Goal: Task Accomplishment & Management: Manage account settings

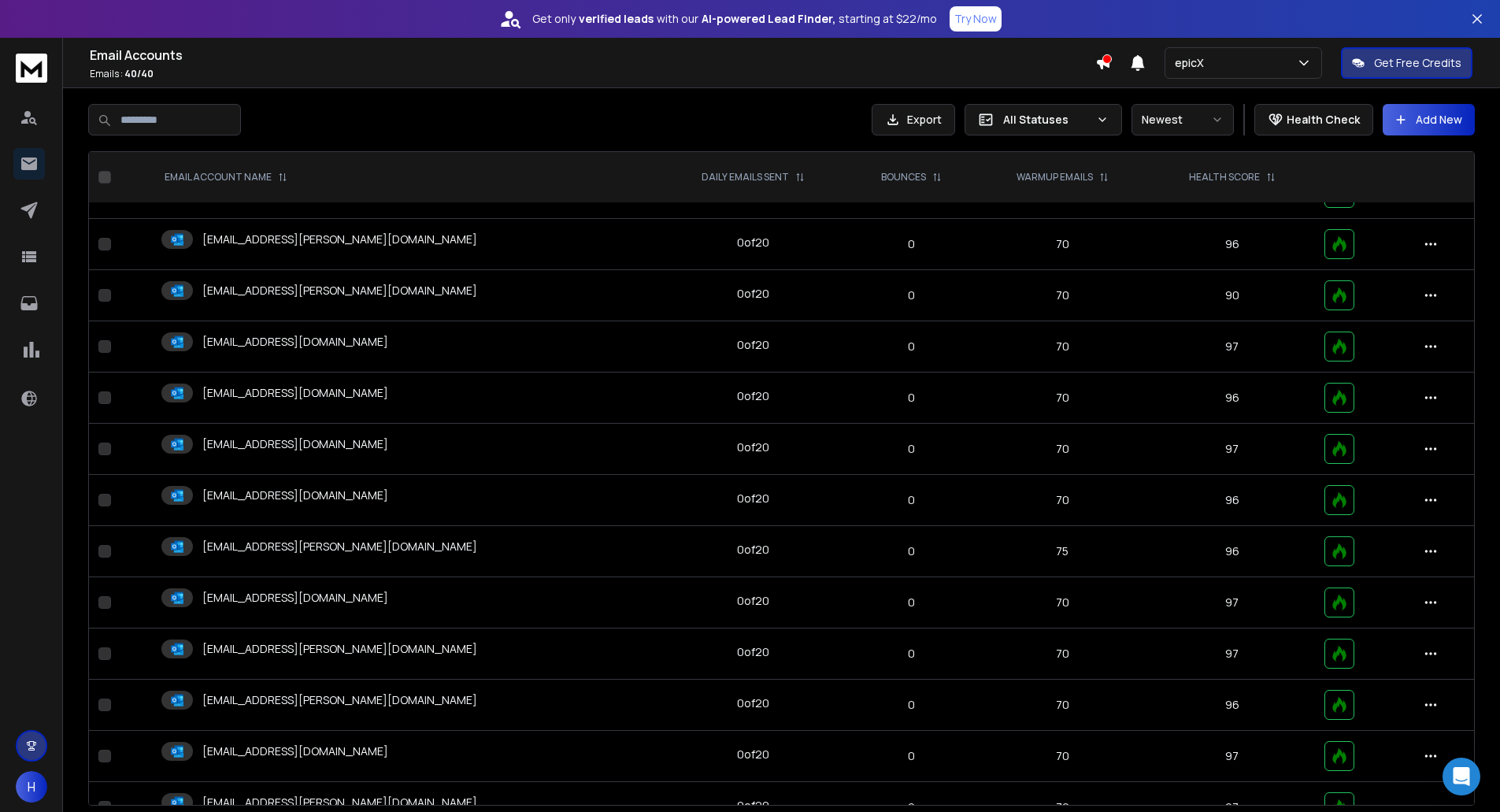
scroll to position [1457, 0]
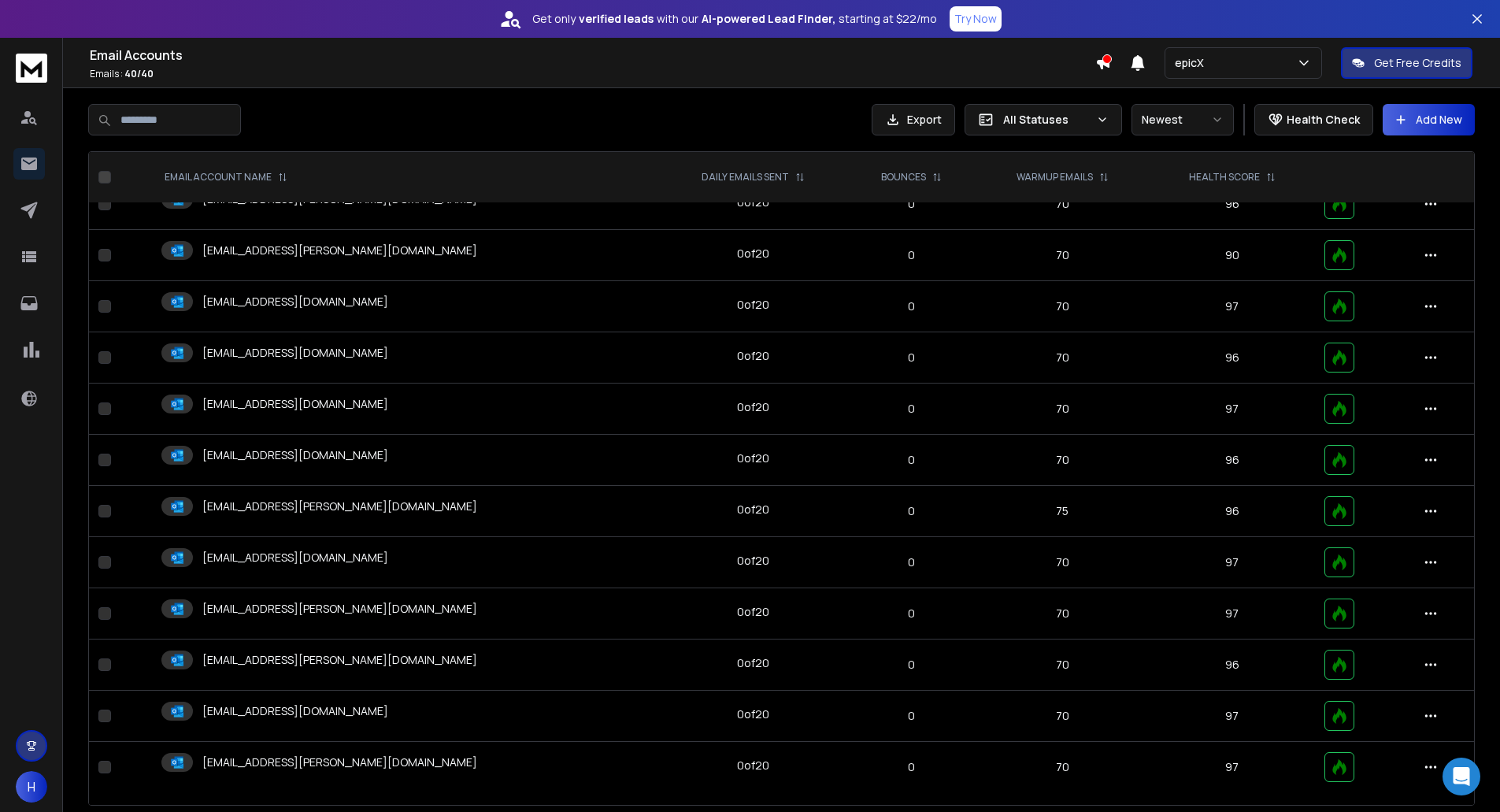
click at [53, 213] on div "H" at bounding box center [32, 428] width 63 height 780
click at [43, 218] on link at bounding box center [29, 210] width 32 height 32
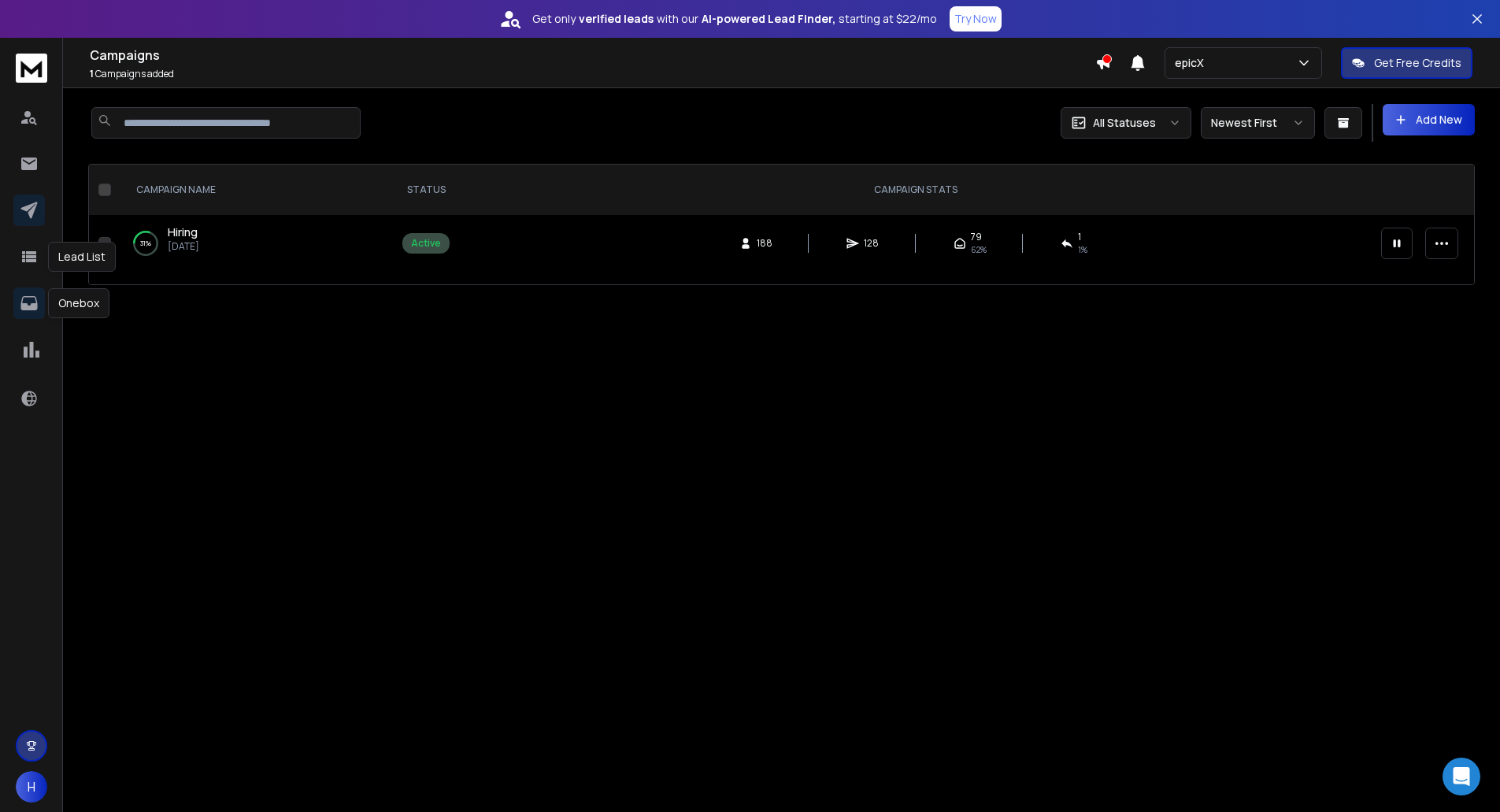
click at [38, 313] on link at bounding box center [29, 302] width 32 height 32
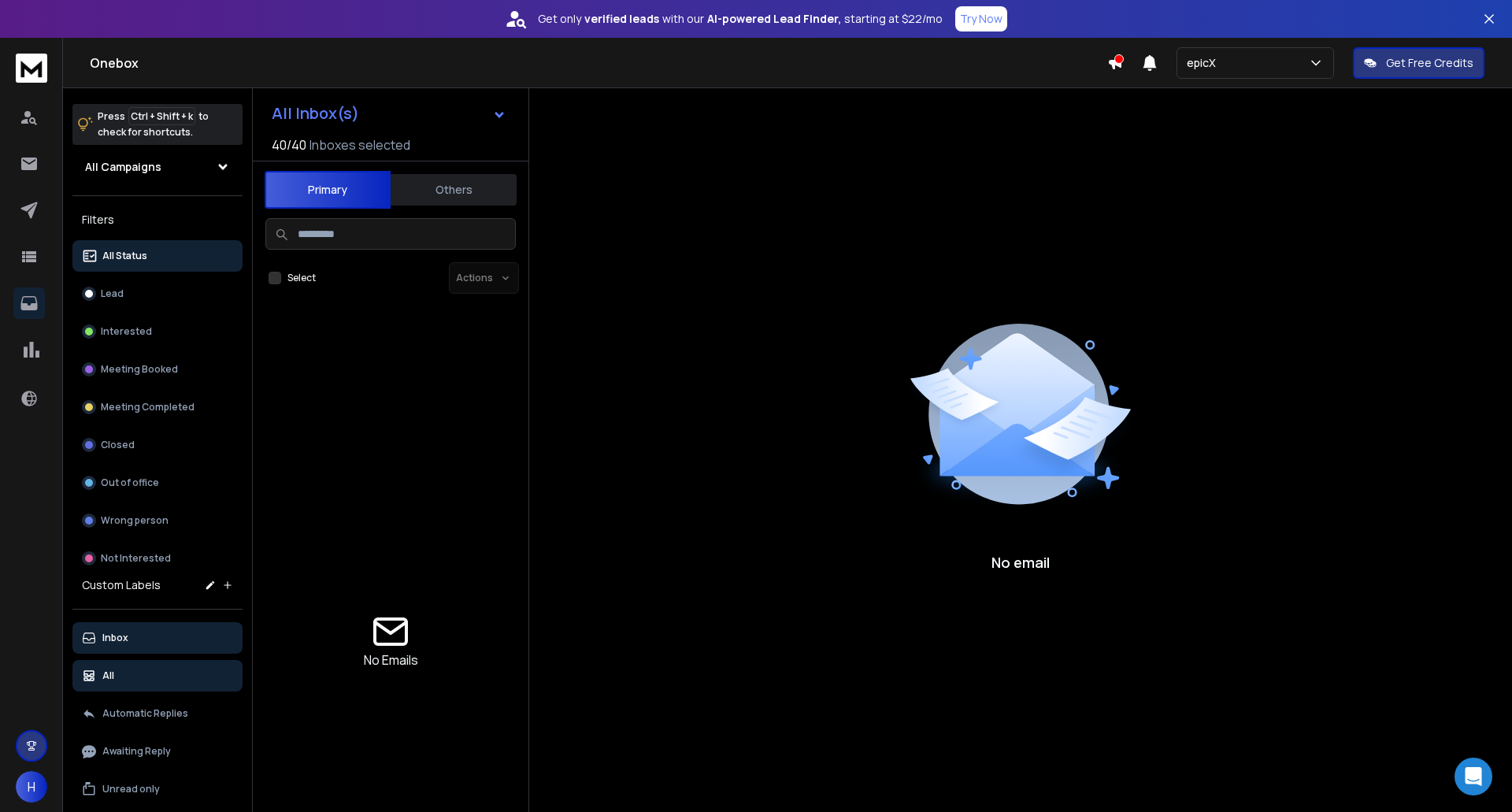
click at [130, 670] on button "All" at bounding box center [158, 675] width 170 height 32
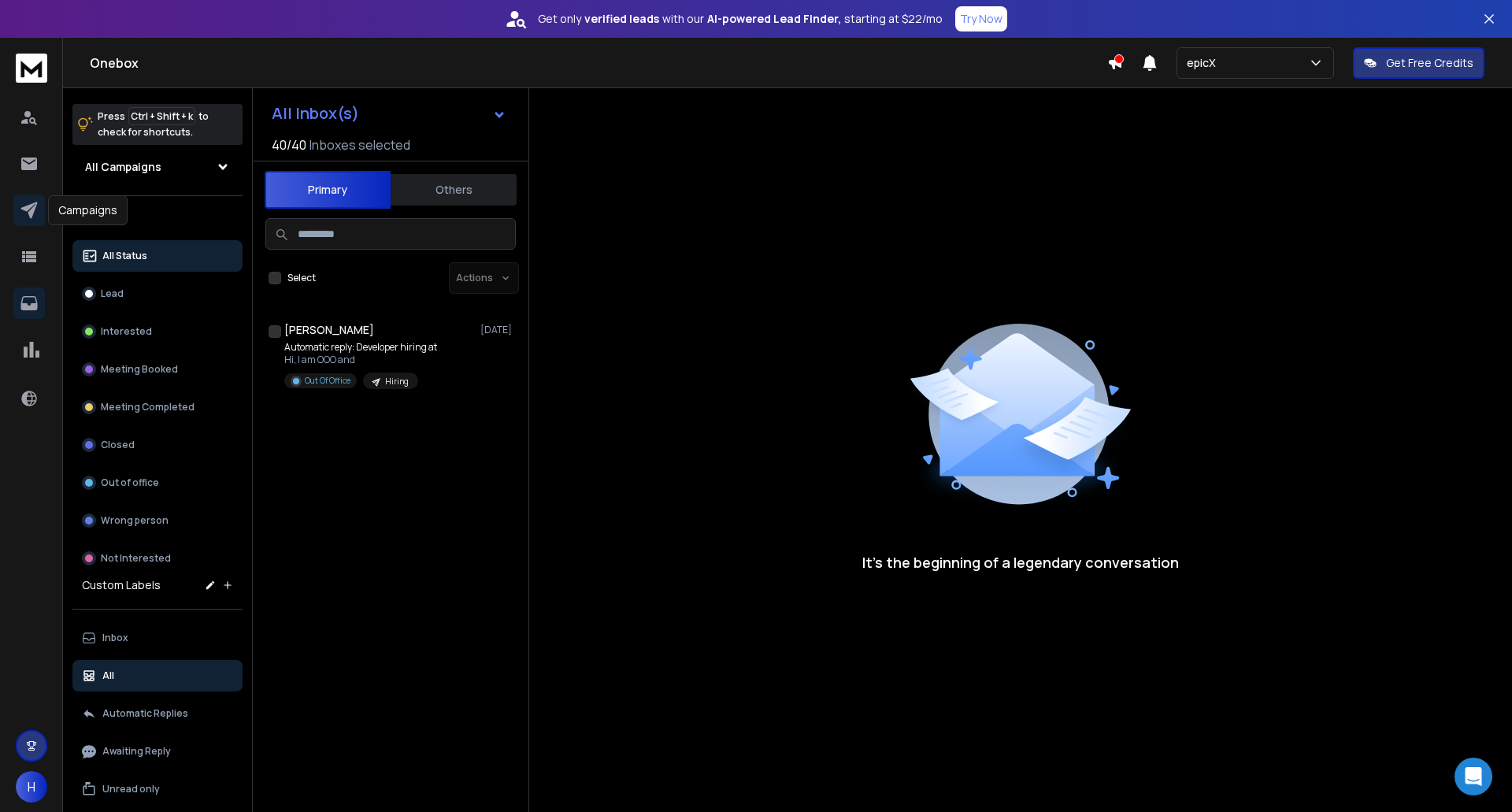
click at [37, 212] on icon at bounding box center [29, 210] width 19 height 19
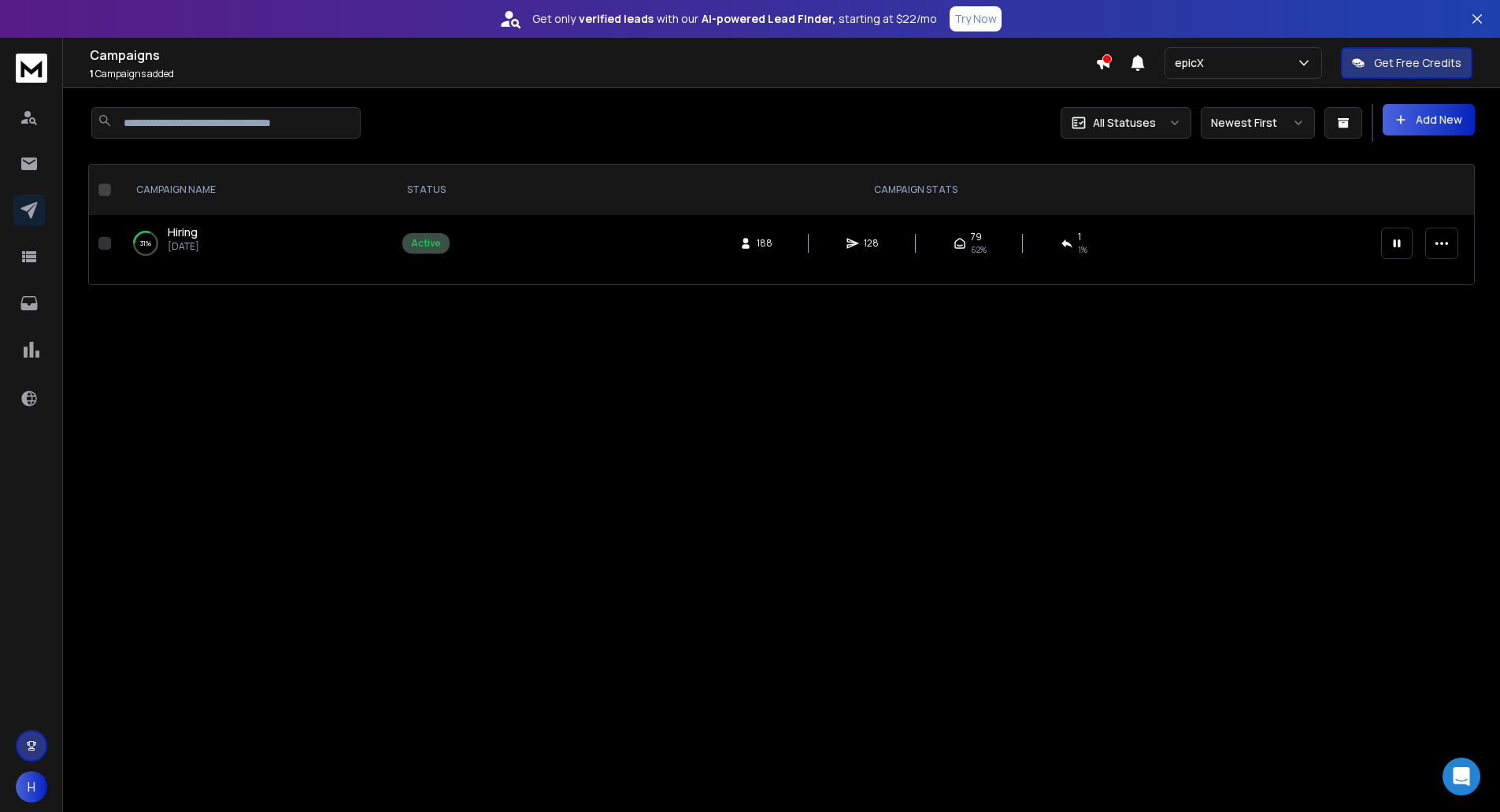
click at [266, 257] on div "31 % Hiring 3 days ago" at bounding box center [255, 243] width 244 height 37
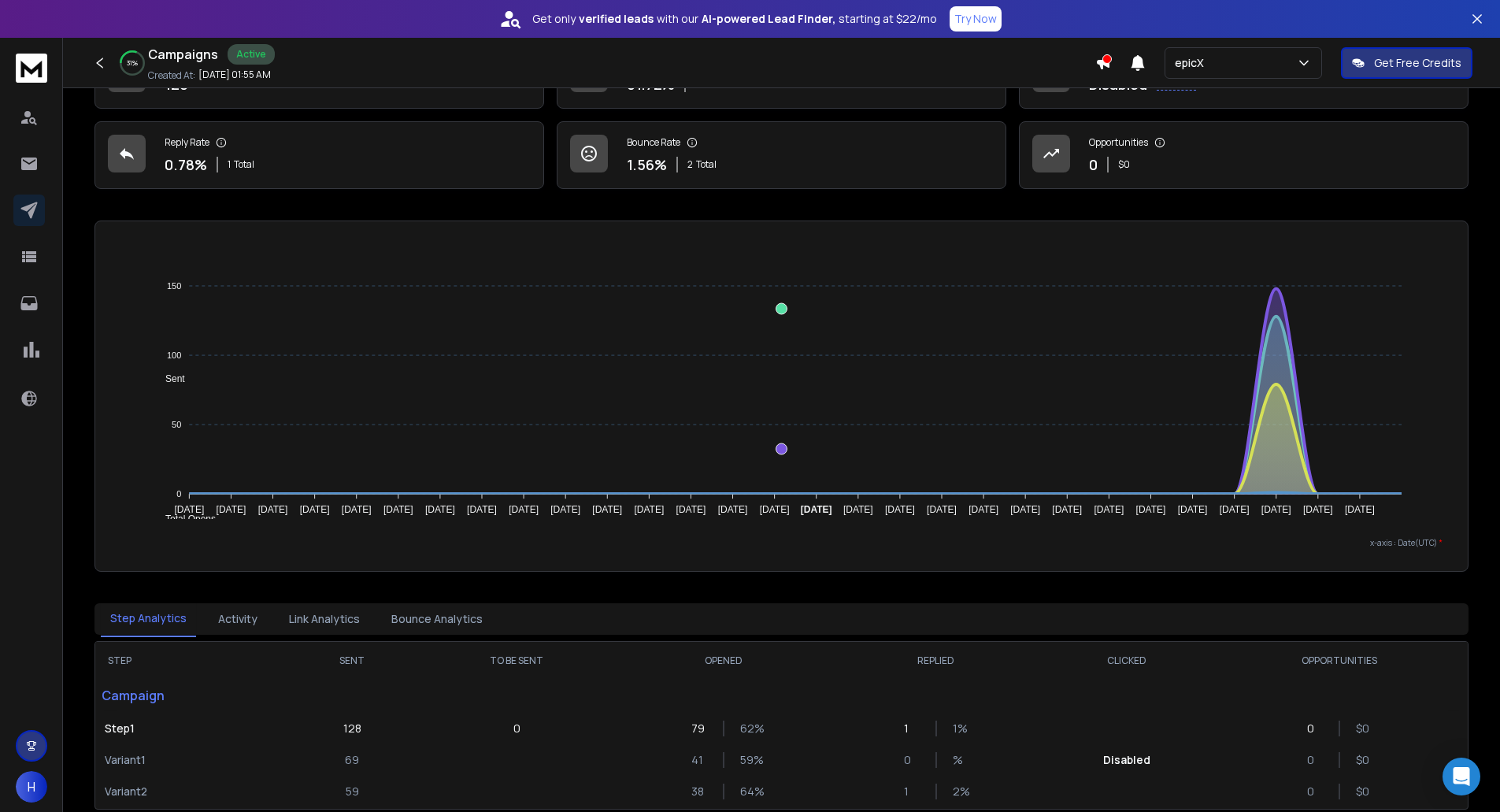
scroll to position [241, 0]
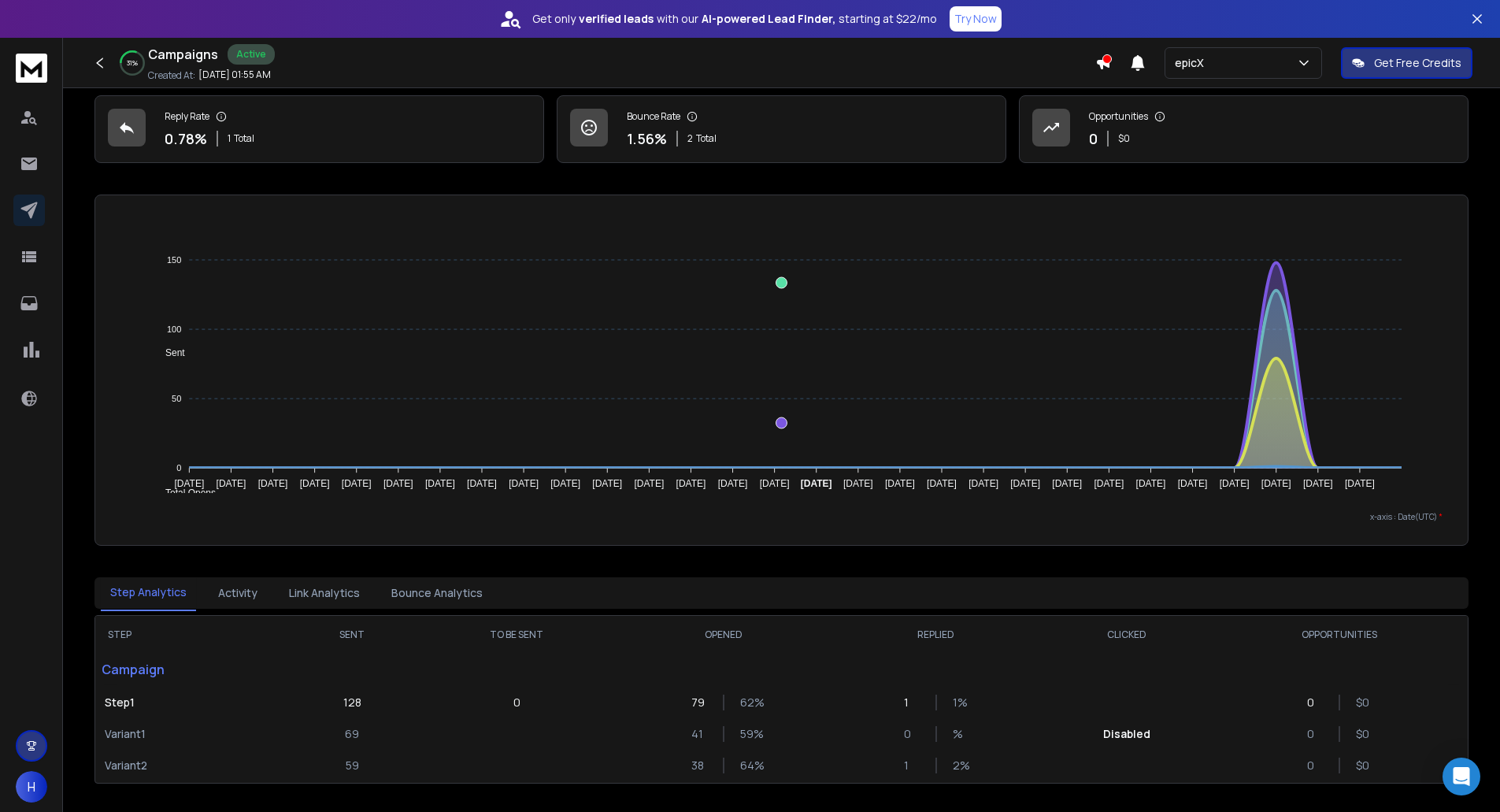
click at [256, 586] on button "Activity" at bounding box center [238, 593] width 58 height 35
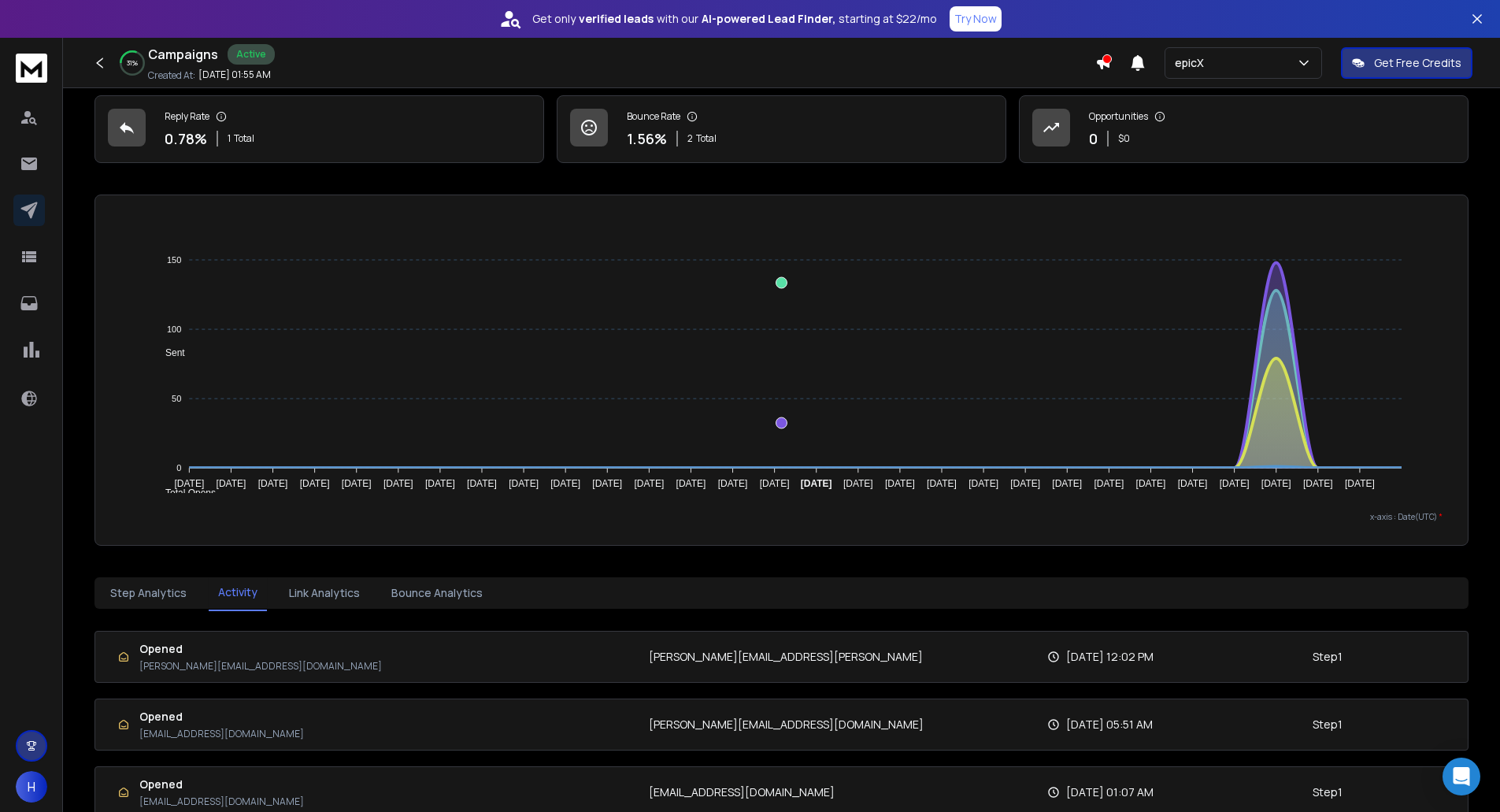
scroll to position [477, 0]
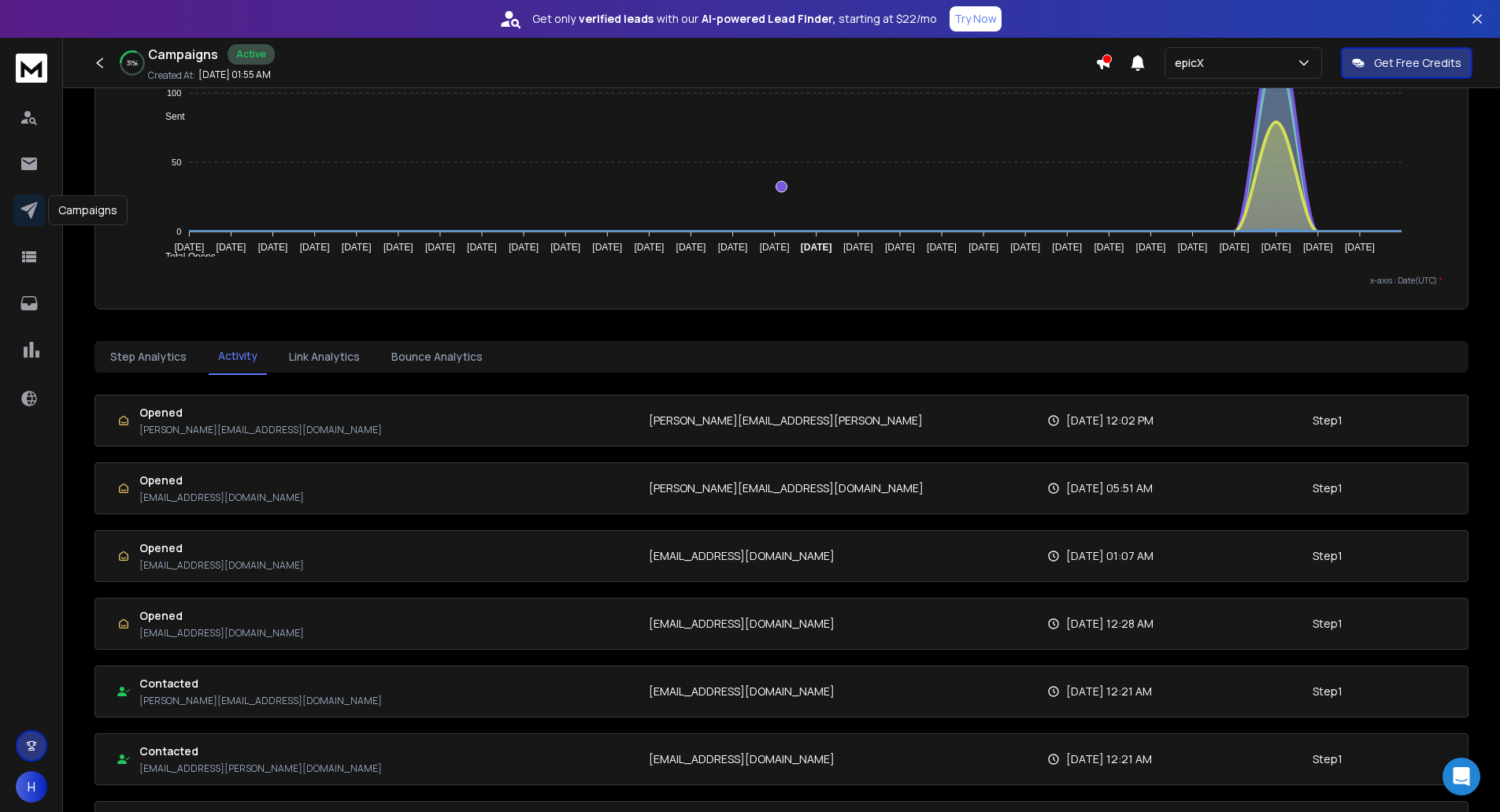
click at [33, 205] on icon at bounding box center [29, 210] width 19 height 19
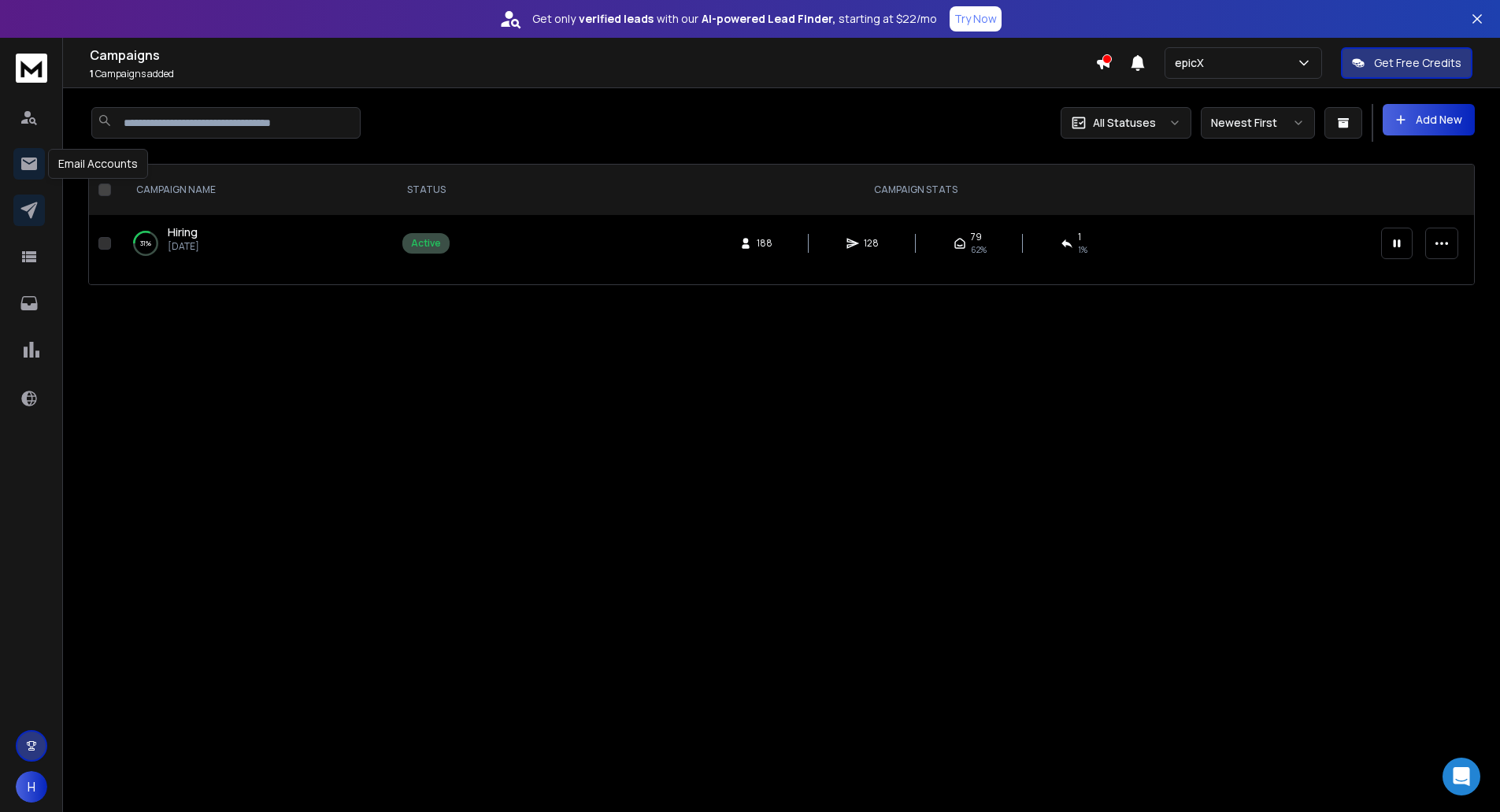
click at [43, 165] on link at bounding box center [29, 164] width 32 height 32
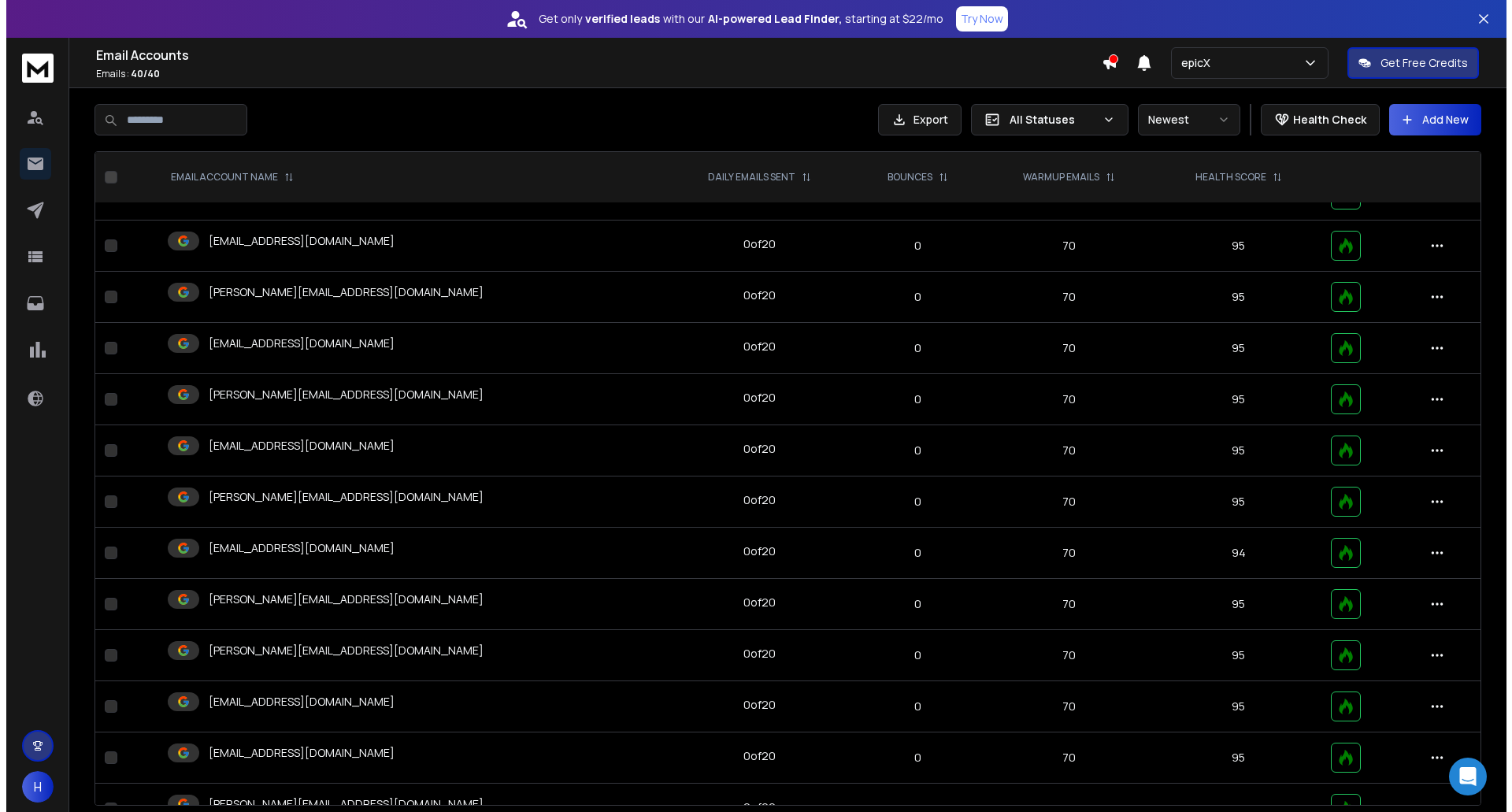
scroll to position [709, 0]
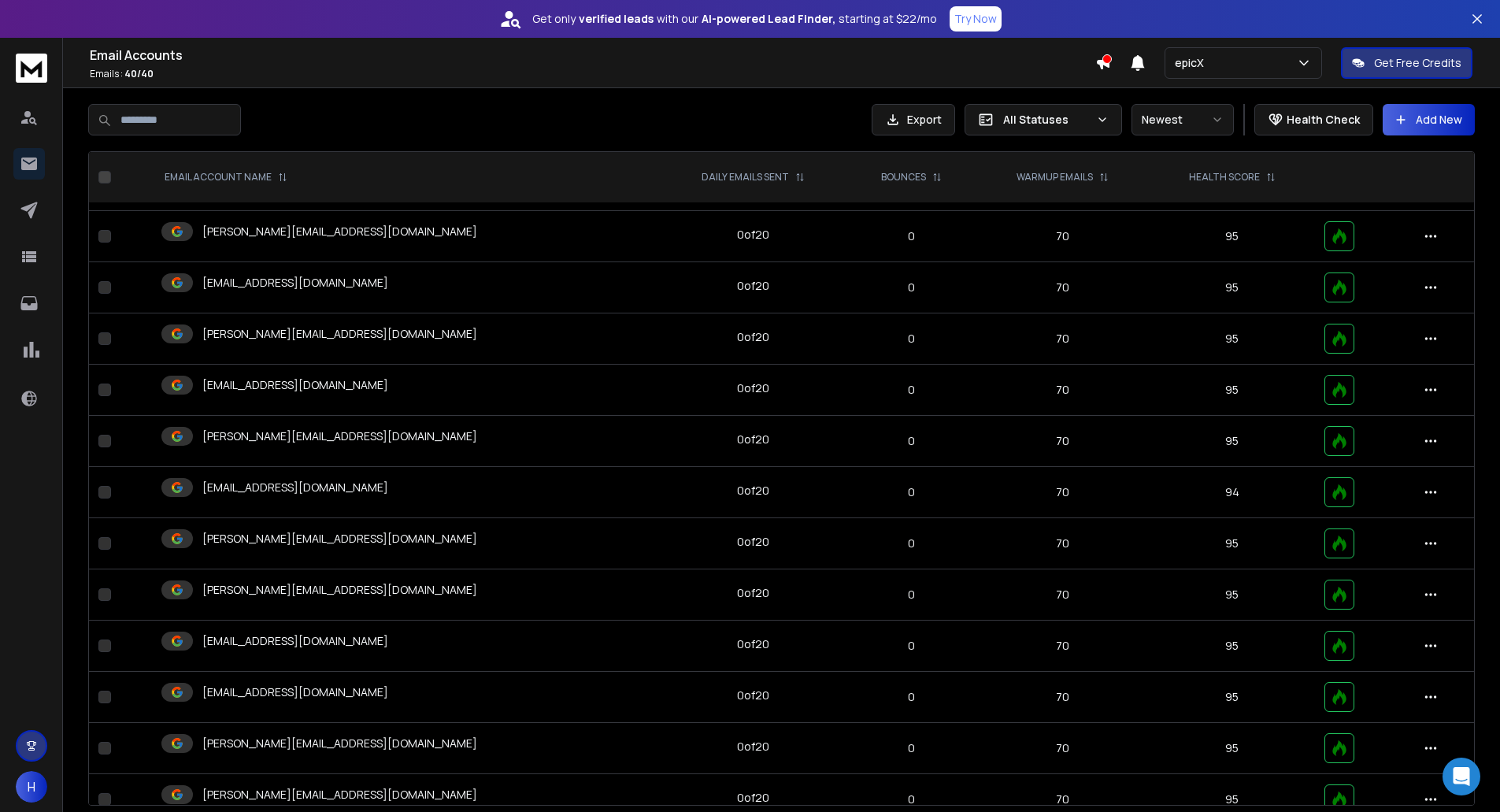
click at [631, 467] on tr "raza.ali@epicxsystems.com 0 of 20 0 70 94" at bounding box center [781, 492] width 1385 height 51
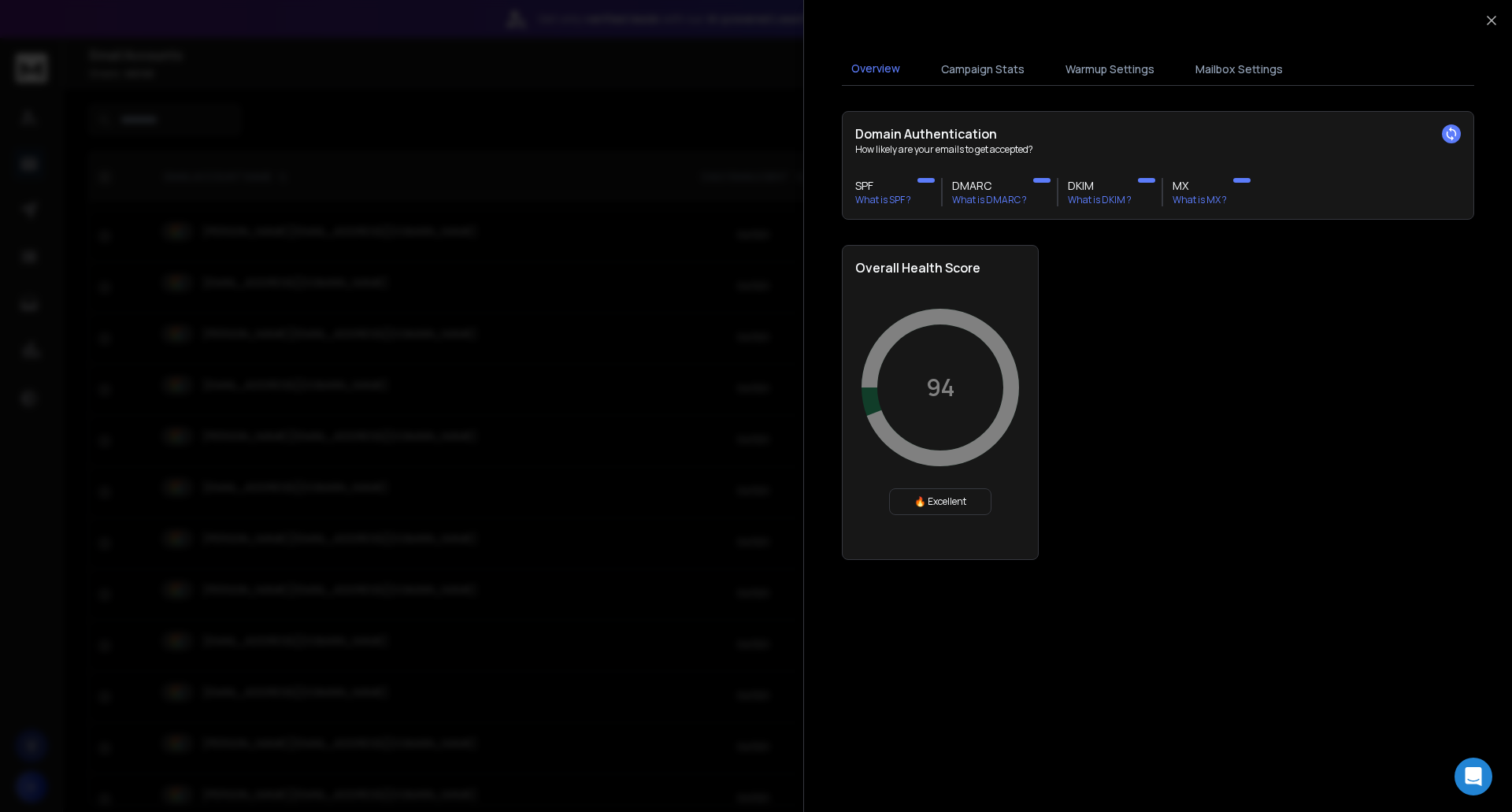
click at [562, 389] on div at bounding box center [756, 406] width 1512 height 812
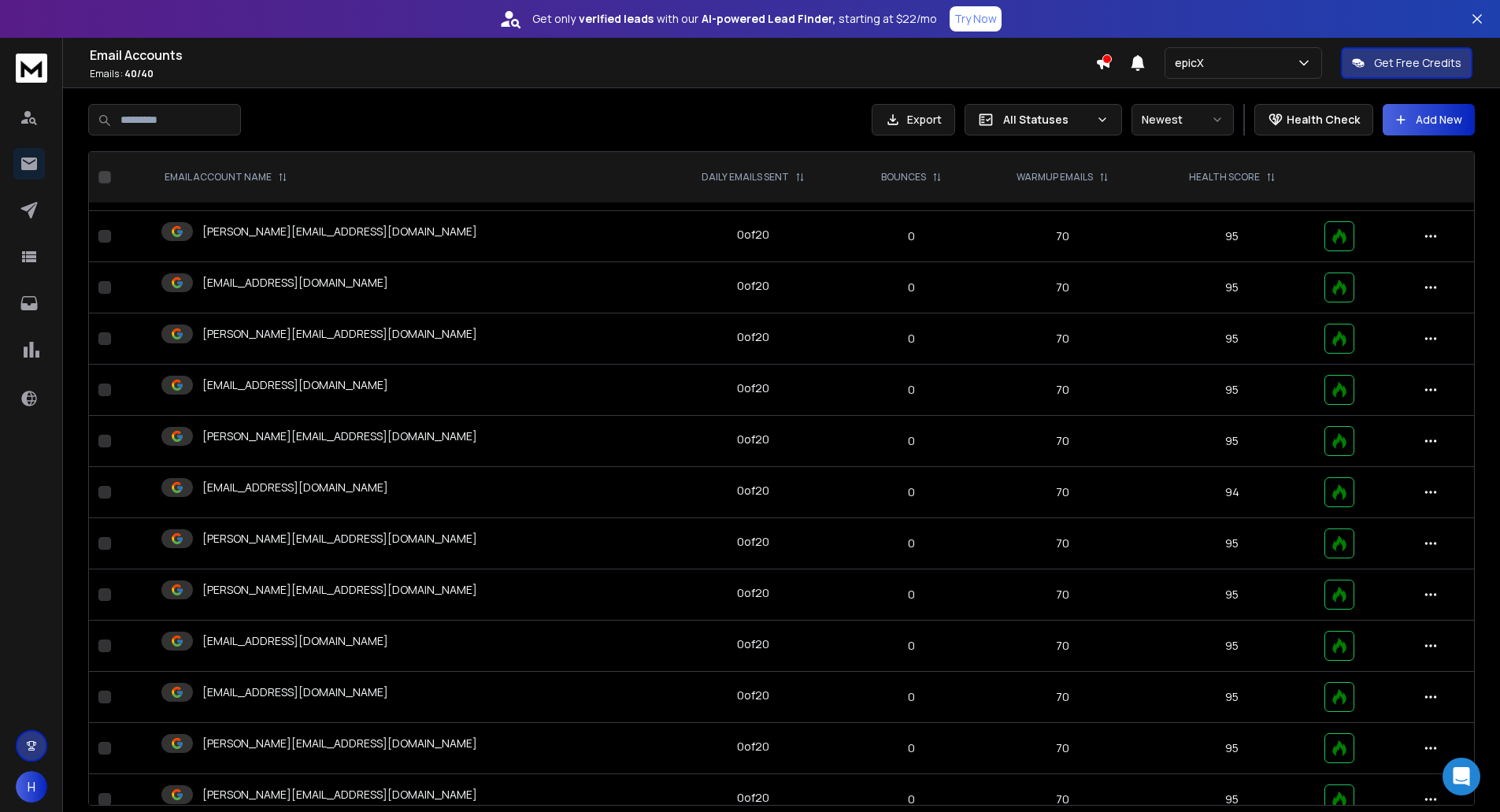
click at [400, 257] on td "hassan.azhar@epicxstack.com" at bounding box center [404, 237] width 505 height 51
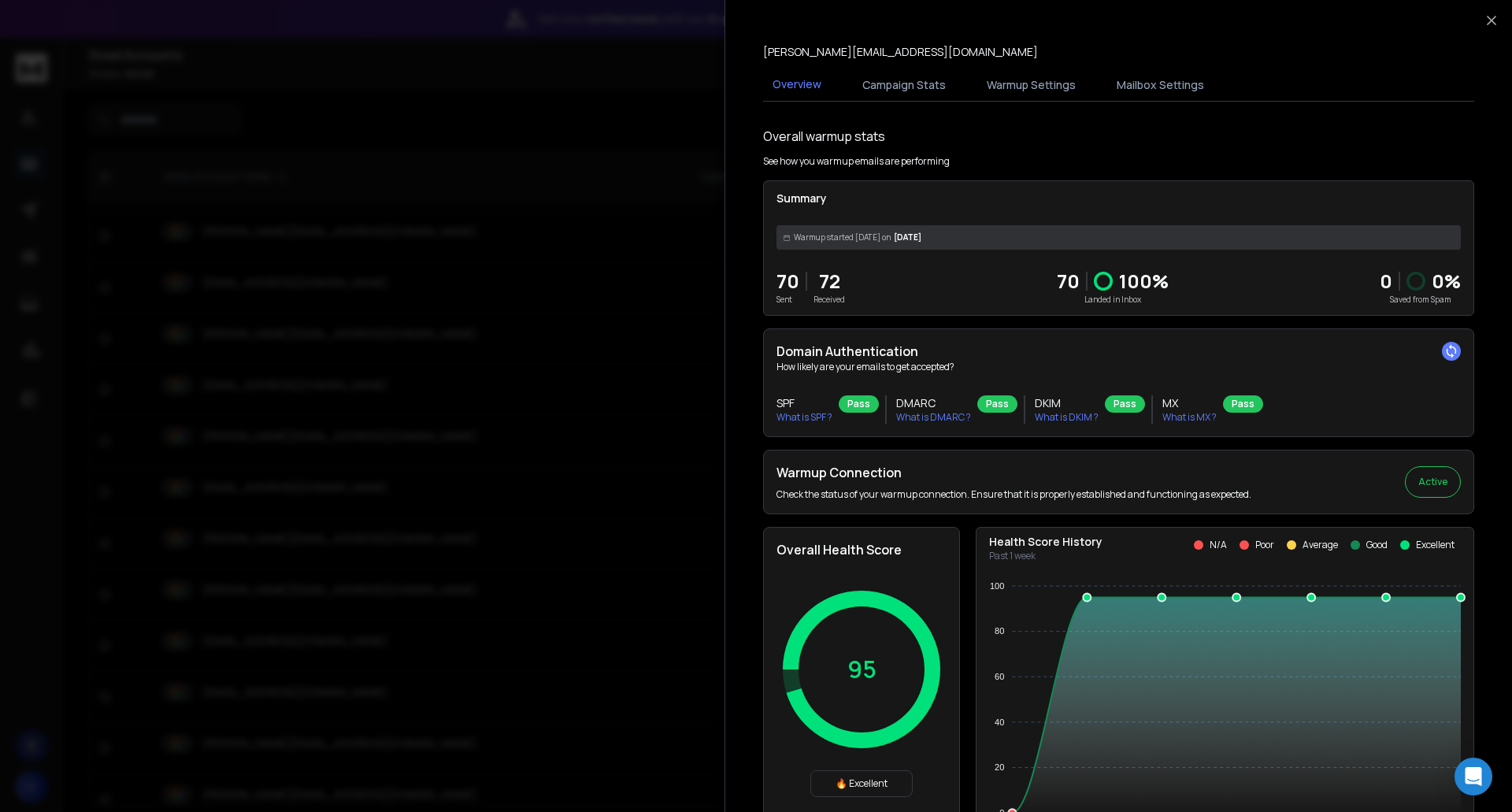
click at [414, 374] on div at bounding box center [756, 406] width 1512 height 812
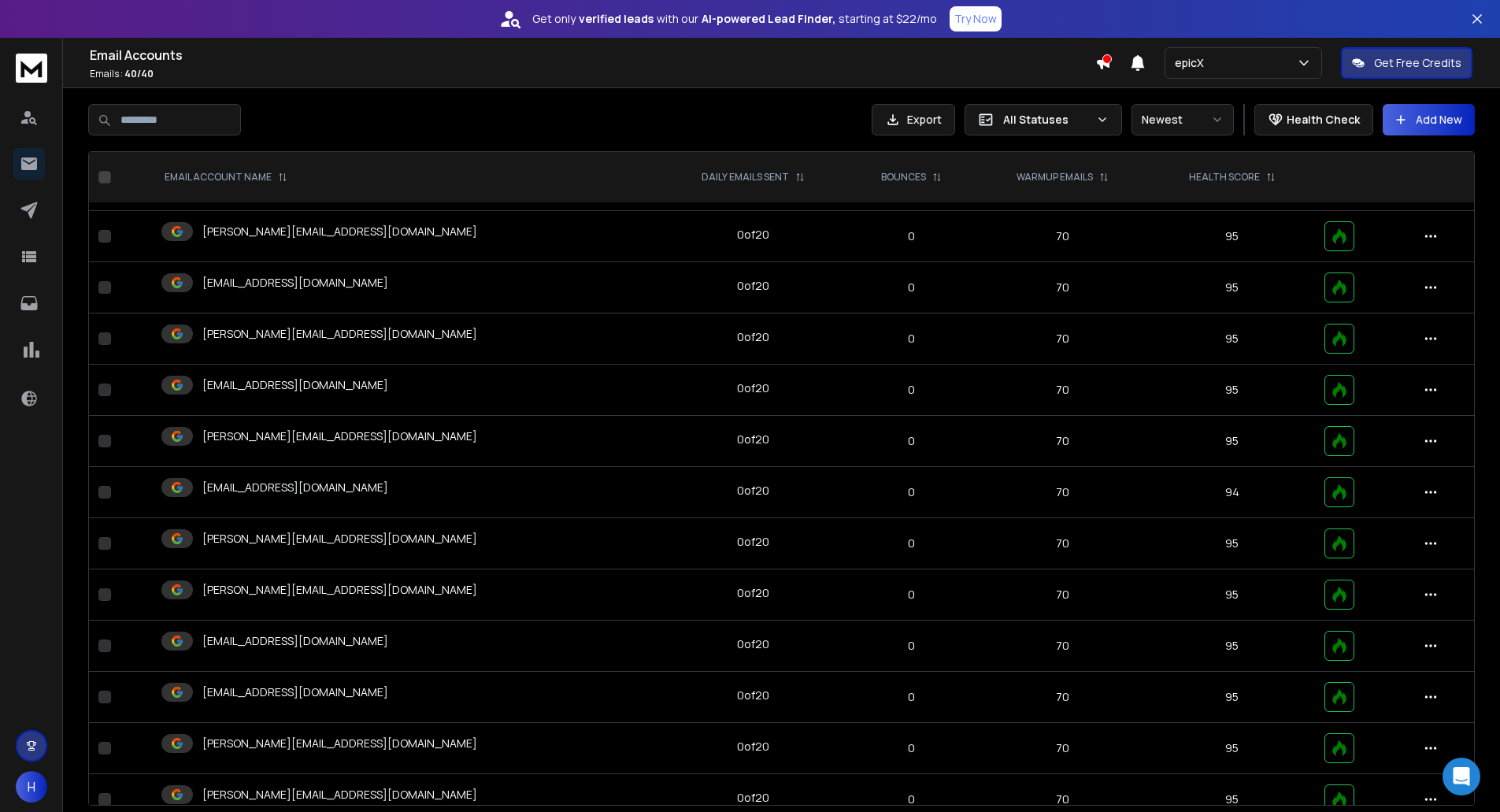
click at [380, 383] on div "raza.ali@epicxconsulting.com" at bounding box center [404, 385] width 487 height 19
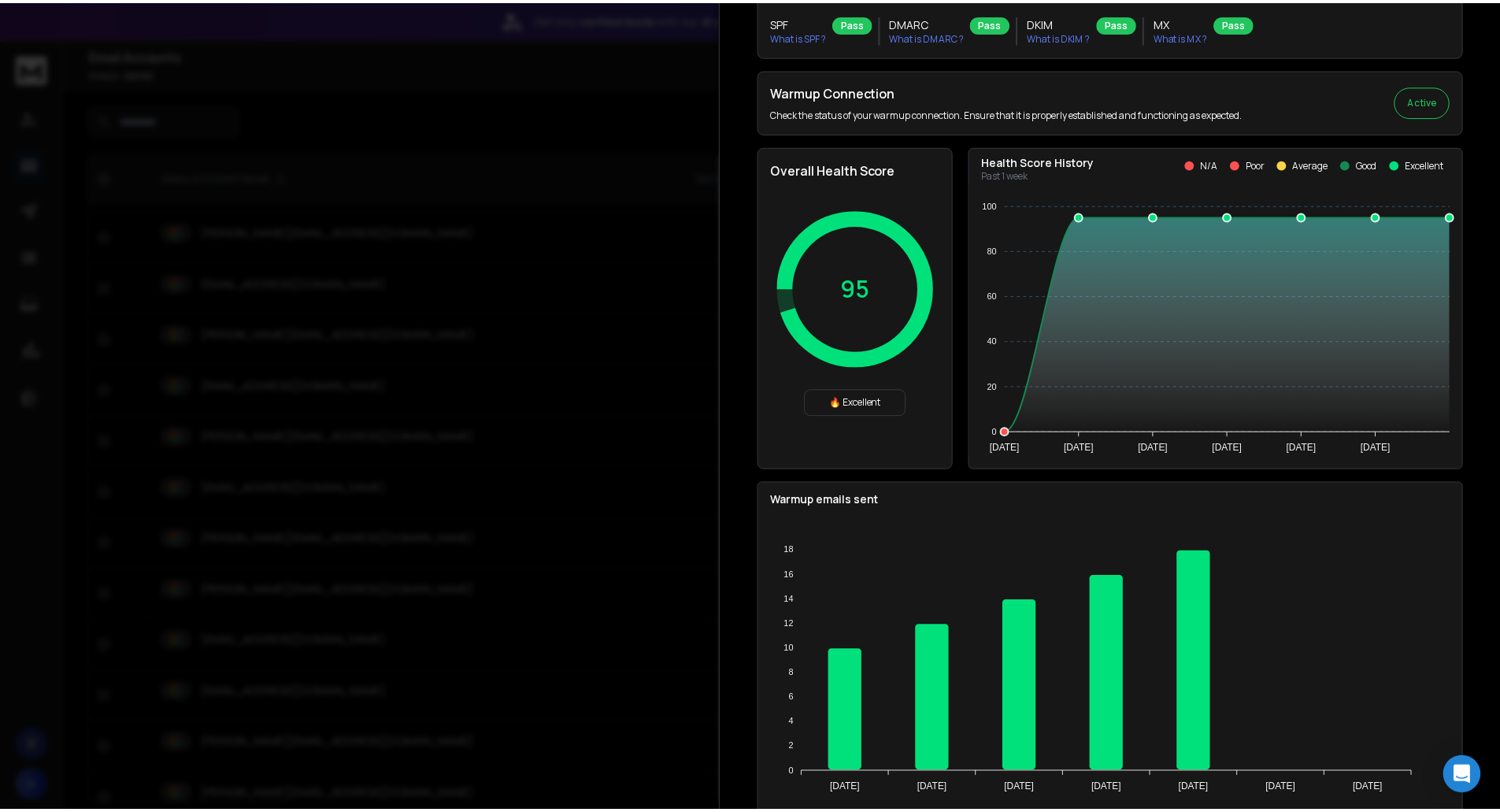
scroll to position [438, 0]
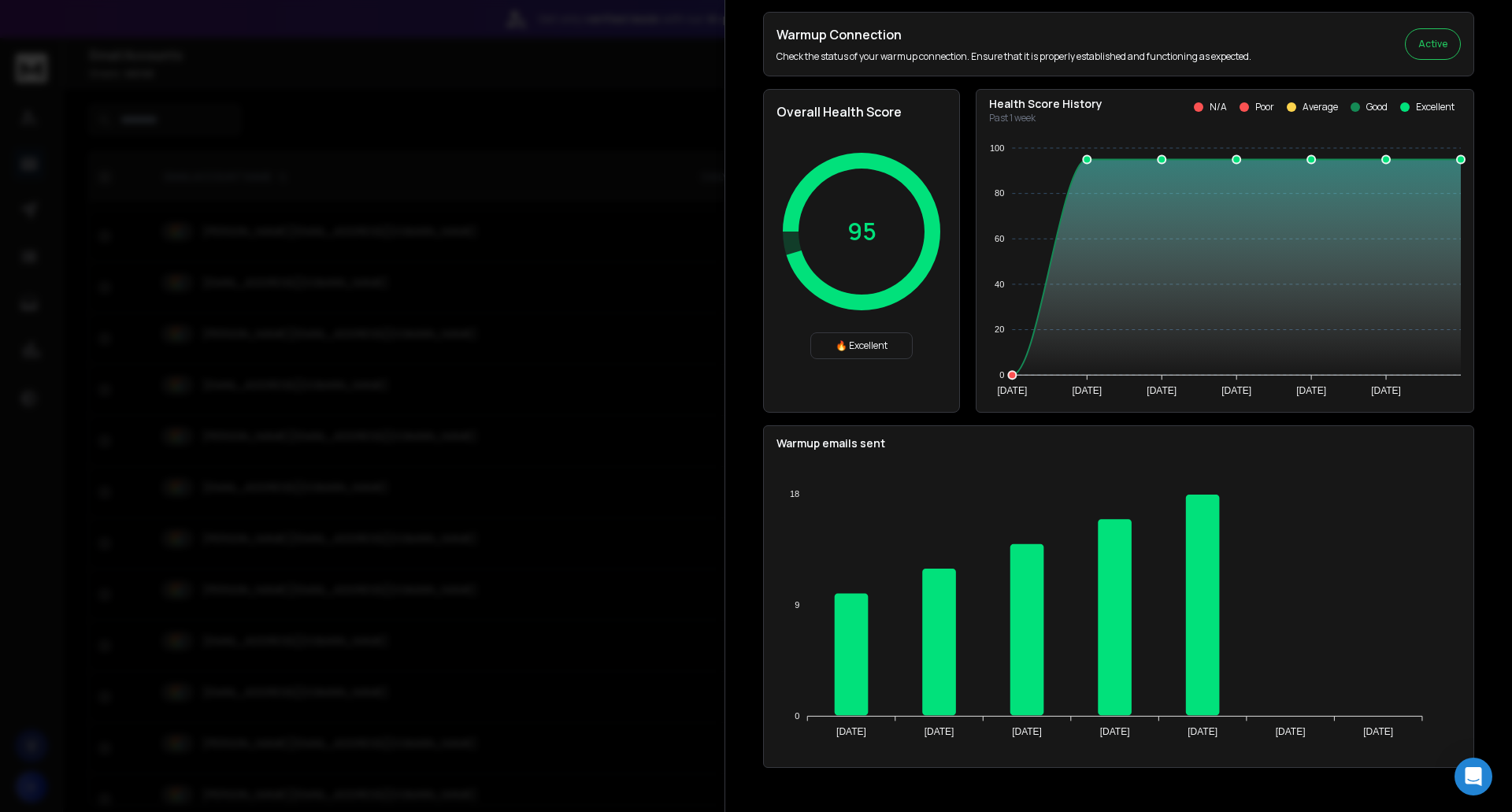
click at [475, 390] on div at bounding box center [756, 406] width 1512 height 812
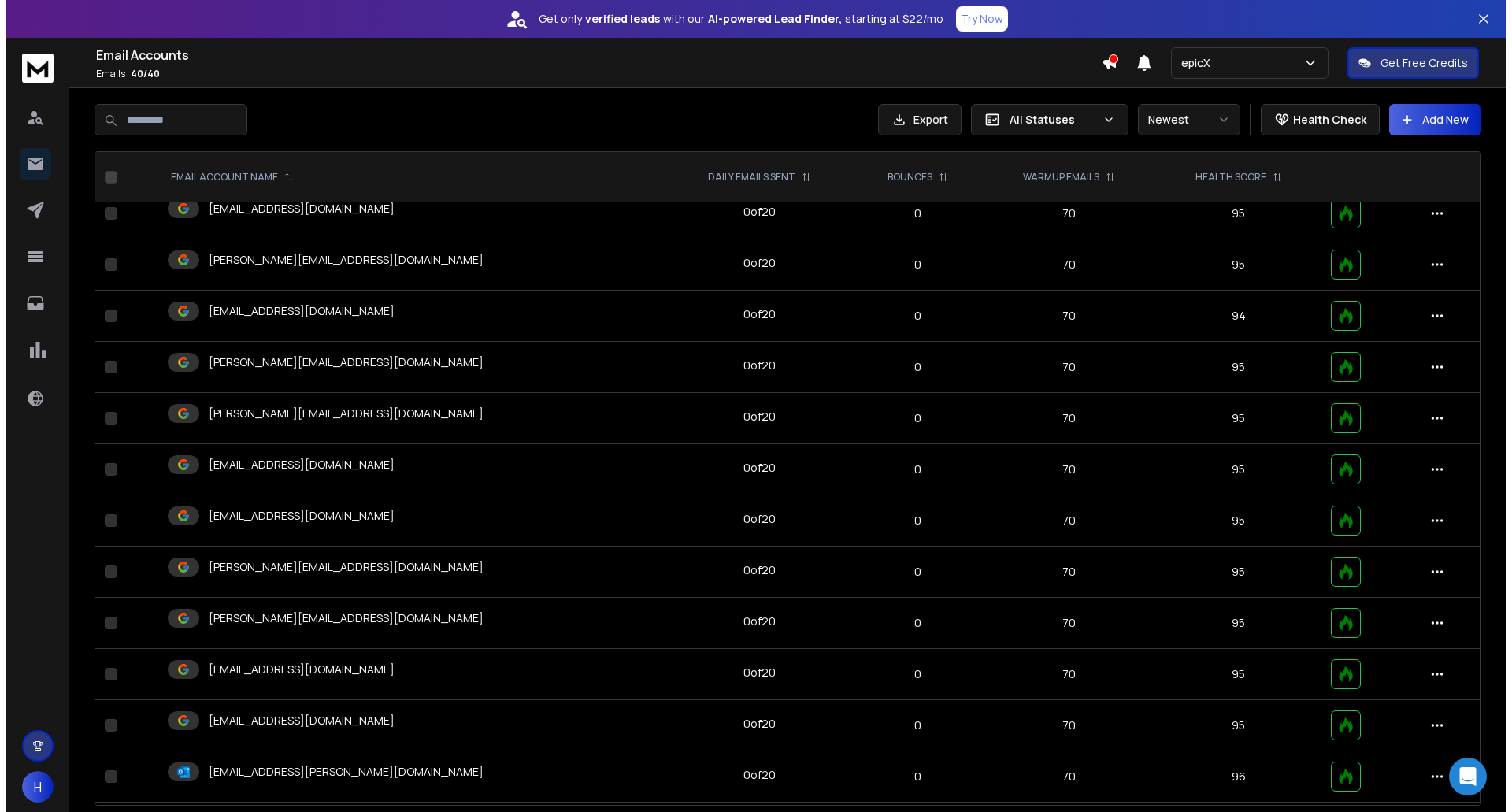
scroll to position [1023, 0]
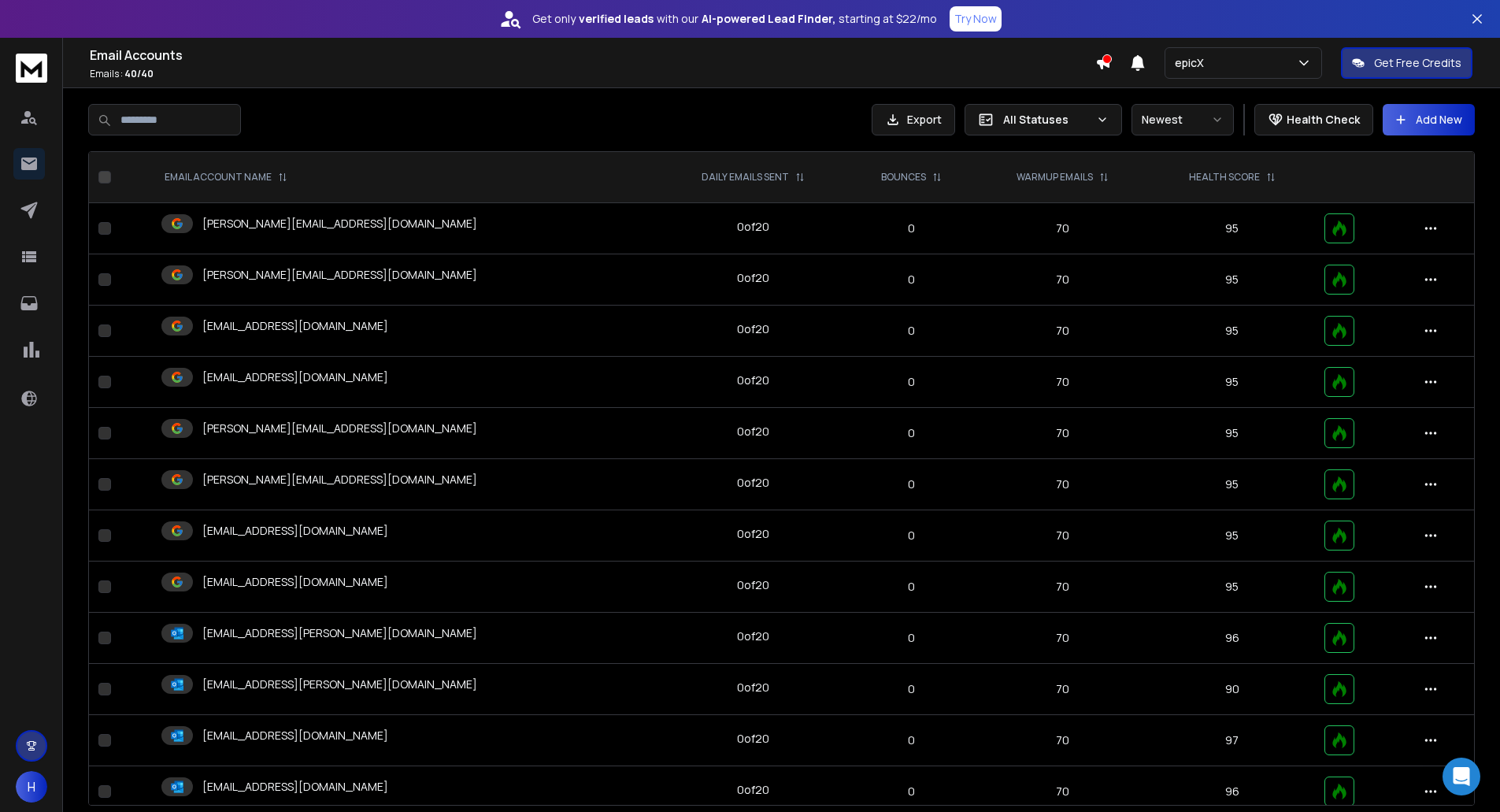
click at [458, 556] on td "raza.ali@epicxworks.com" at bounding box center [404, 536] width 505 height 51
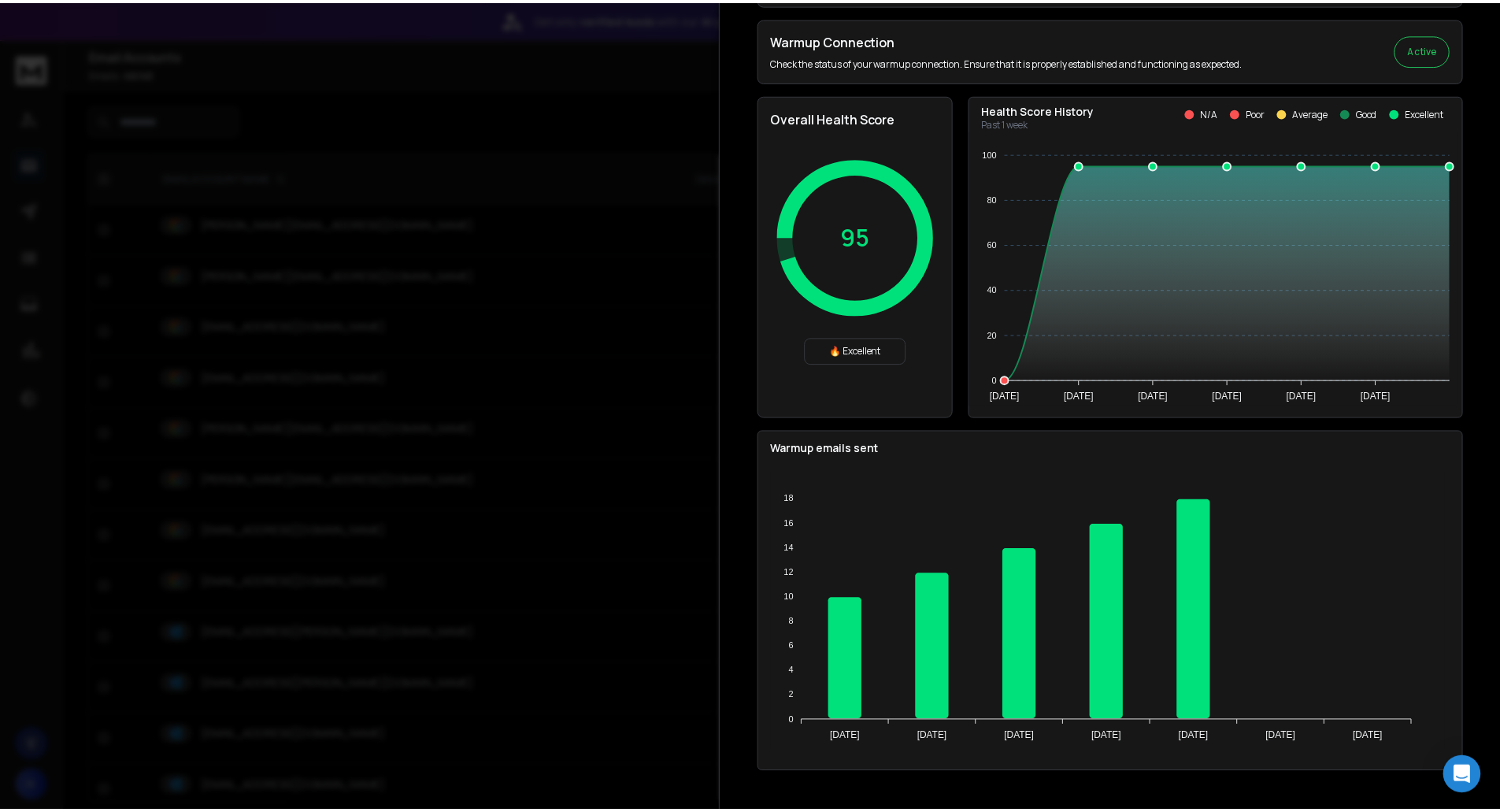
scroll to position [438, 0]
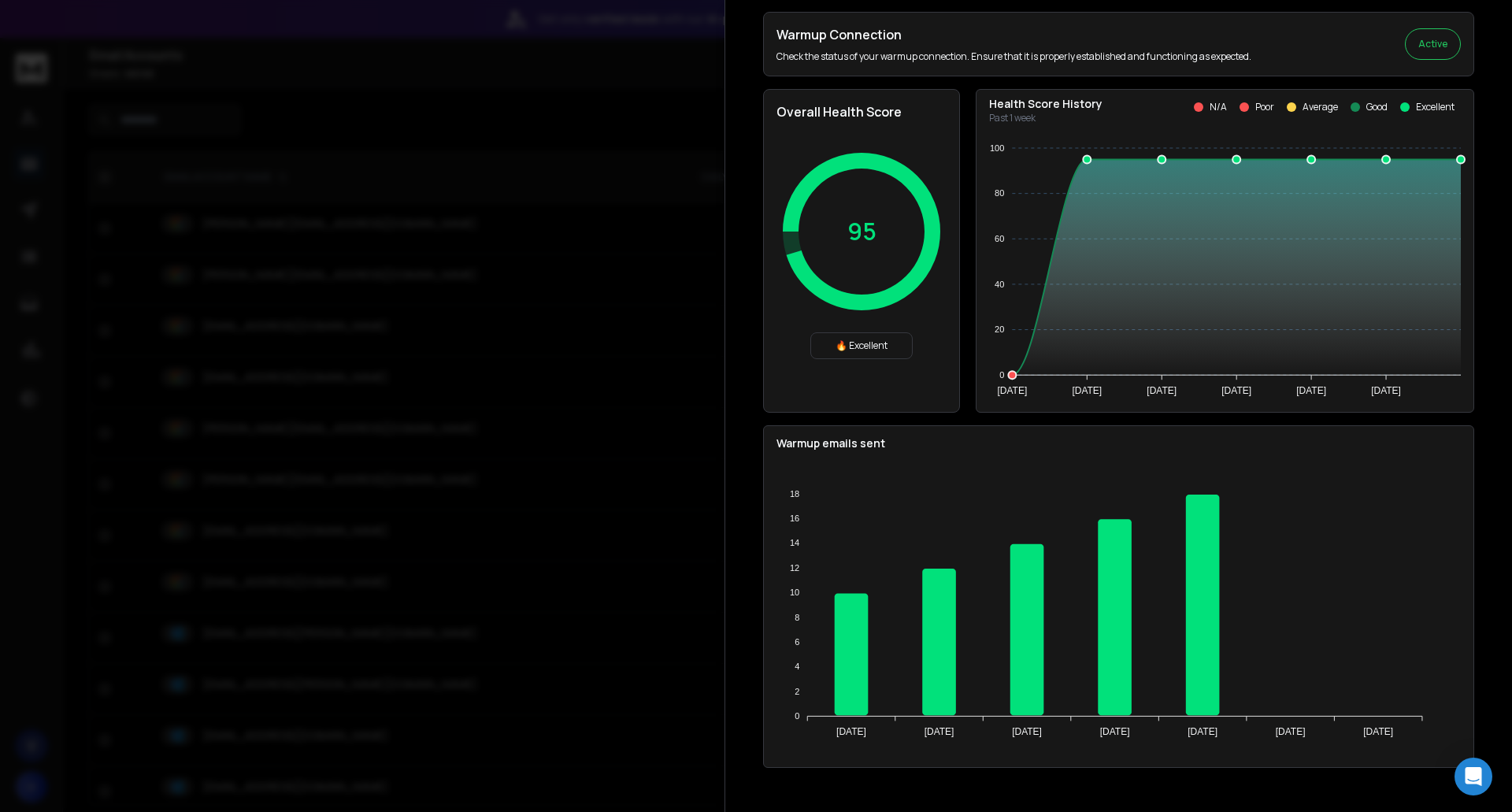
click at [495, 479] on div at bounding box center [756, 406] width 1512 height 812
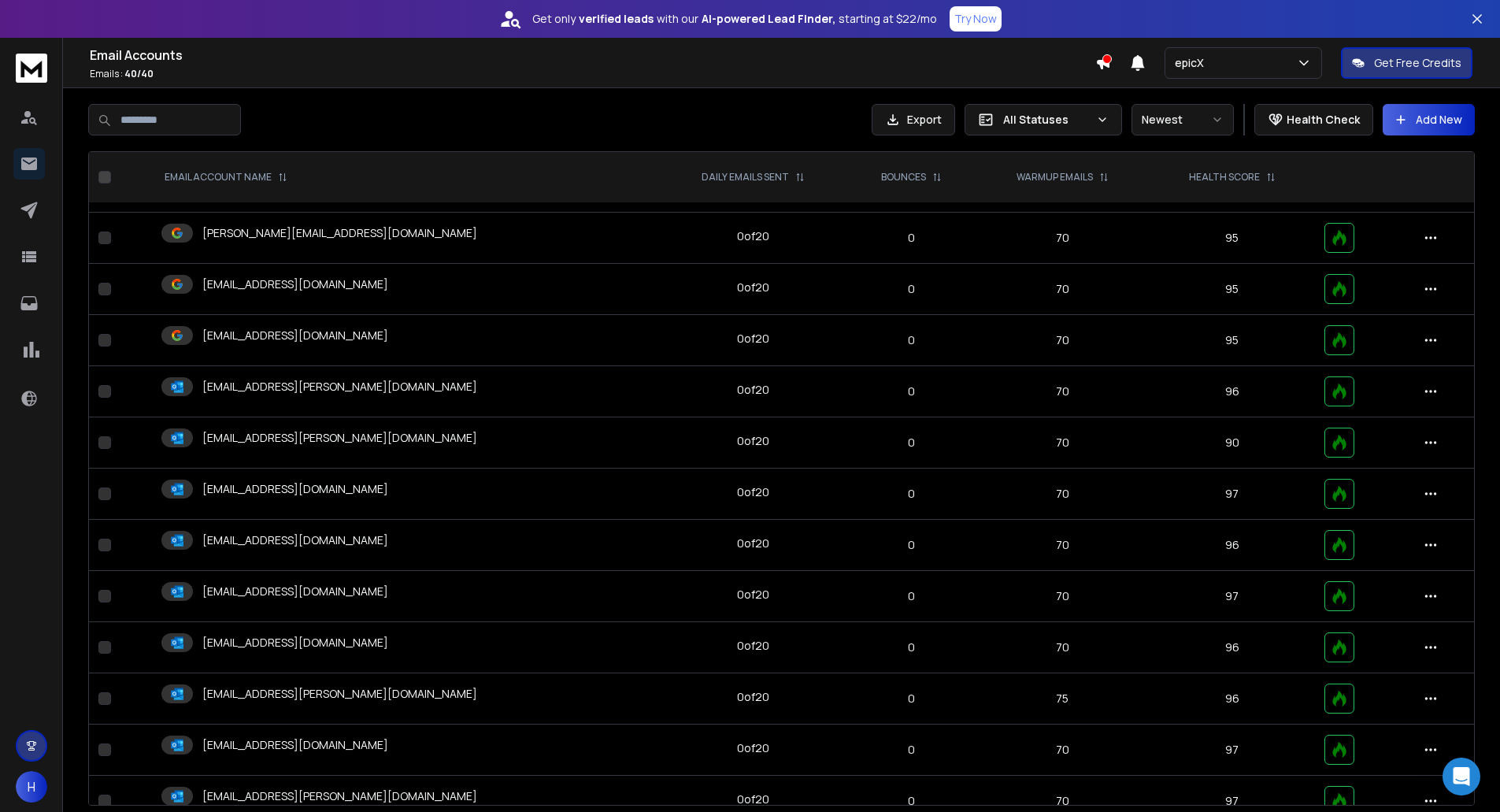
scroll to position [1457, 0]
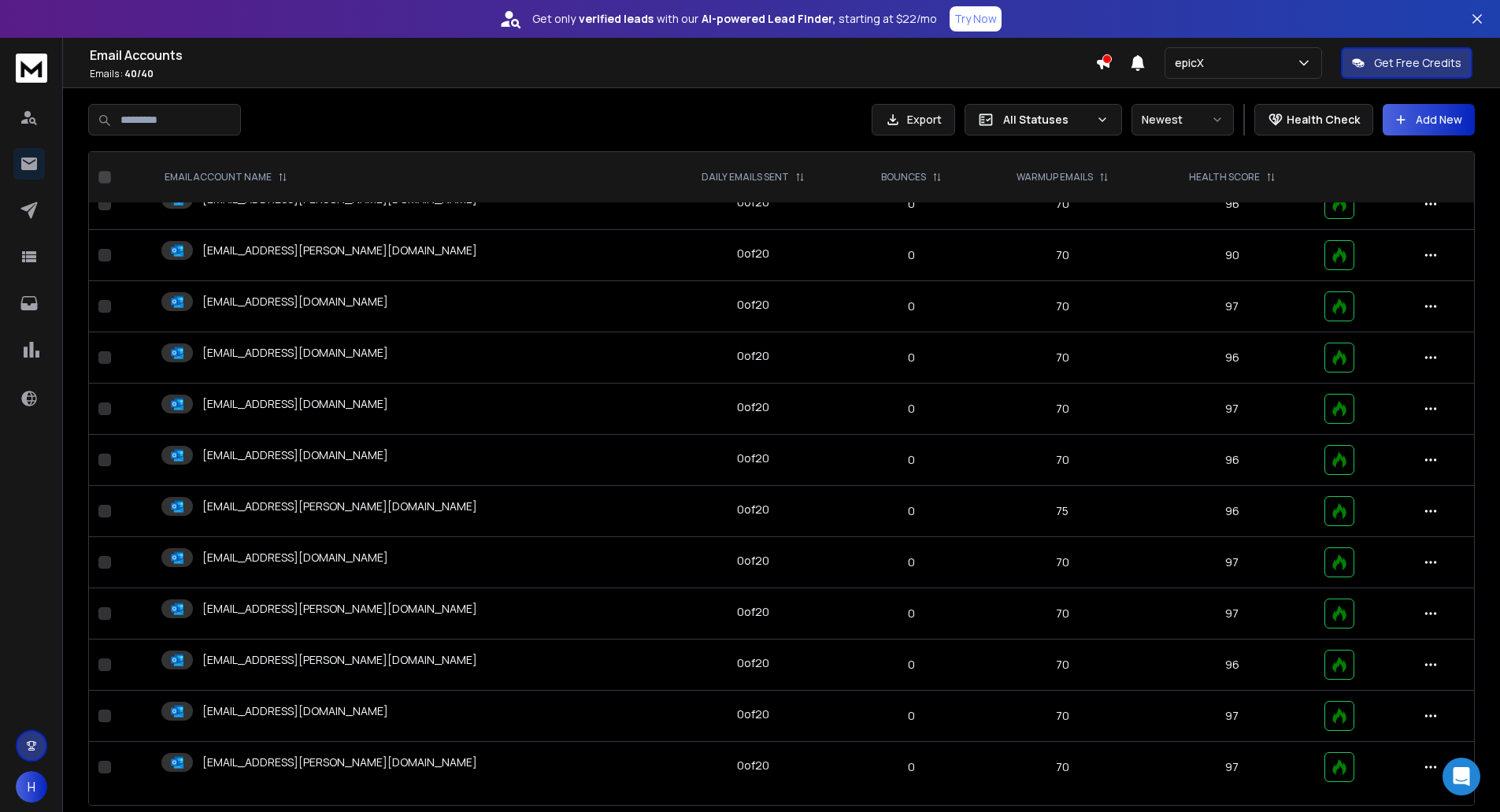
click at [467, 752] on div "devon.jones@epicxgrowth.com" at bounding box center [404, 762] width 487 height 19
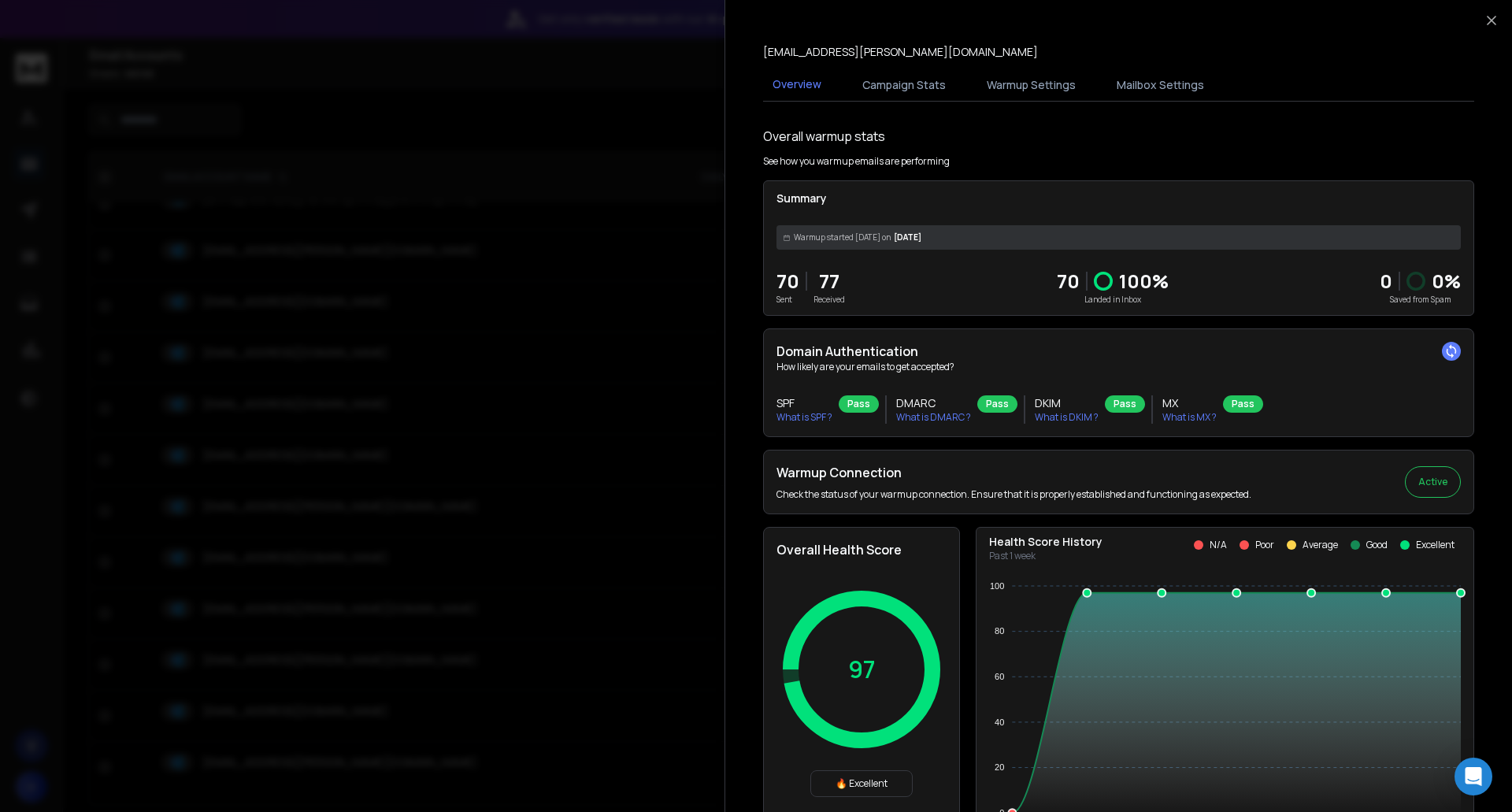
click at [460, 328] on div at bounding box center [756, 406] width 1512 height 812
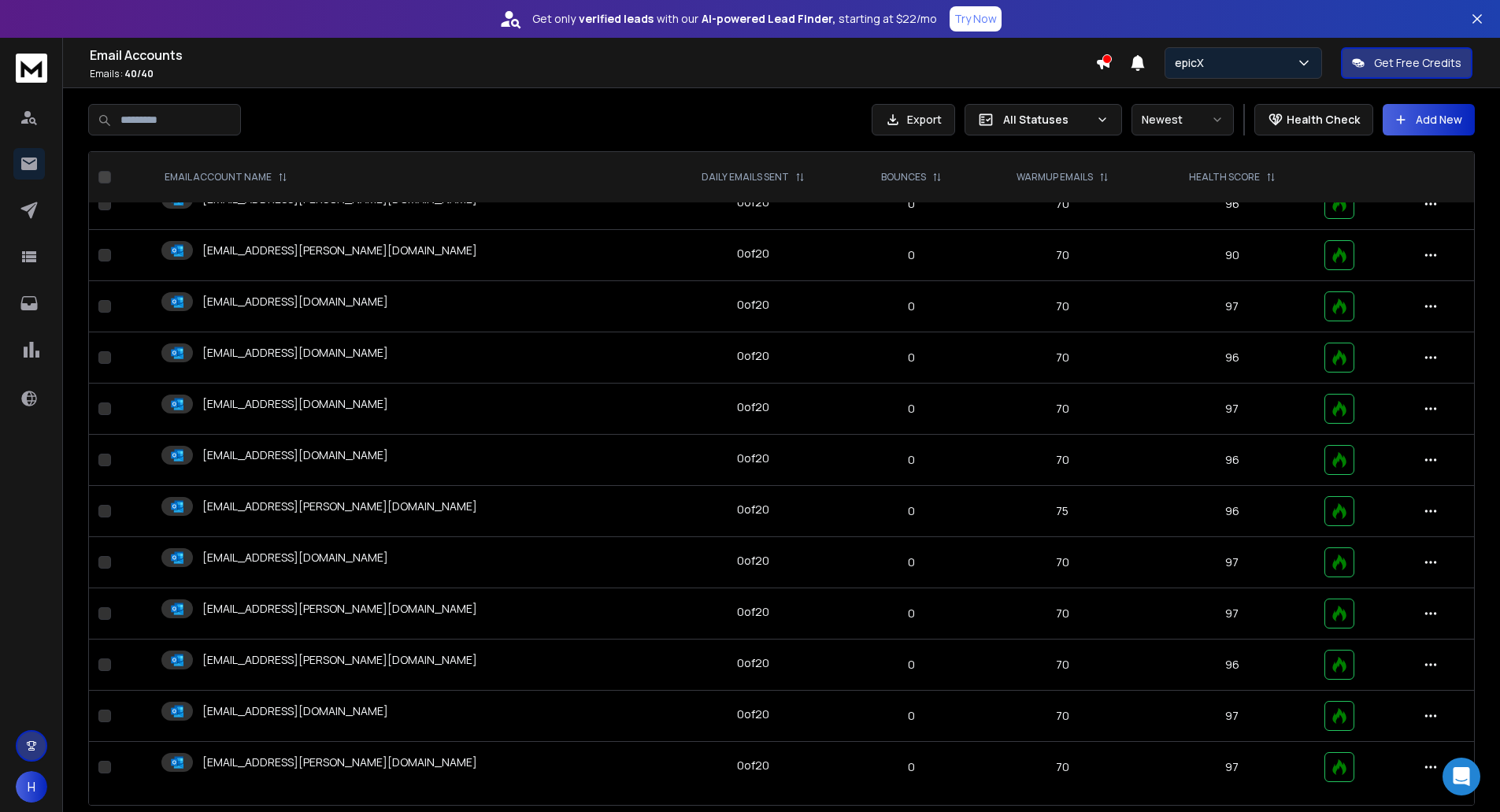
click at [1222, 67] on div "epicX" at bounding box center [1243, 63] width 137 height 15
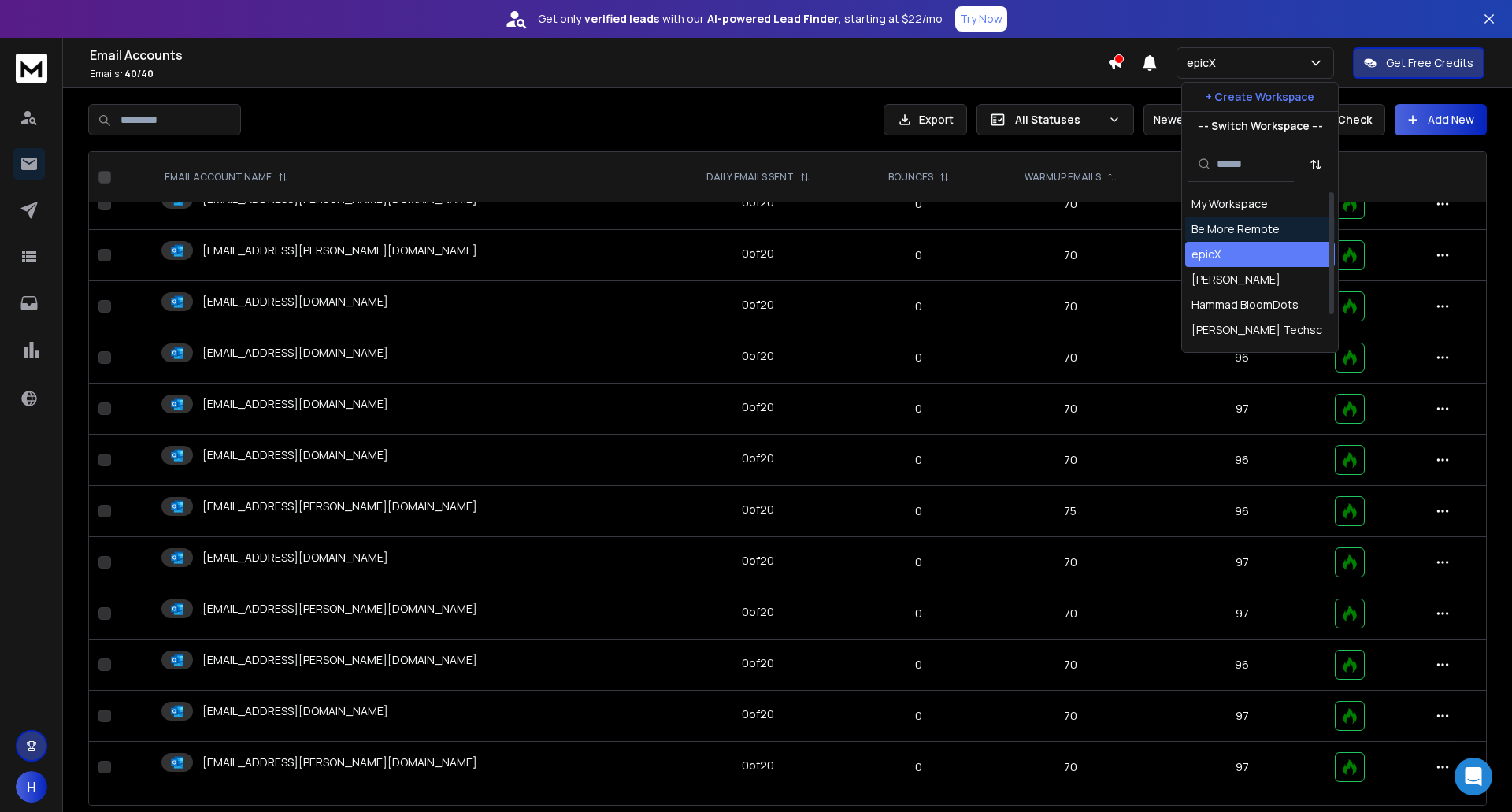
click at [1247, 228] on div "Be More Remote" at bounding box center [1235, 229] width 88 height 15
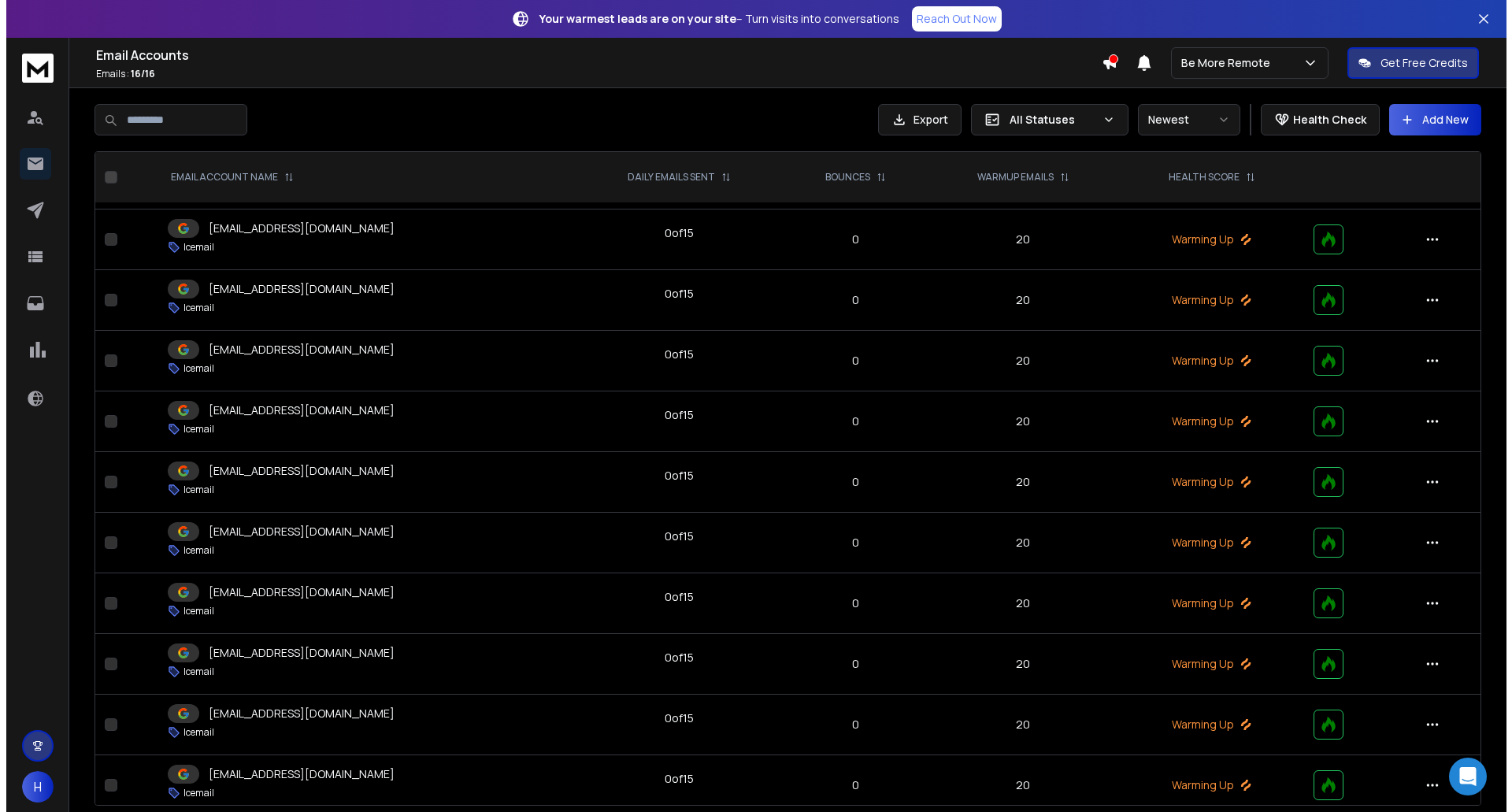
scroll to position [380, 0]
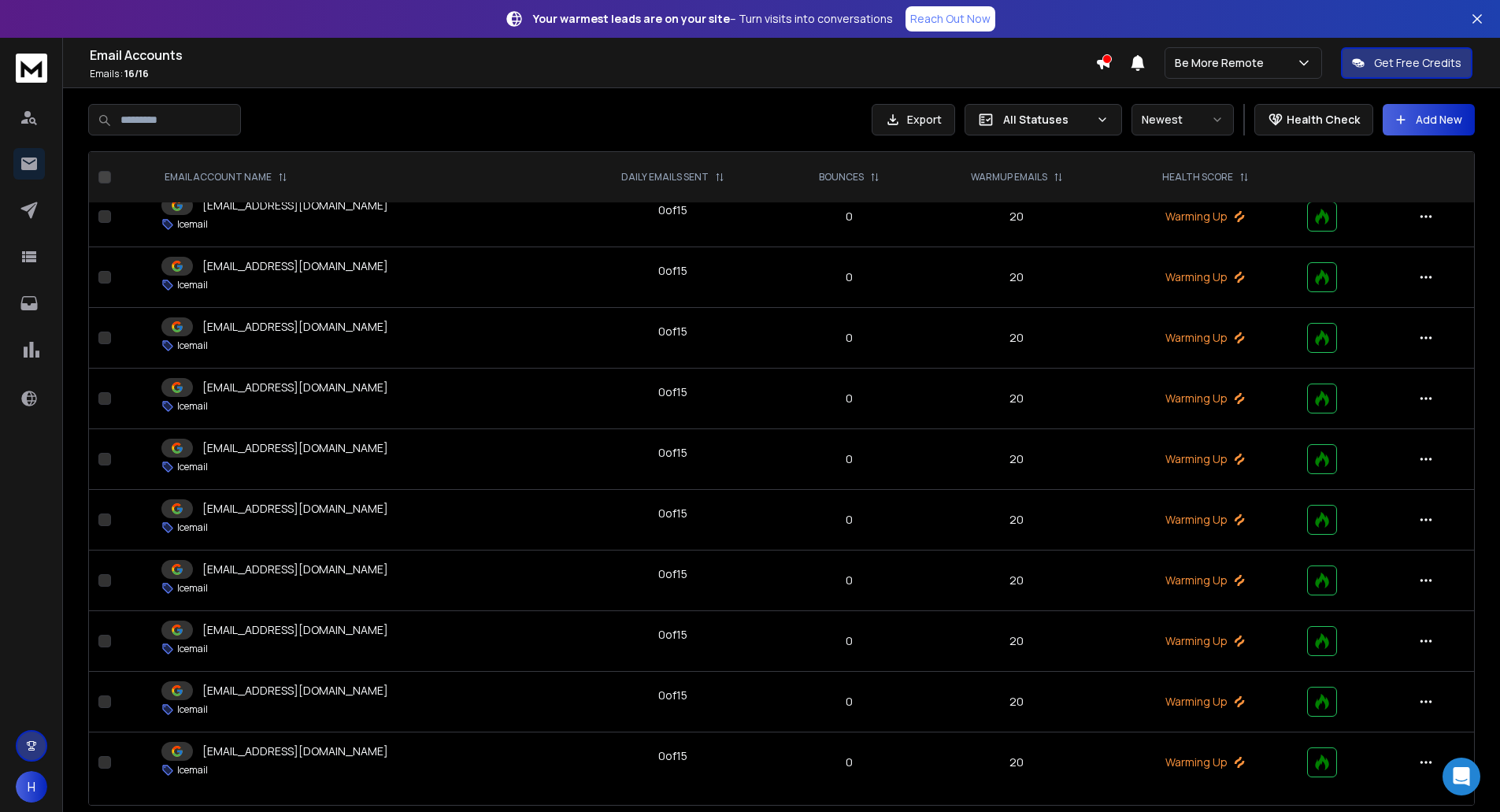
click at [557, 472] on div "Icemail" at bounding box center [359, 467] width 396 height 13
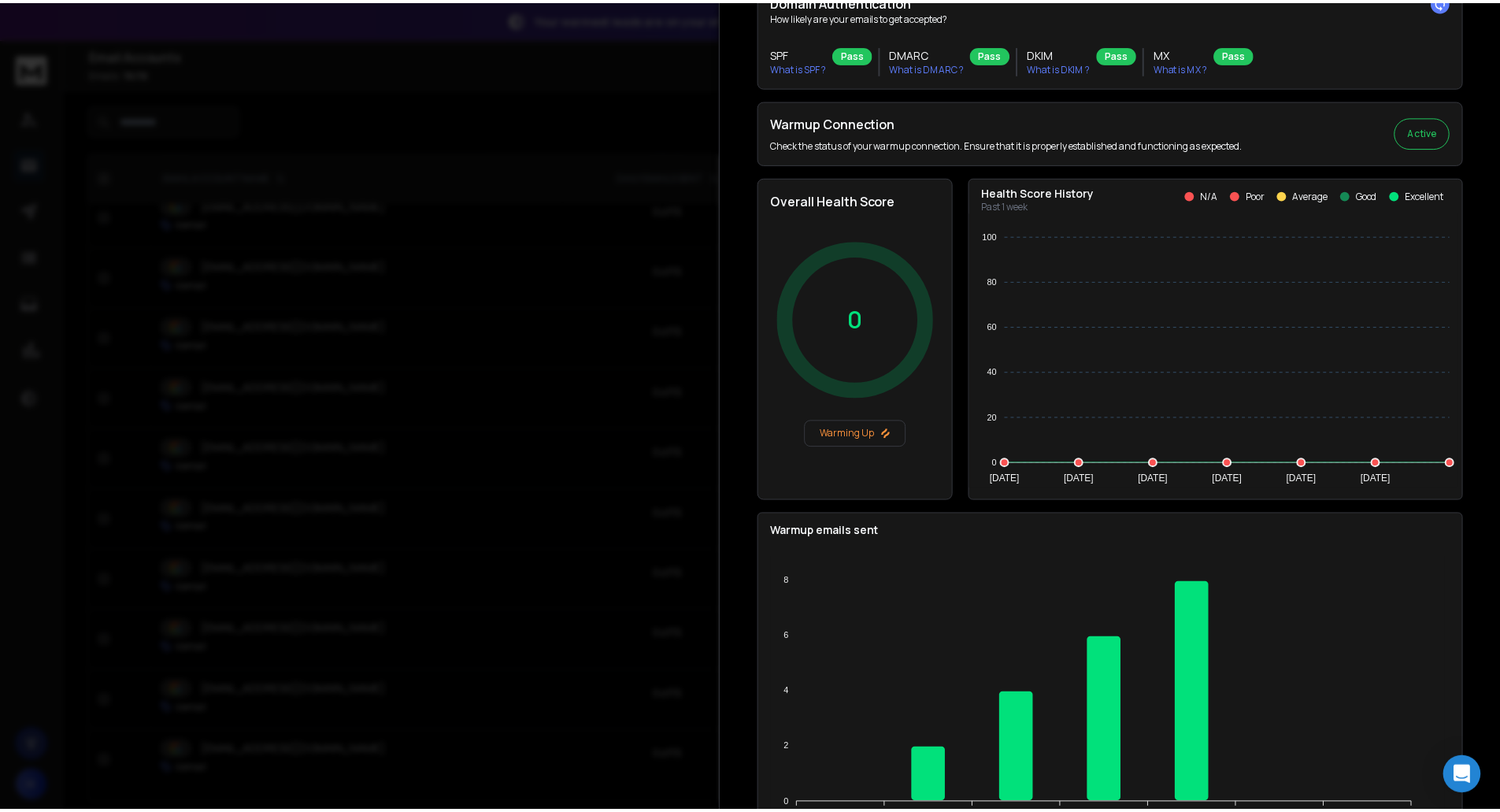
scroll to position [438, 0]
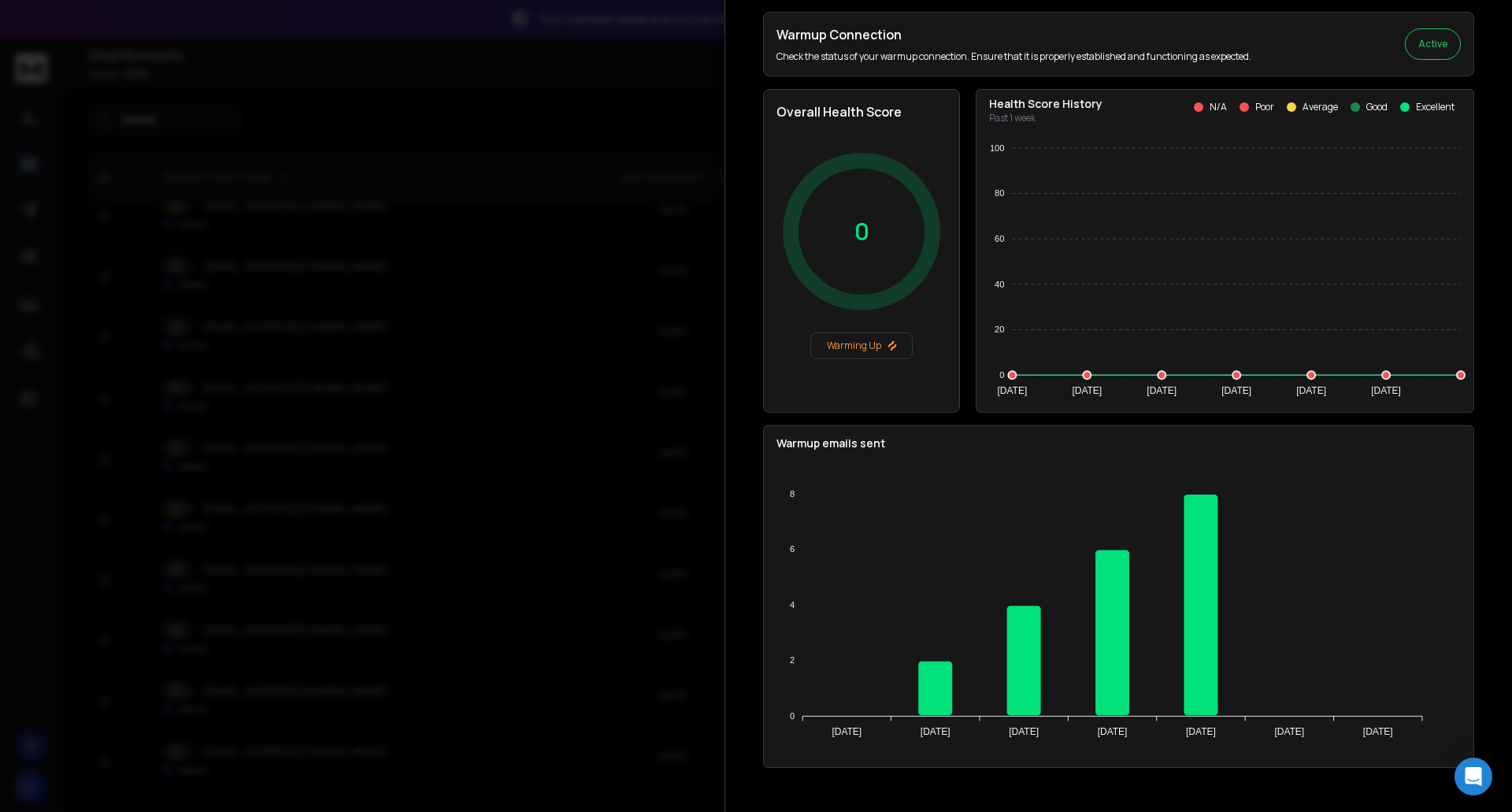
click at [498, 399] on div at bounding box center [756, 406] width 1512 height 812
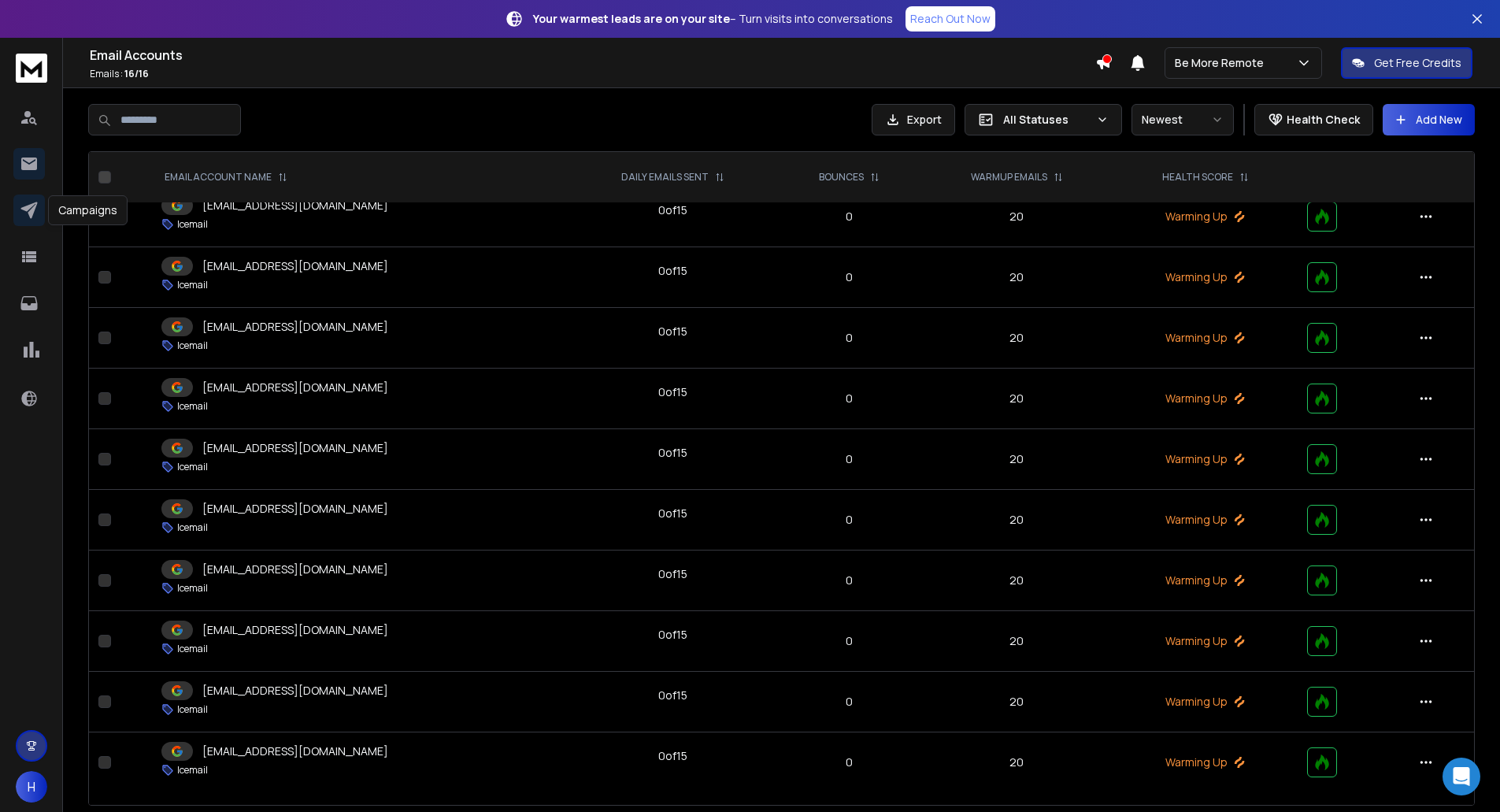
click at [26, 214] on icon at bounding box center [29, 210] width 19 height 19
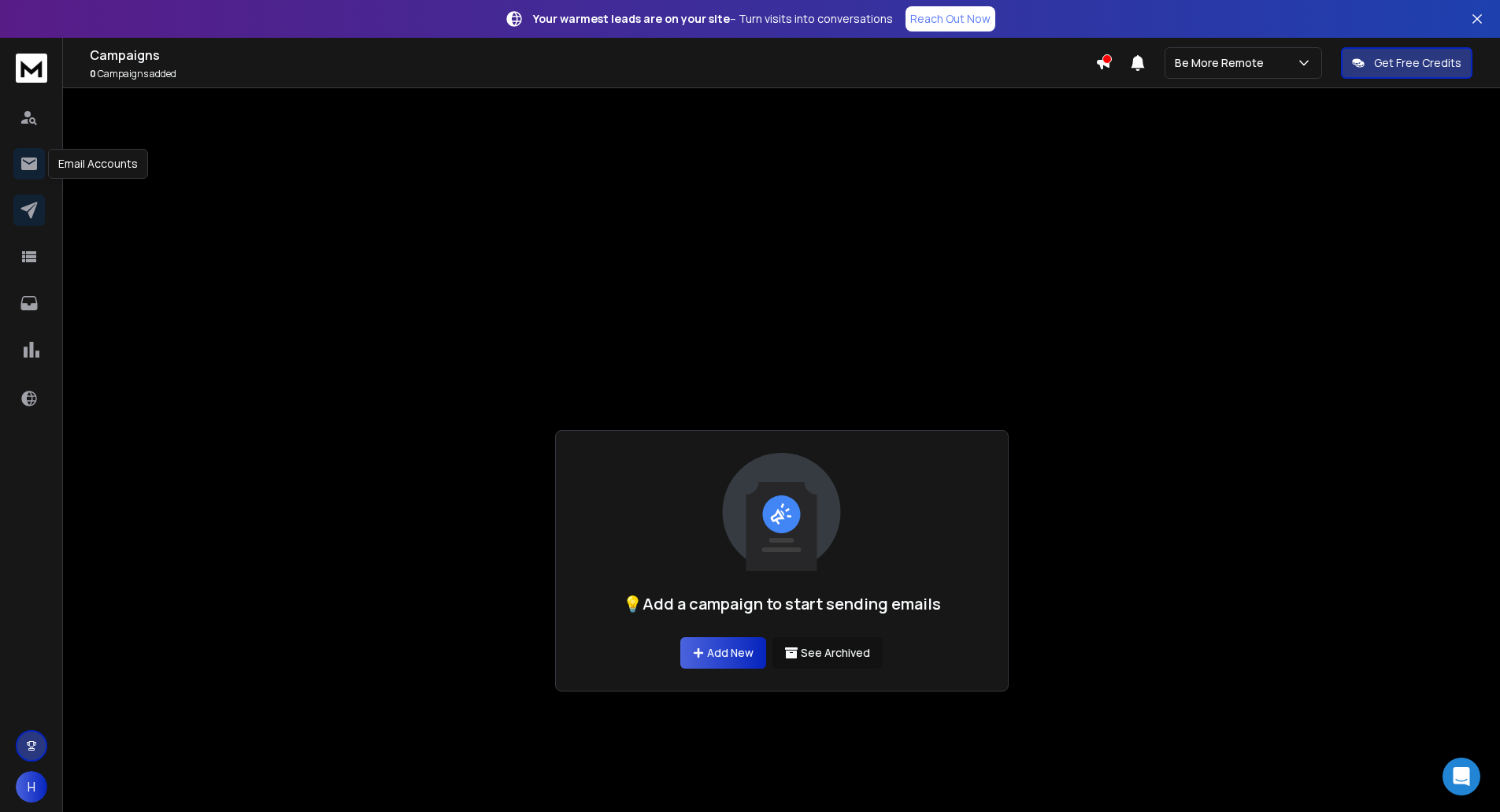
click at [26, 173] on link at bounding box center [29, 164] width 32 height 32
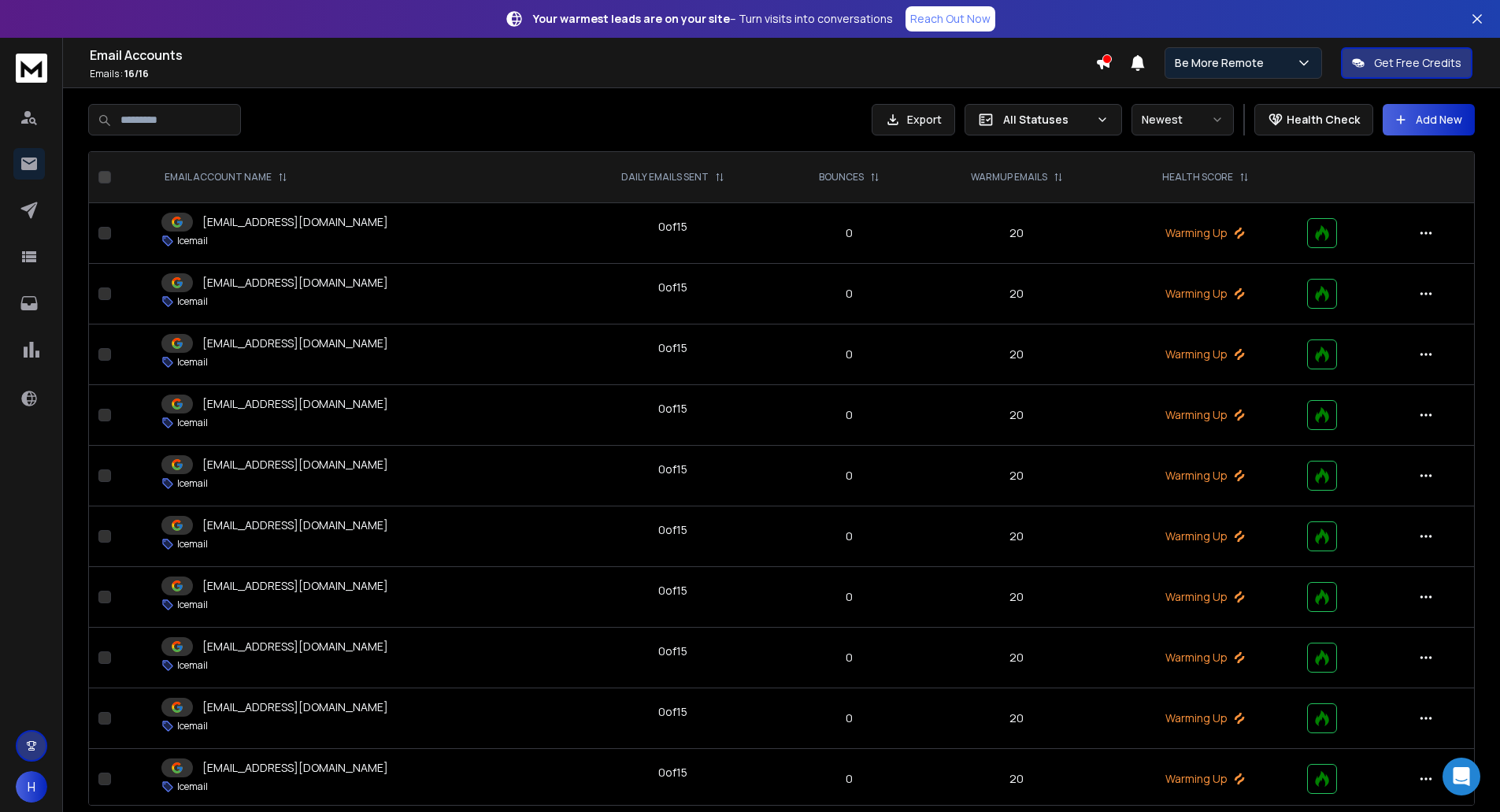
click at [1210, 70] on p "Be More Remote" at bounding box center [1223, 63] width 95 height 15
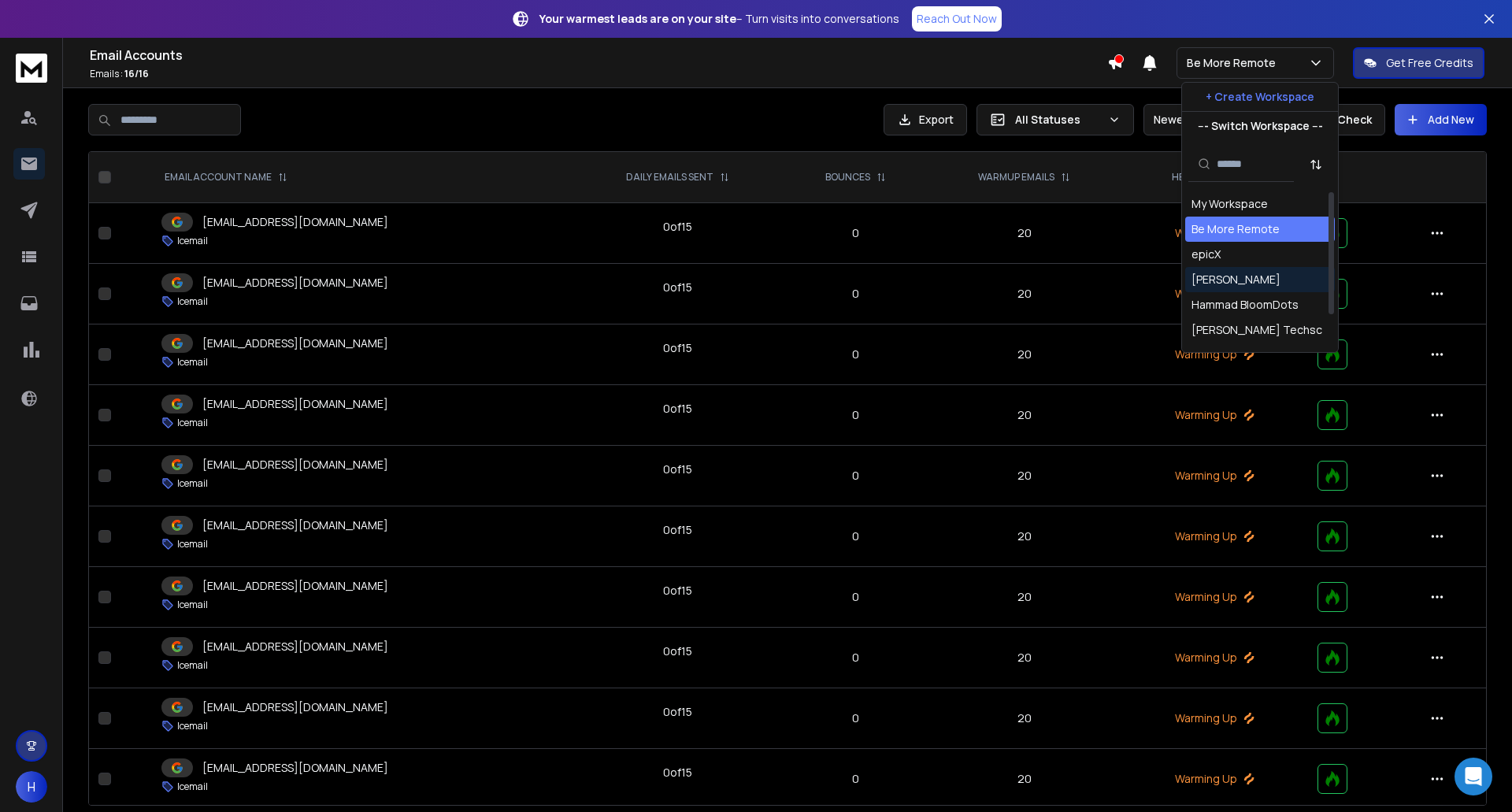
click at [1235, 280] on div "Gulraiz Farooqi" at bounding box center [1236, 279] width 89 height 15
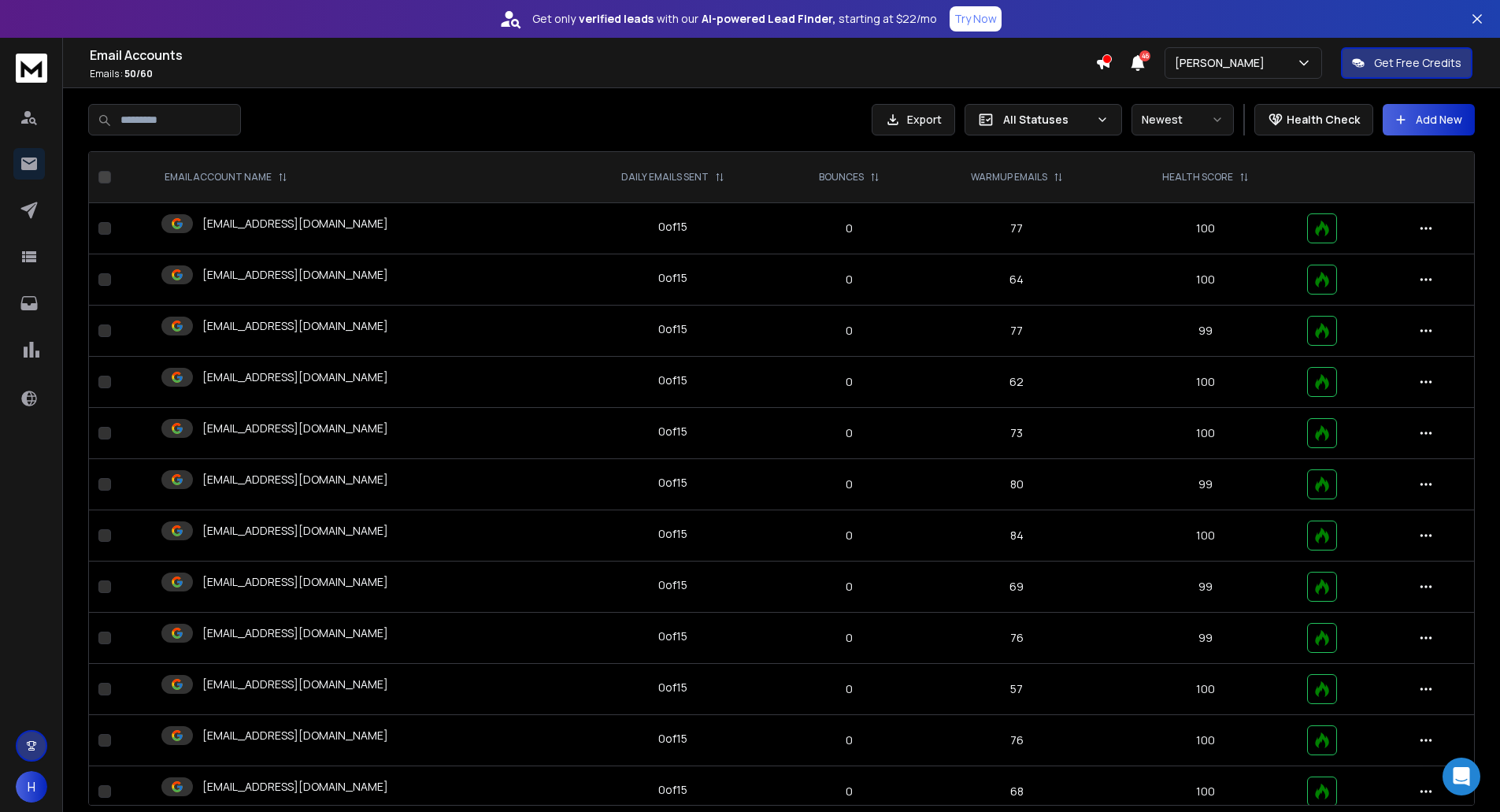
click at [461, 303] on td "[EMAIL_ADDRESS][DOMAIN_NAME]" at bounding box center [359, 279] width 415 height 51
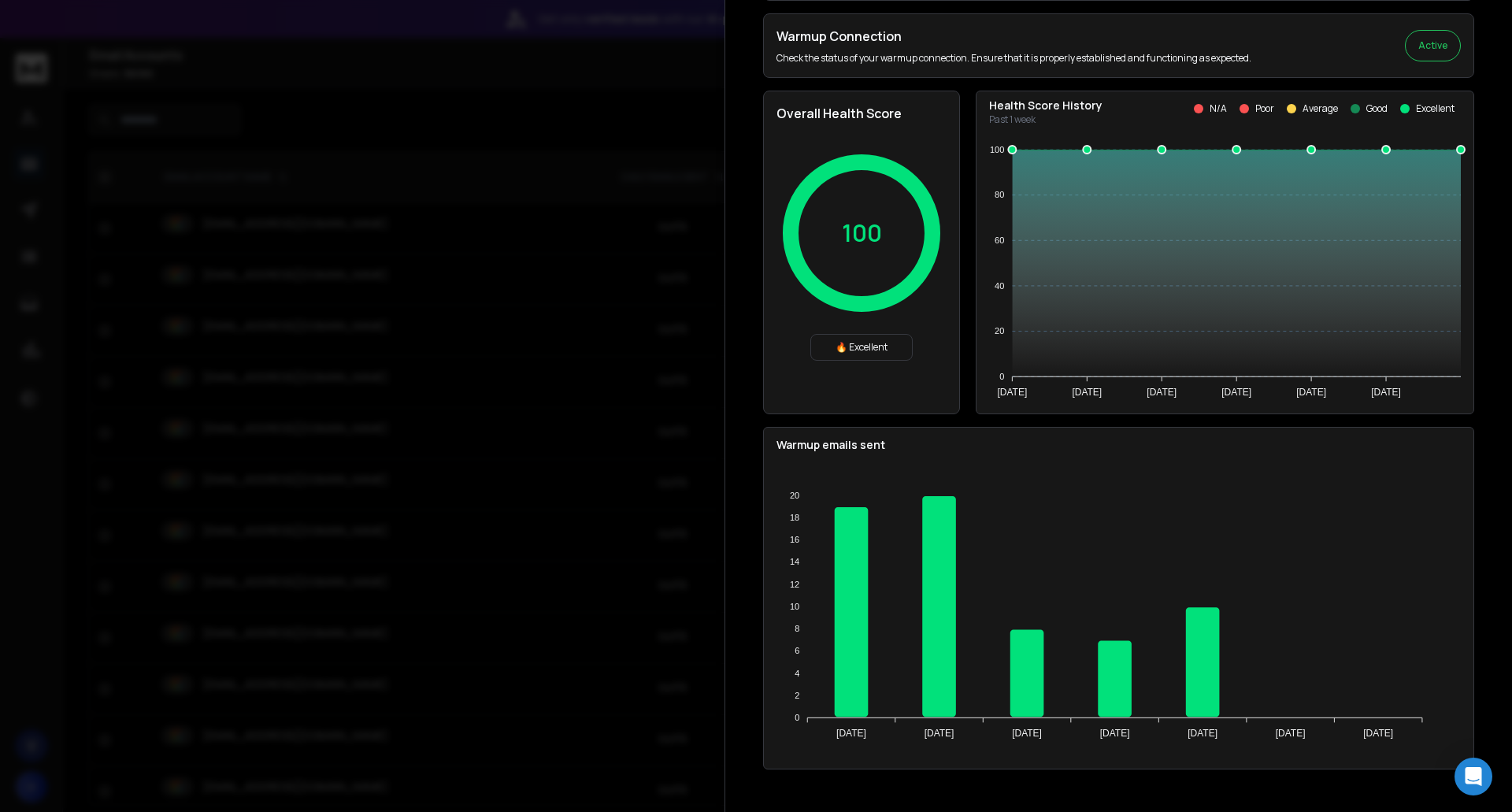
scroll to position [438, 0]
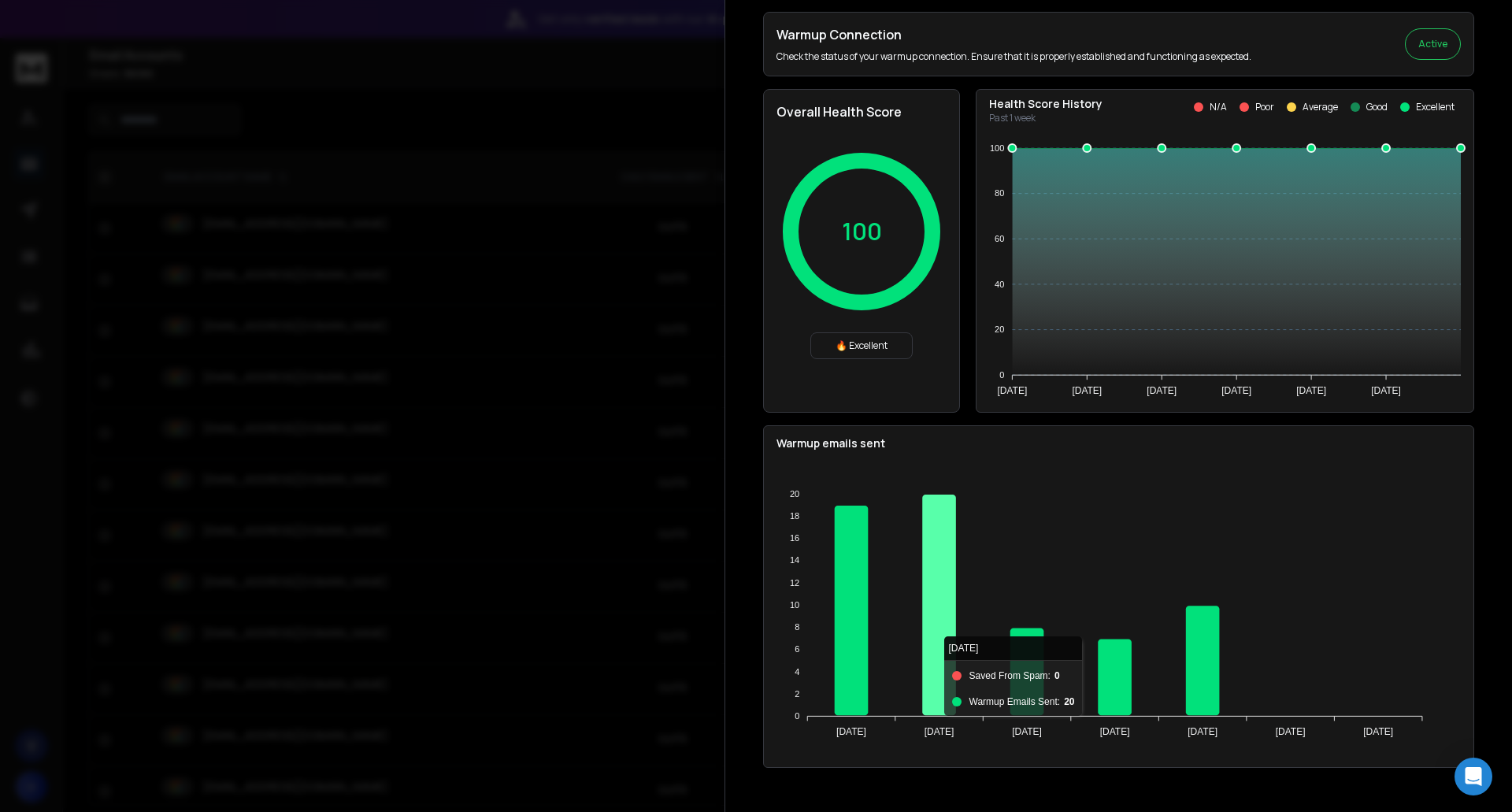
click at [557, 491] on div at bounding box center [756, 406] width 1512 height 812
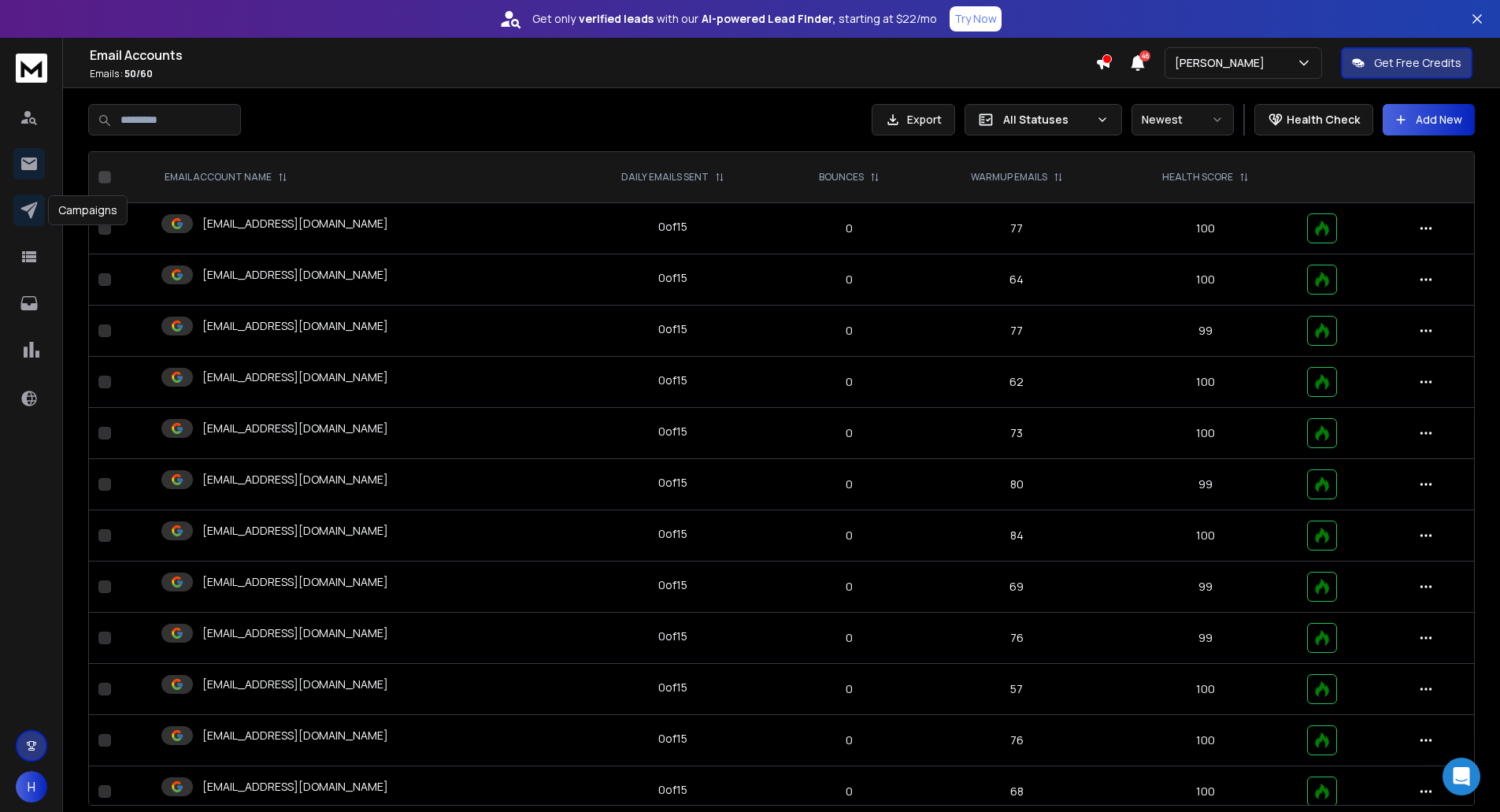
click at [21, 199] on link at bounding box center [29, 210] width 32 height 32
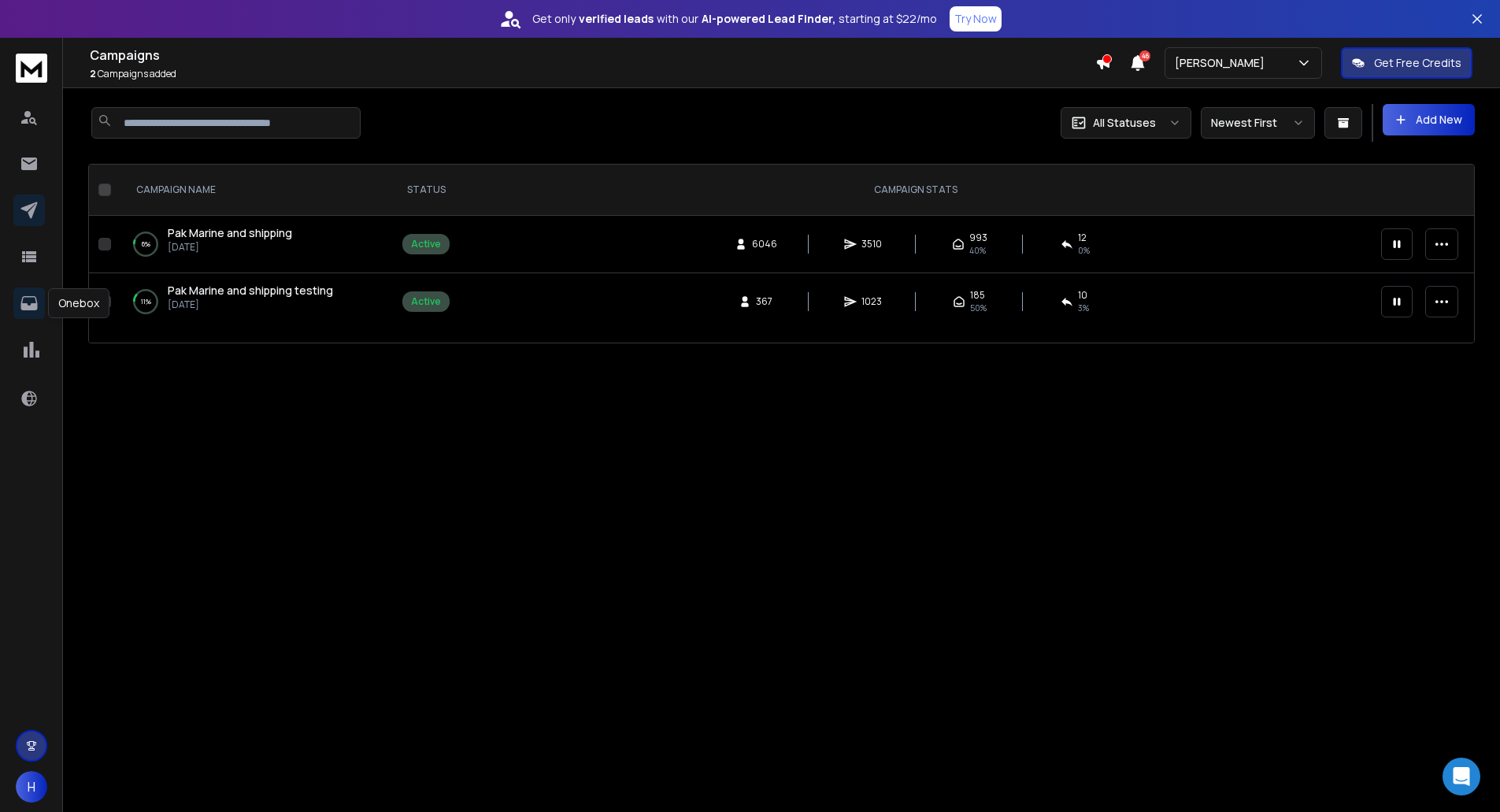
click at [29, 302] on icon at bounding box center [29, 303] width 19 height 19
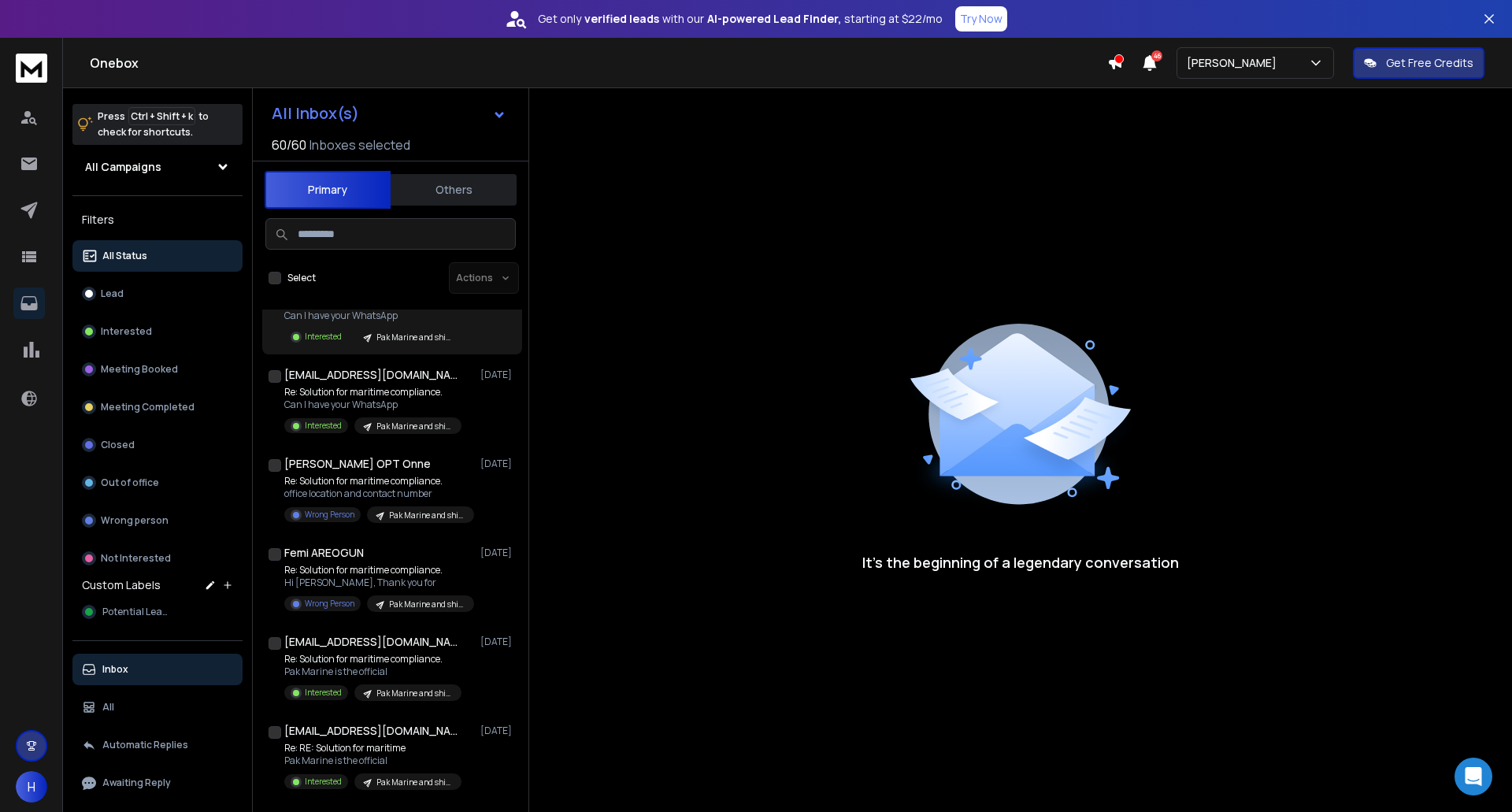
scroll to position [630, 0]
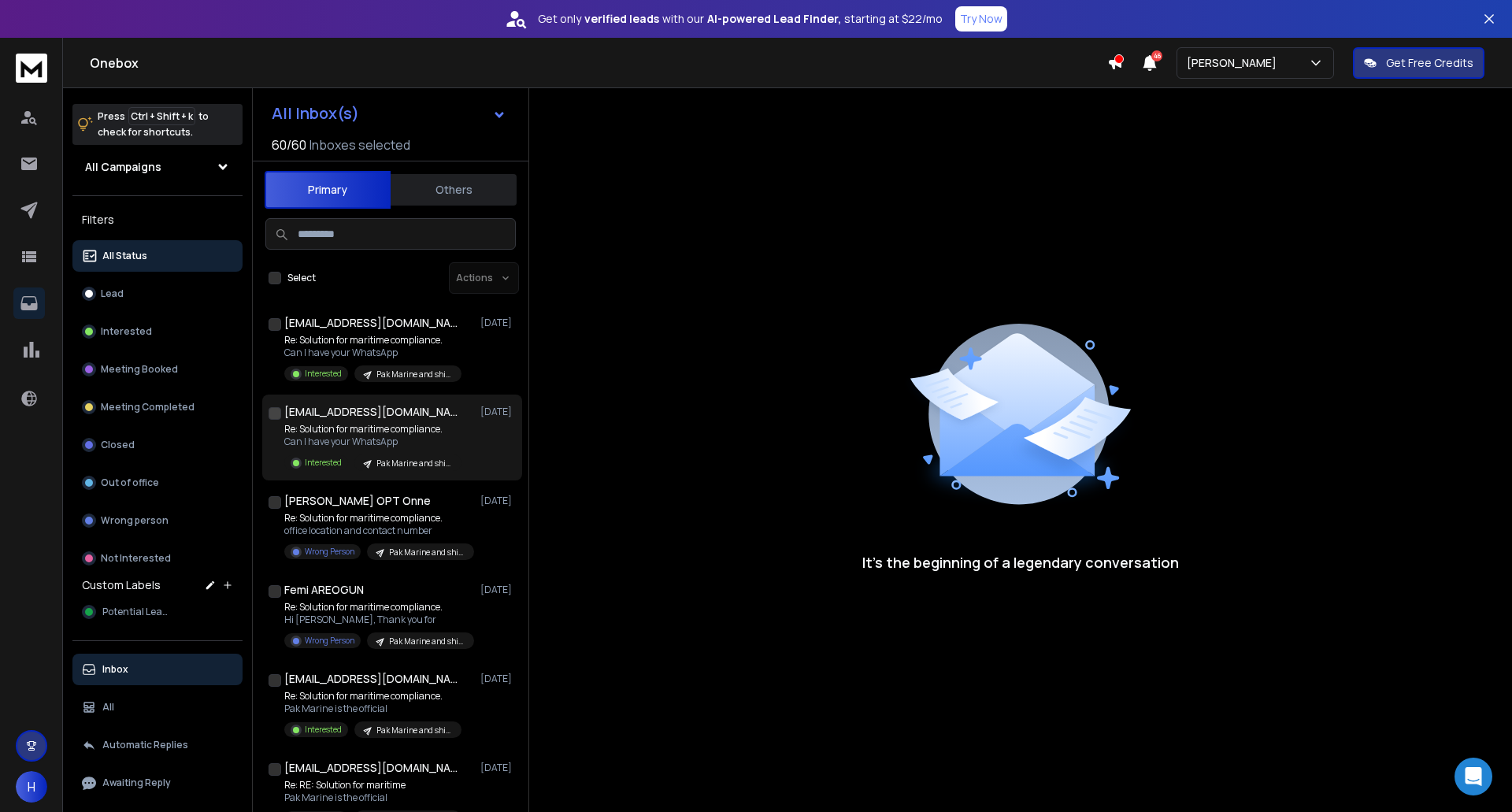
click at [361, 432] on p "Re: Solution for maritime compliance." at bounding box center [373, 429] width 177 height 13
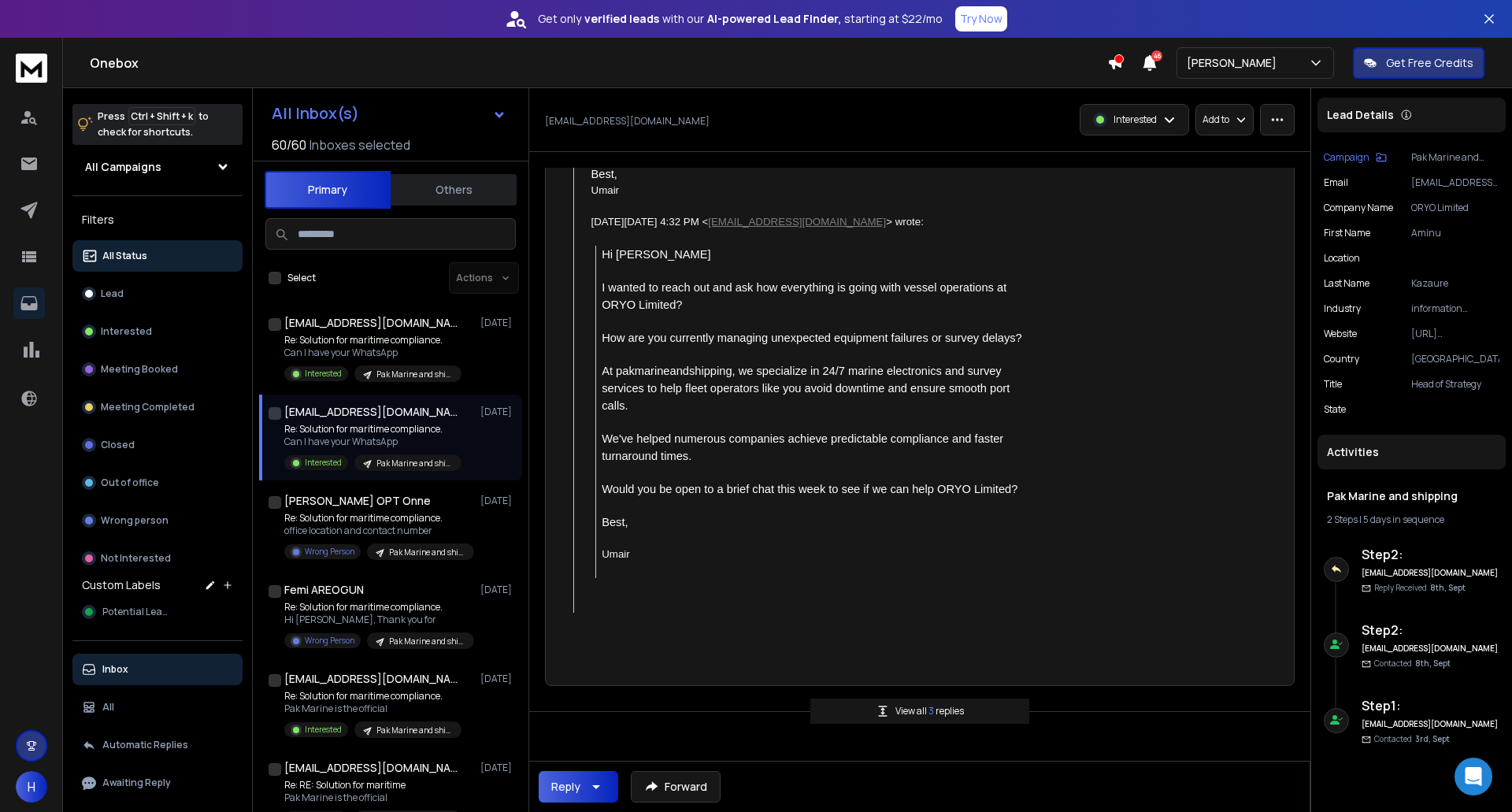
scroll to position [883, 0]
click at [37, 210] on icon at bounding box center [29, 210] width 19 height 19
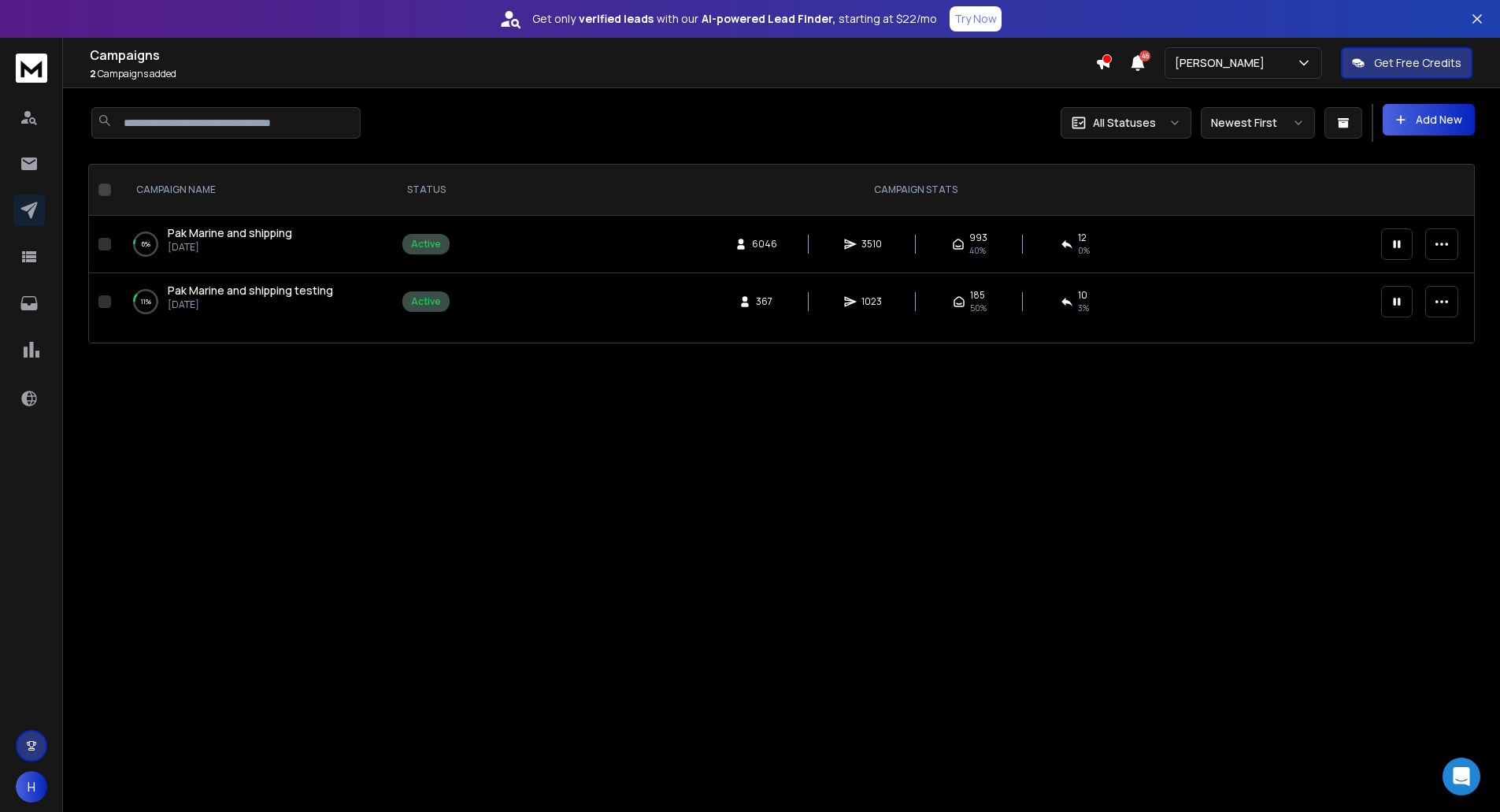
click at [320, 298] on p "18 days ago" at bounding box center [251, 304] width 165 height 13
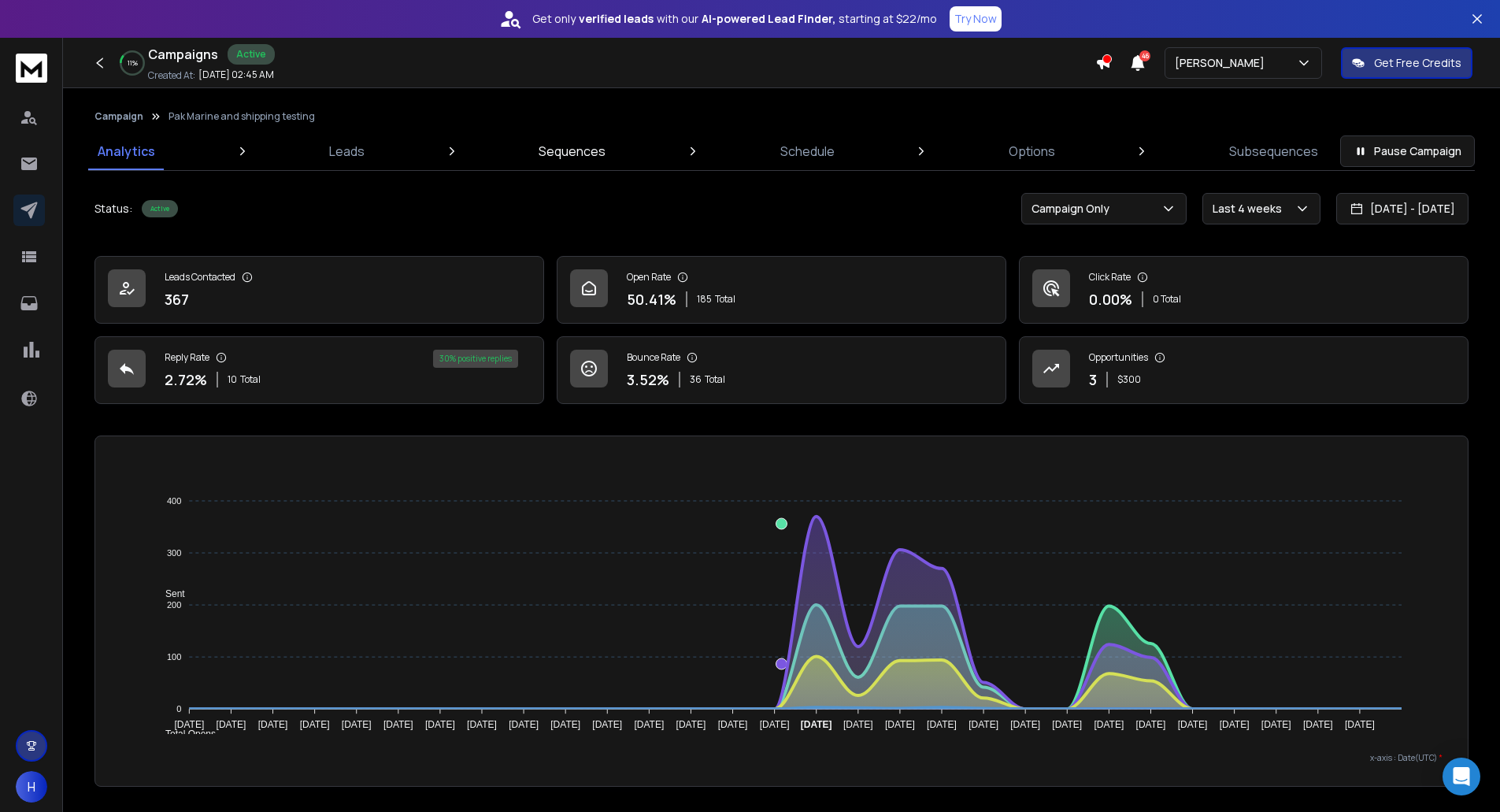
click at [555, 151] on p "Sequences" at bounding box center [572, 151] width 67 height 19
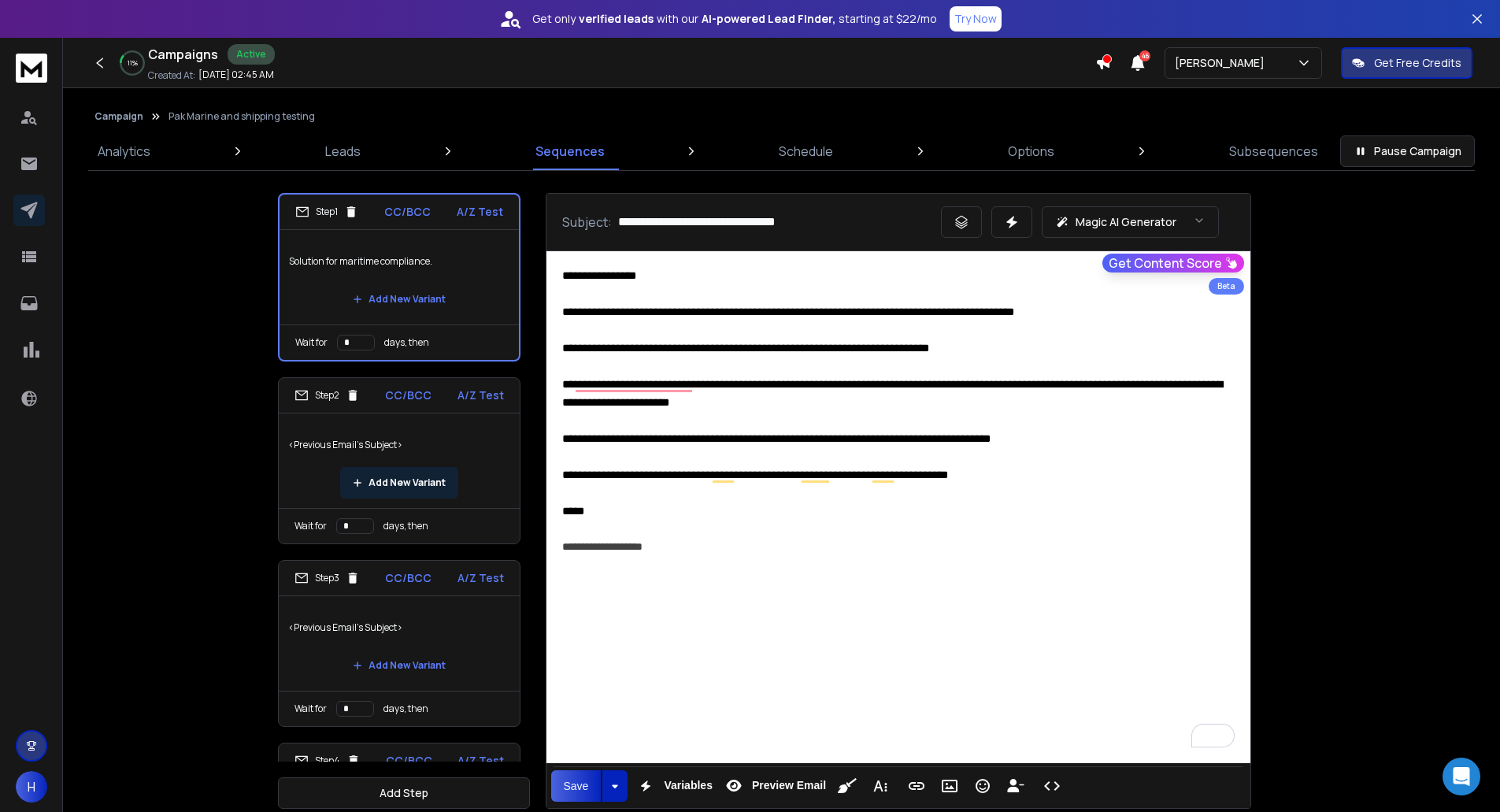
click at [426, 468] on button "Add New Variant" at bounding box center [399, 482] width 118 height 32
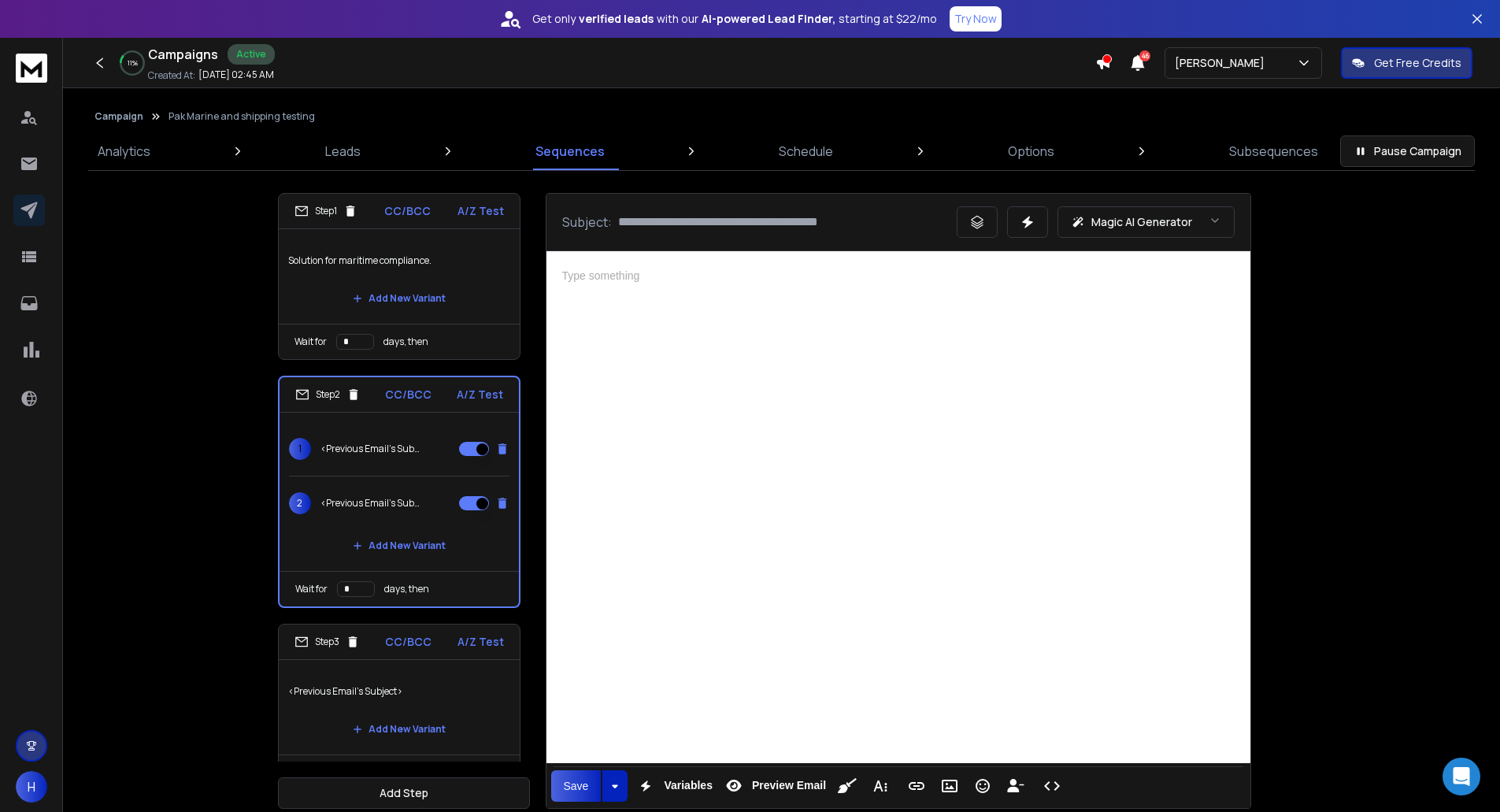
click at [410, 434] on div "1 <Previous Email's Subject>" at bounding box center [399, 449] width 221 height 55
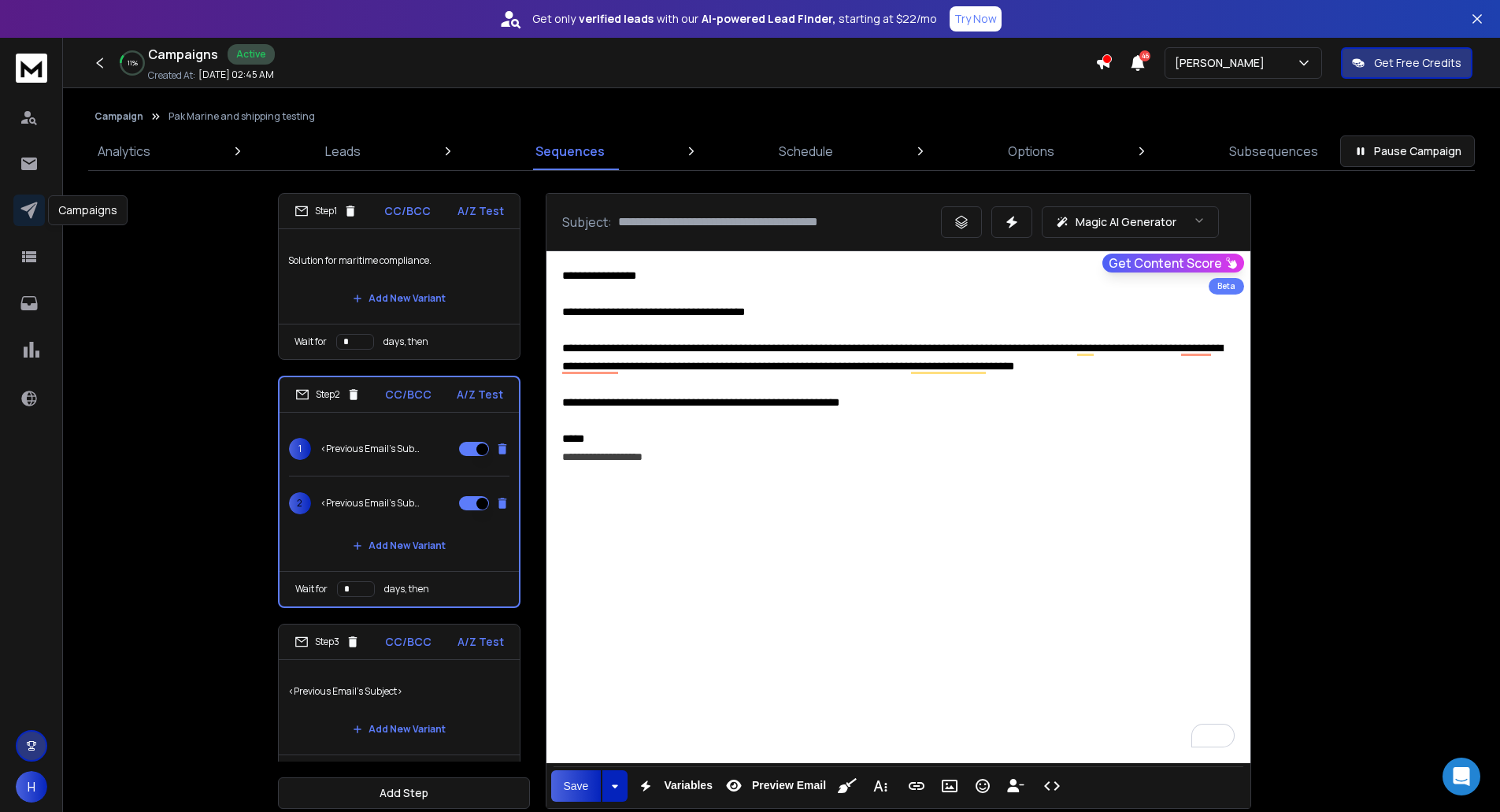
click at [15, 216] on link at bounding box center [29, 210] width 32 height 32
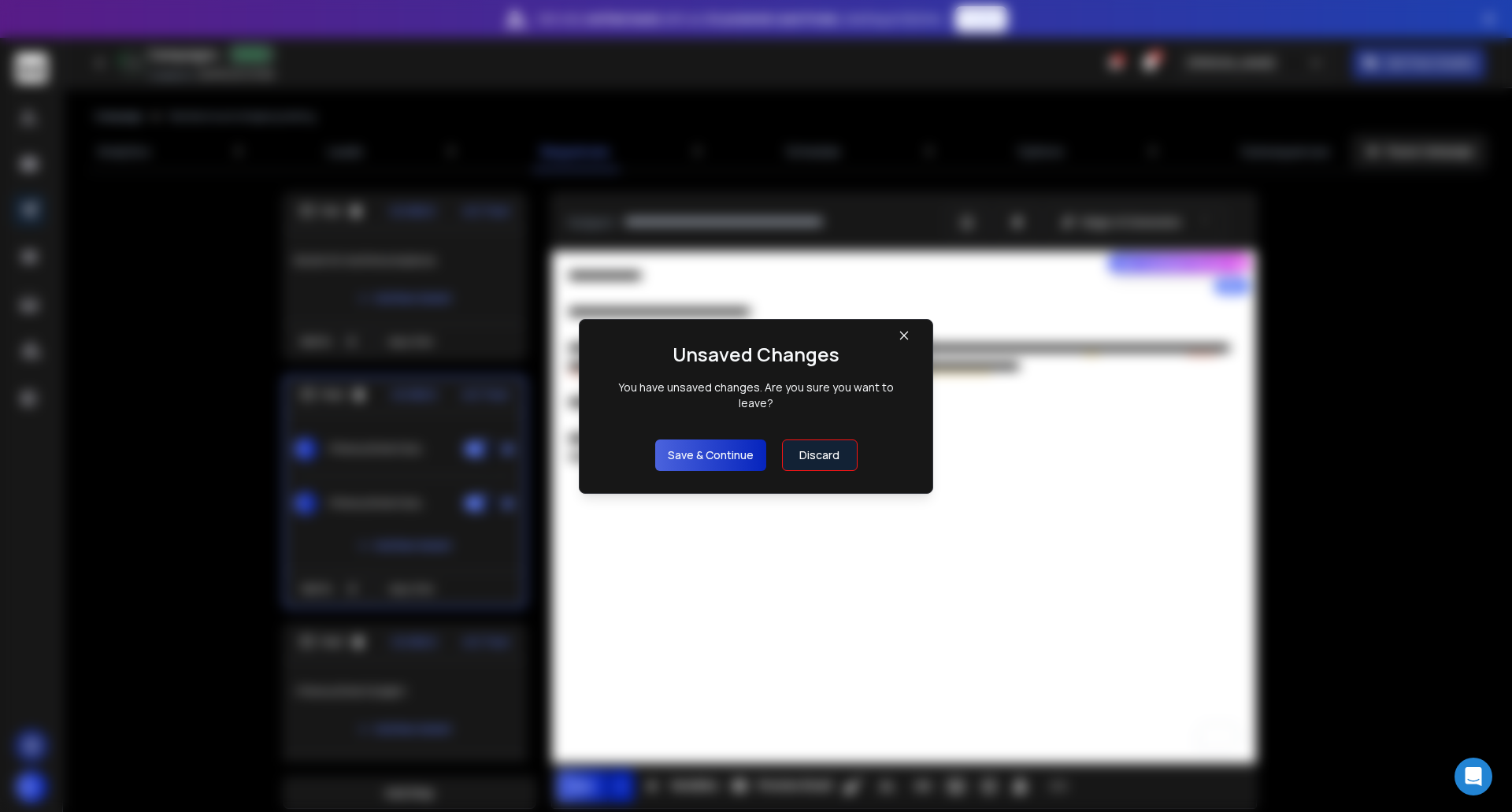
click at [812, 440] on button "Discard" at bounding box center [820, 455] width 76 height 32
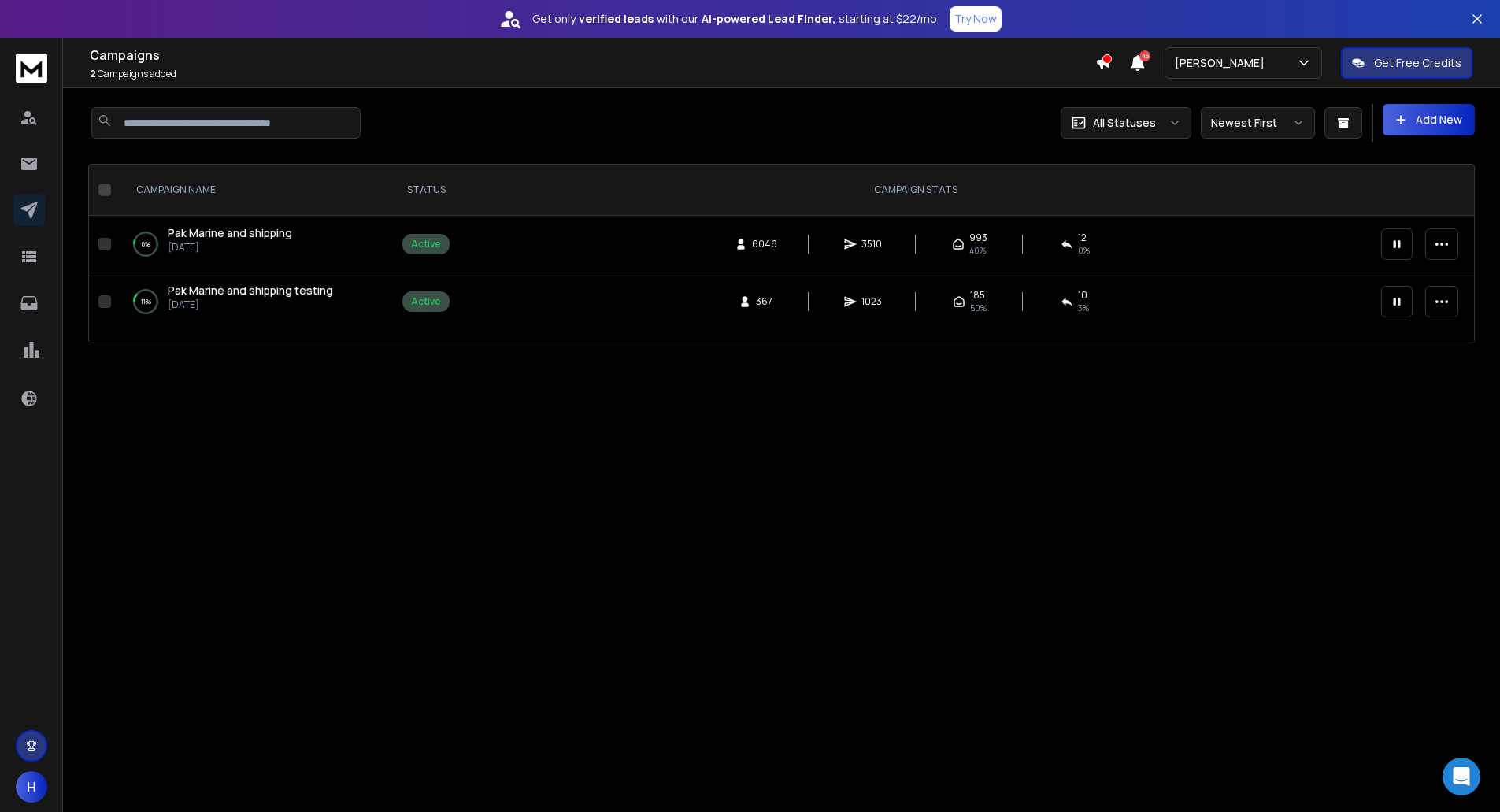
click at [250, 237] on span "Pak Marine and shipping" at bounding box center [230, 233] width 124 height 15
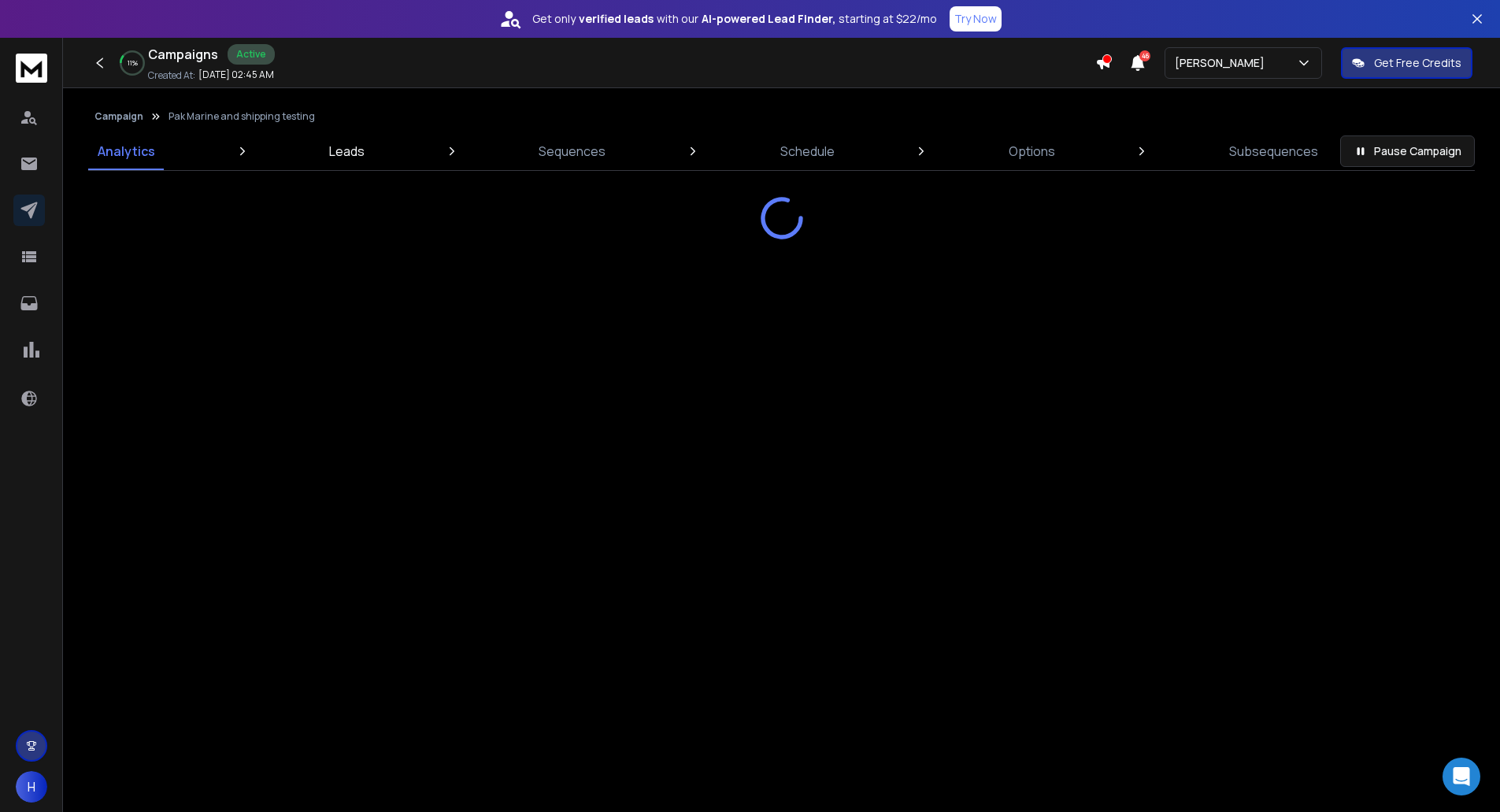
click at [338, 151] on p "Leads" at bounding box center [347, 151] width 36 height 19
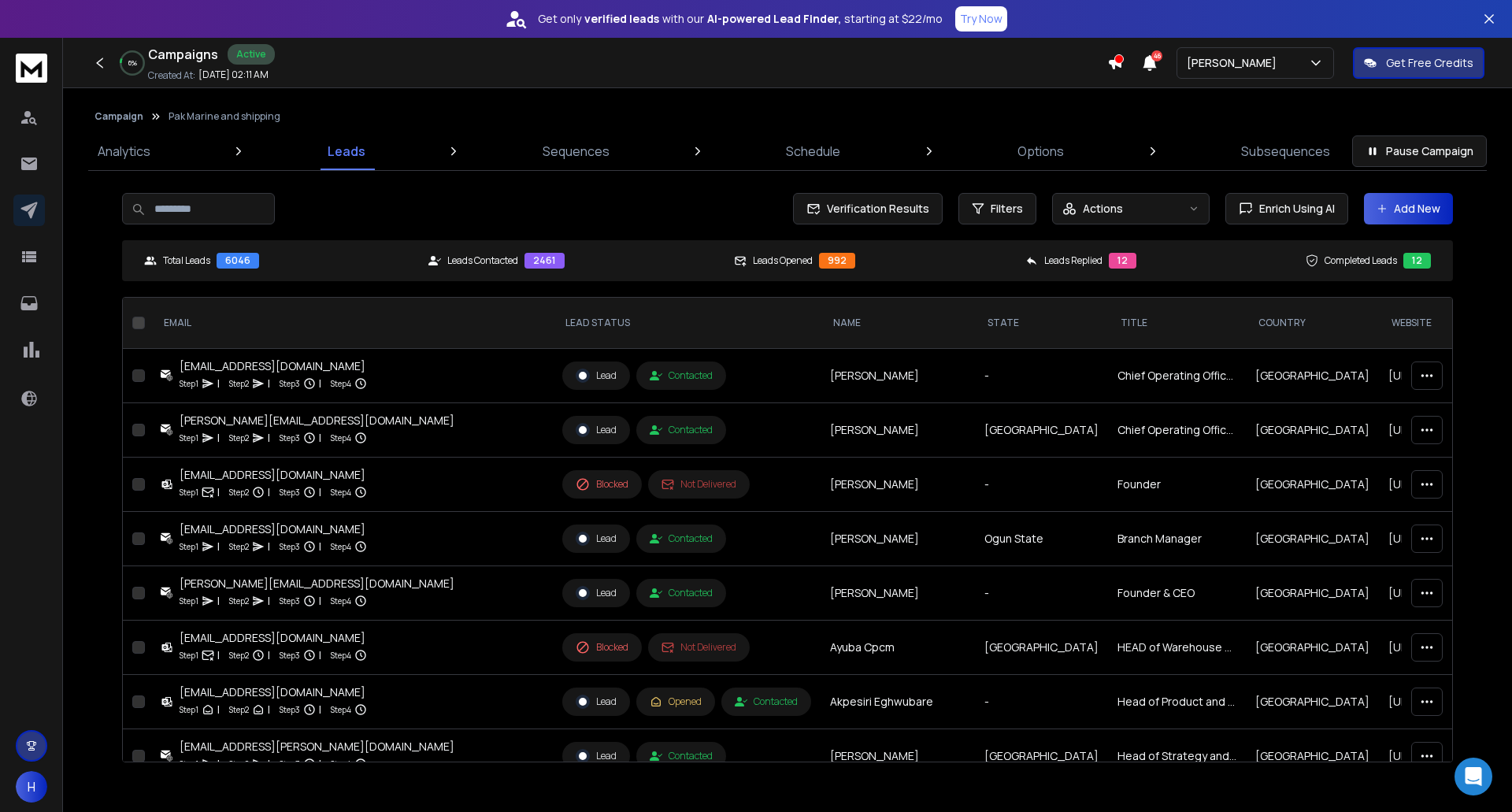
click at [322, 414] on div "a.adeshina@karringtonltd.com" at bounding box center [317, 420] width 275 height 15
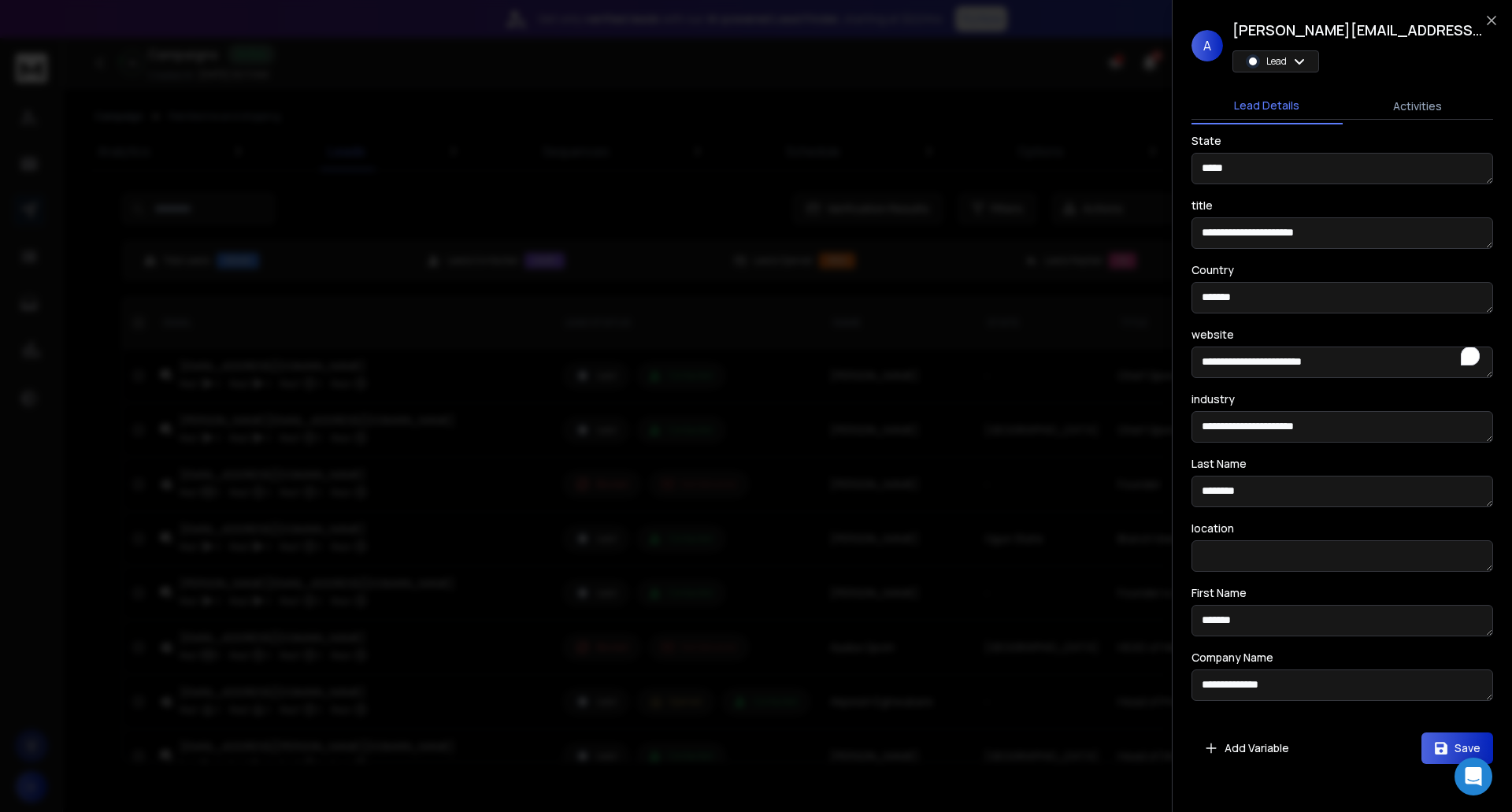
drag, startPoint x: 1382, startPoint y: 366, endPoint x: 1196, endPoint y: 367, distance: 186.0
click at [1196, 367] on textarea "**********" at bounding box center [1342, 362] width 302 height 32
click at [869, 266] on div at bounding box center [756, 406] width 1512 height 812
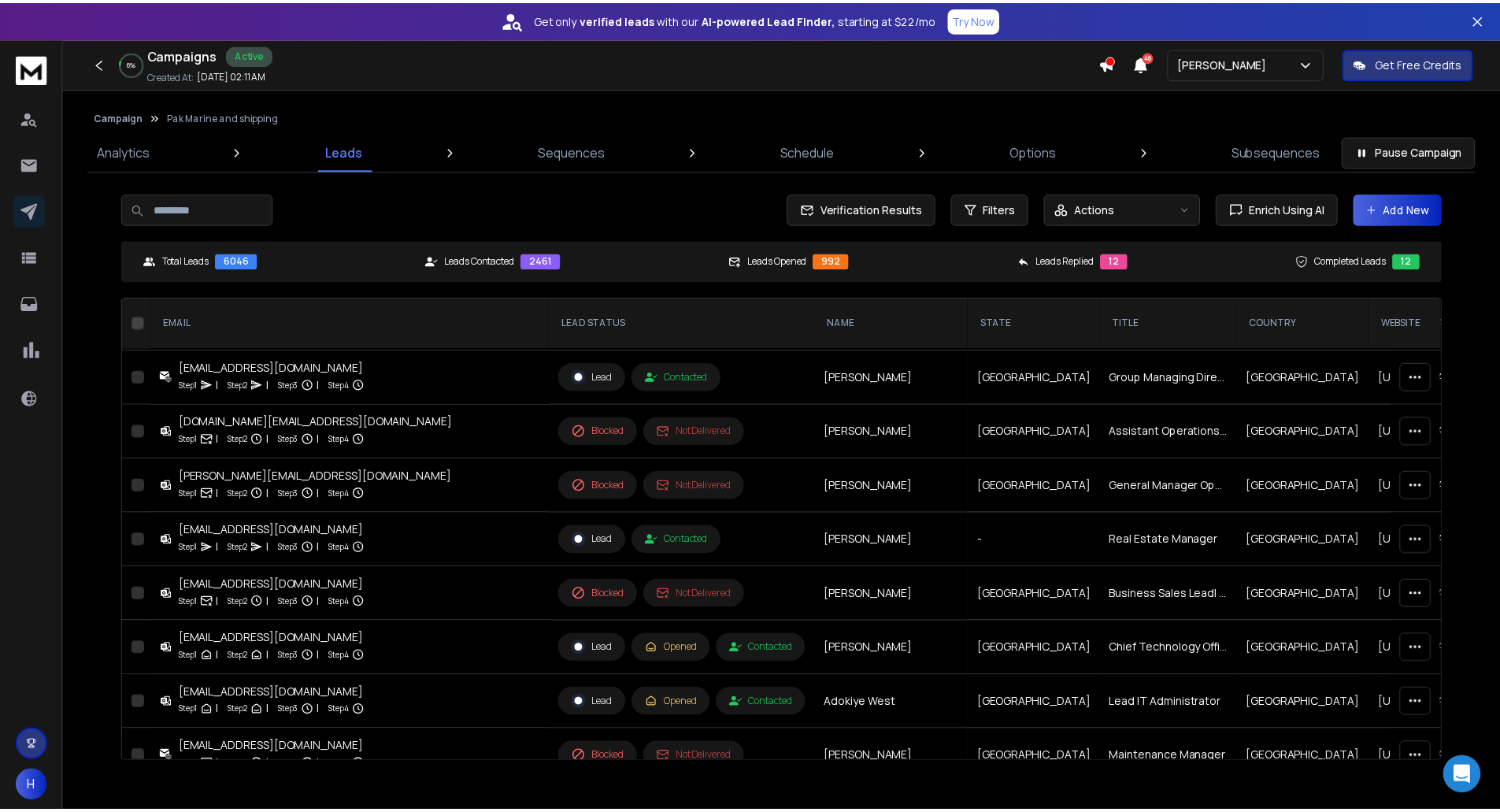
scroll to position [551, 0]
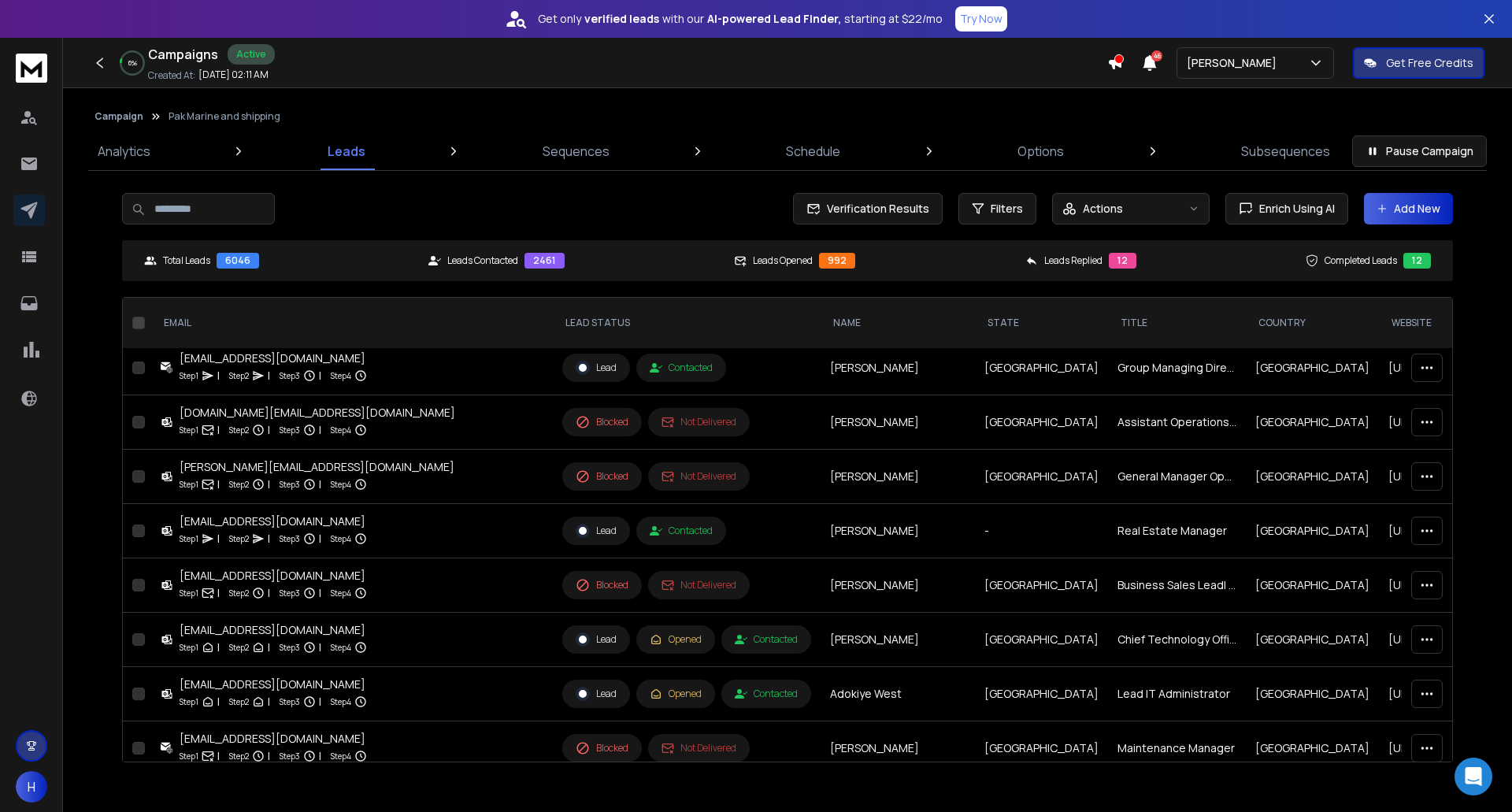
click at [277, 525] on div "a.olamide@alliedfcs.com" at bounding box center [274, 521] width 188 height 15
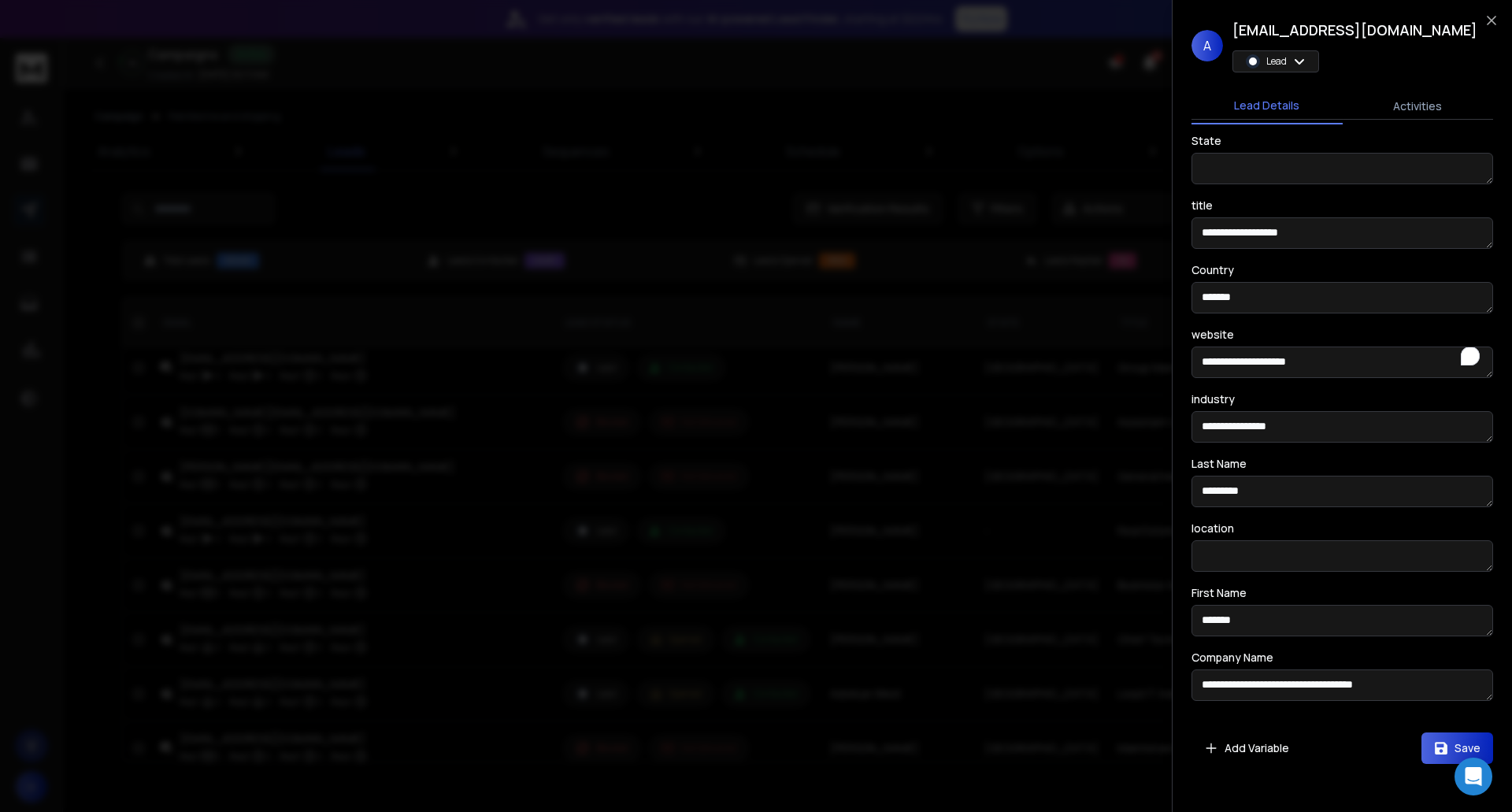
drag, startPoint x: 1326, startPoint y: 371, endPoint x: 1240, endPoint y: 373, distance: 86.0
click at [1240, 373] on textarea "**********" at bounding box center [1342, 362] width 302 height 32
click at [1238, 372] on textarea "**********" at bounding box center [1342, 362] width 302 height 32
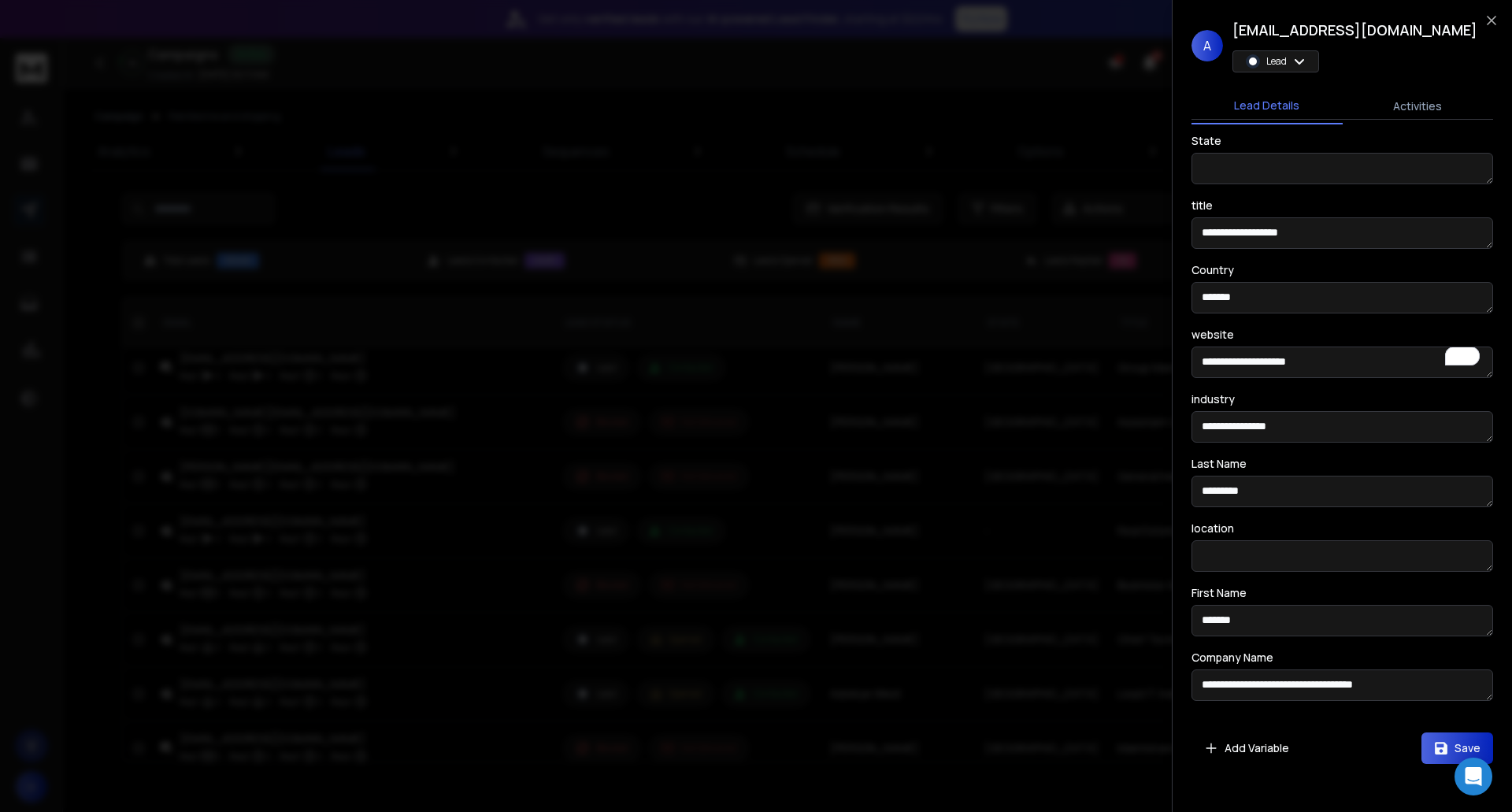
click at [735, 93] on div at bounding box center [756, 406] width 1512 height 812
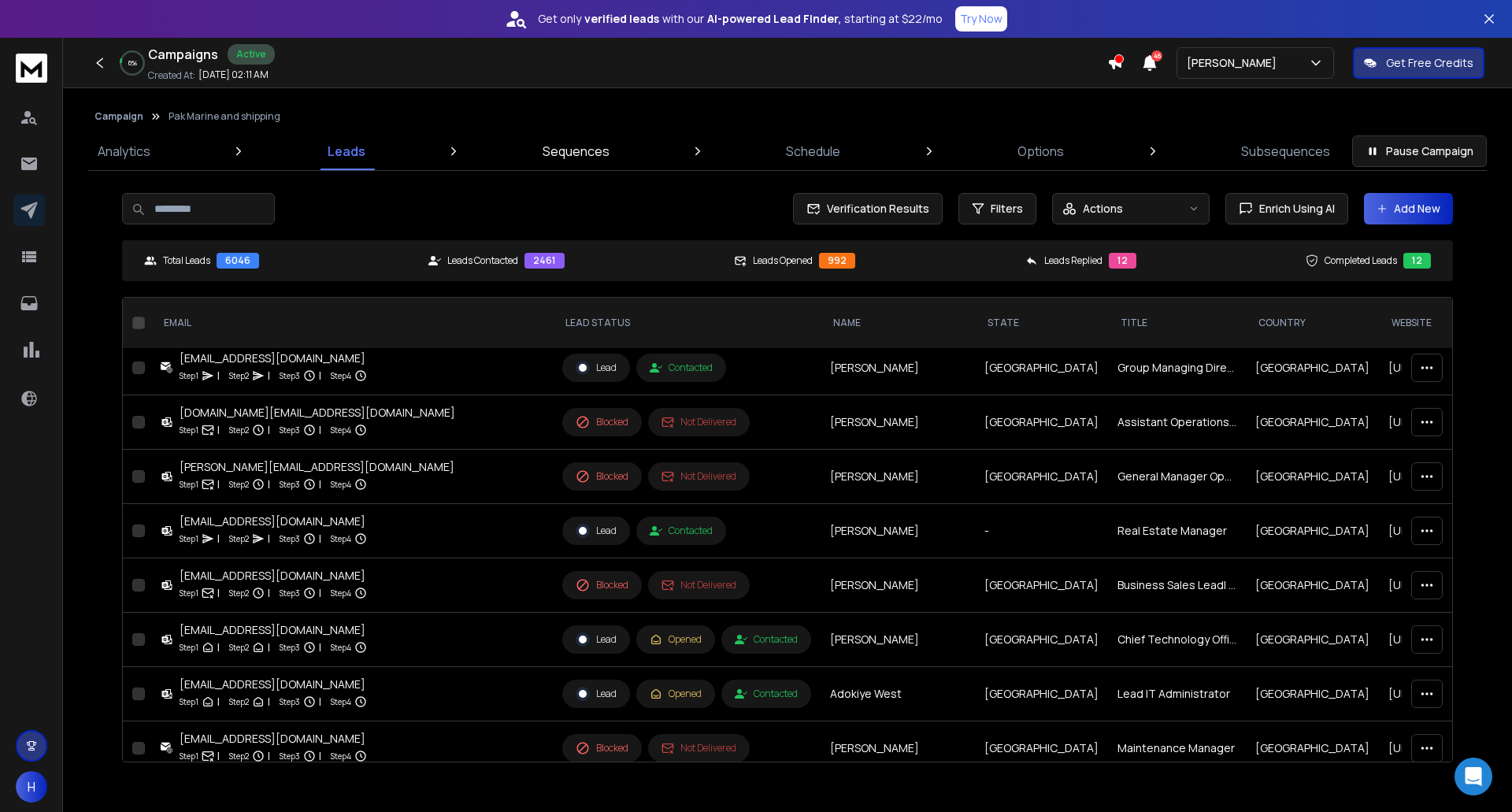
click at [567, 154] on p "Sequences" at bounding box center [576, 151] width 67 height 19
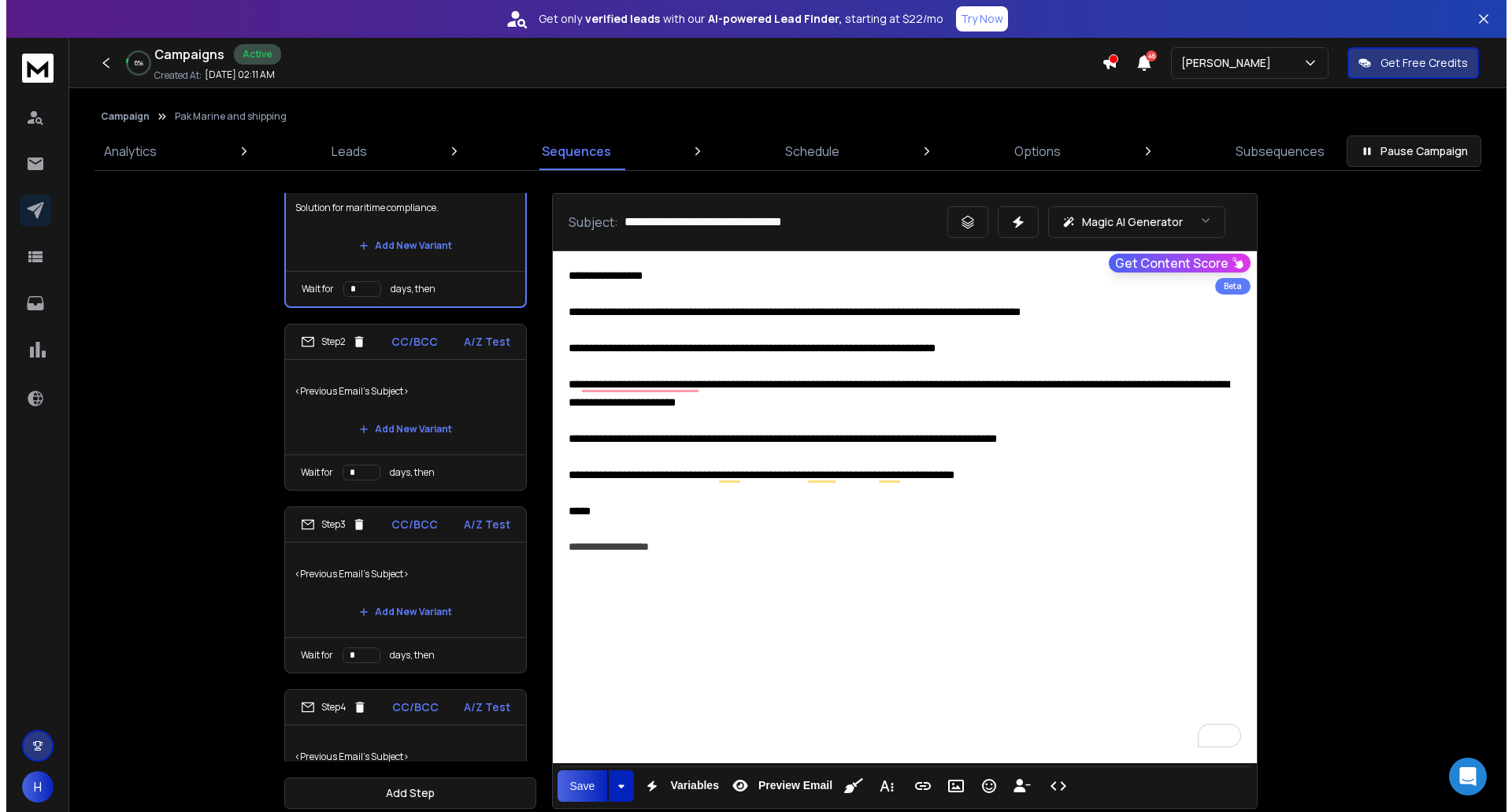
scroll to position [112, 0]
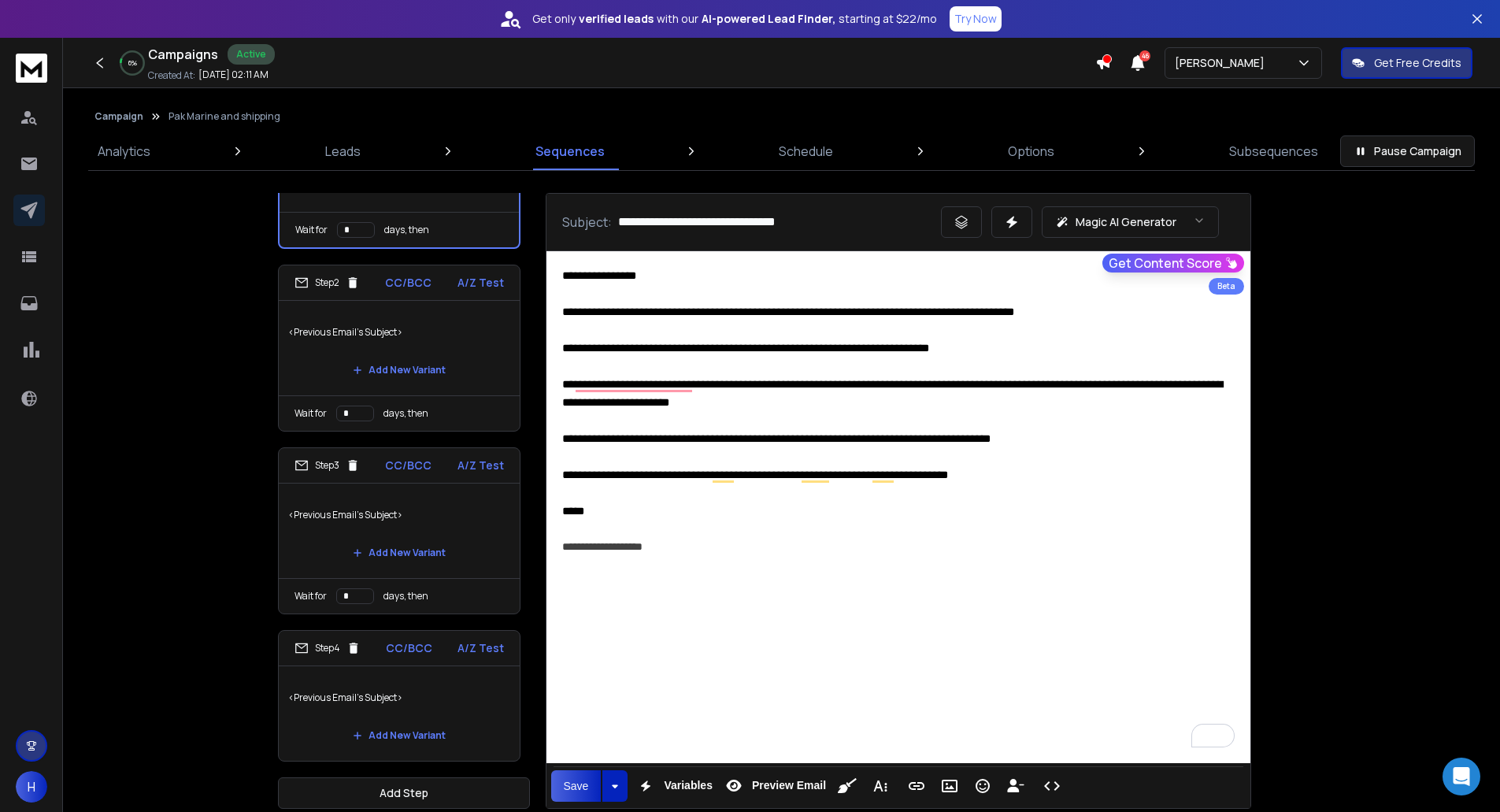
click at [378, 504] on p "<Previous Email's Subject>" at bounding box center [399, 515] width 222 height 44
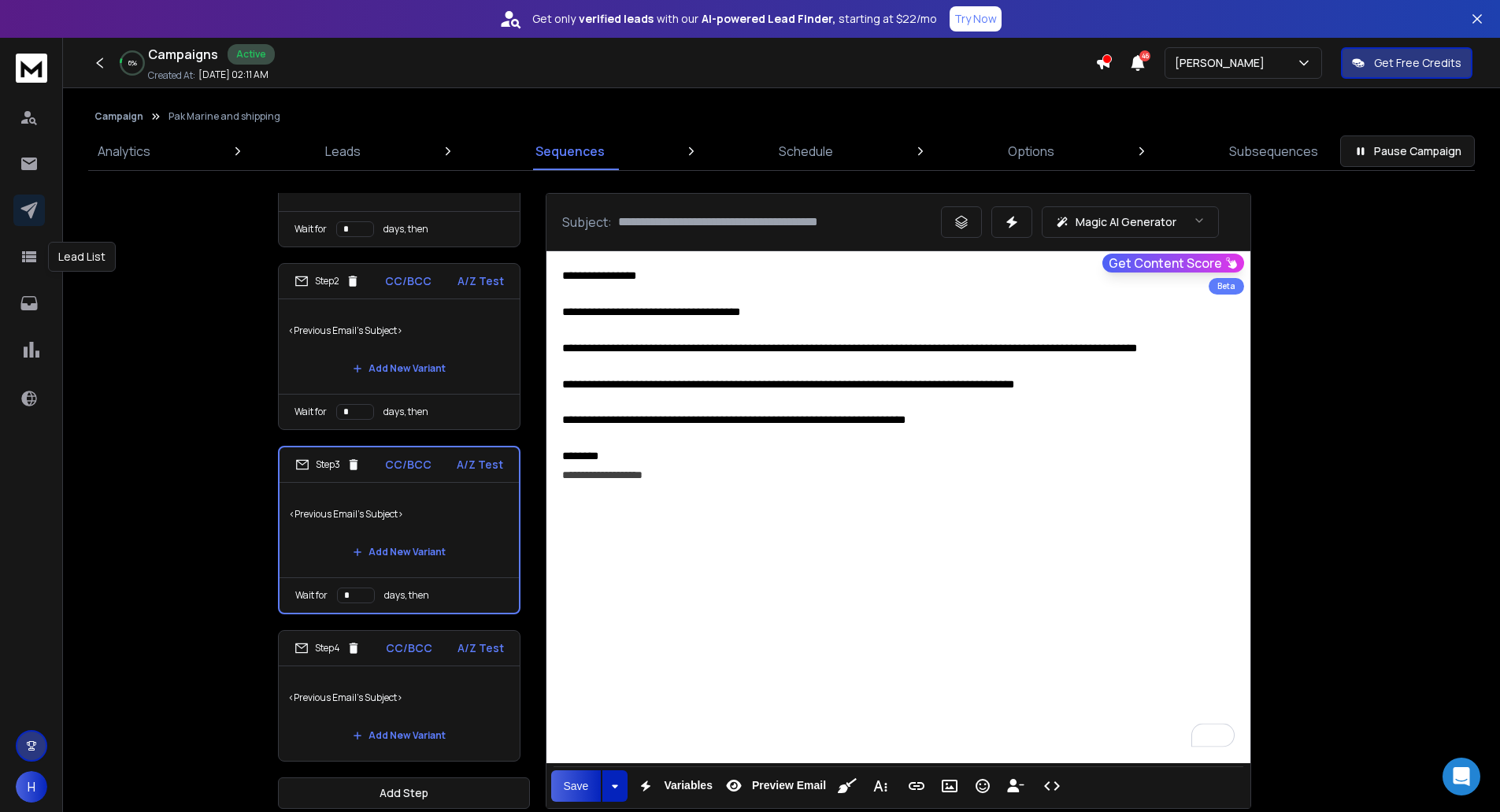
click at [35, 227] on div at bounding box center [32, 212] width 37 height 37
click at [39, 214] on link at bounding box center [29, 210] width 32 height 32
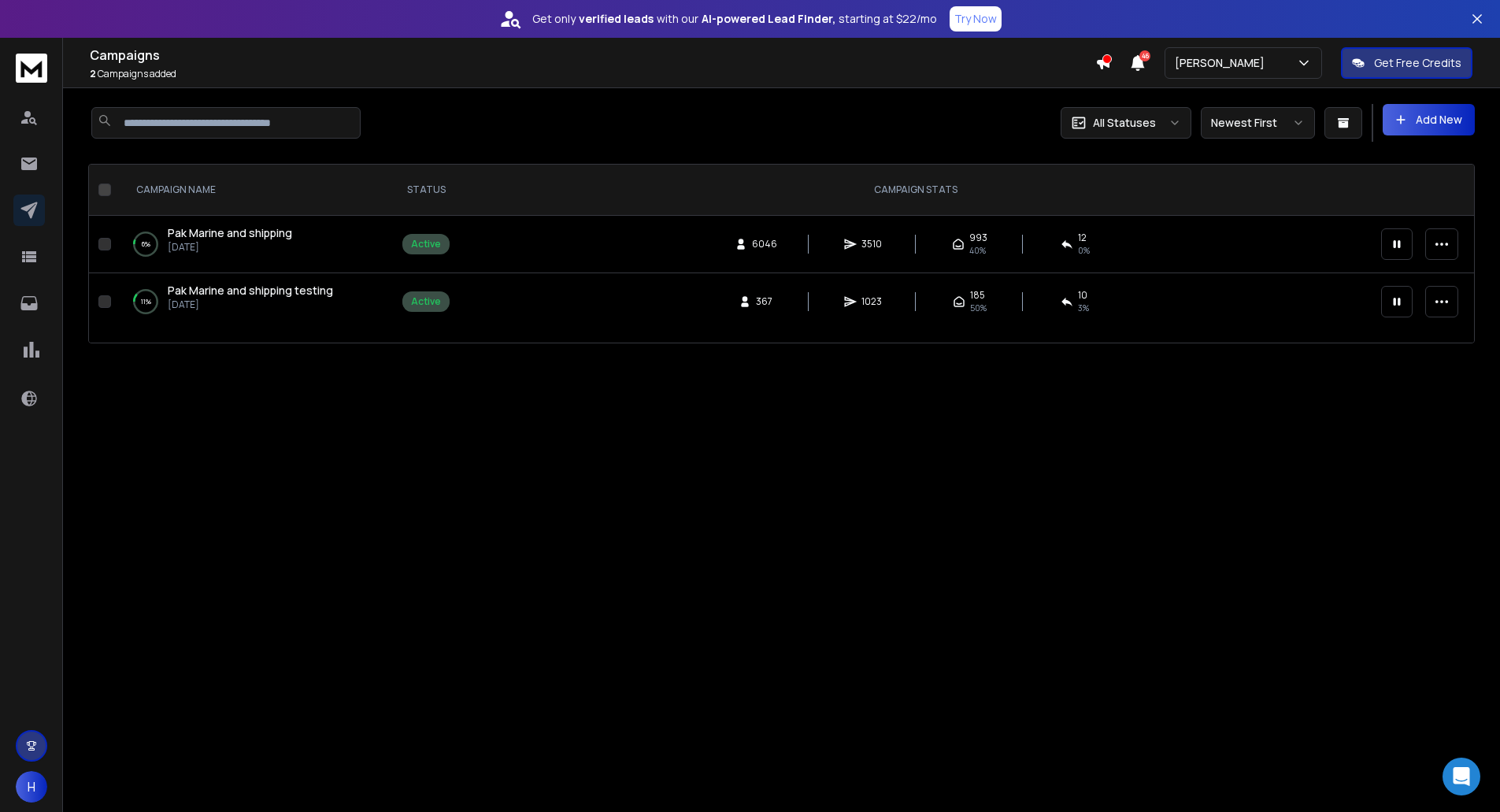
click at [270, 239] on span "Pak Marine and shipping" at bounding box center [230, 233] width 124 height 15
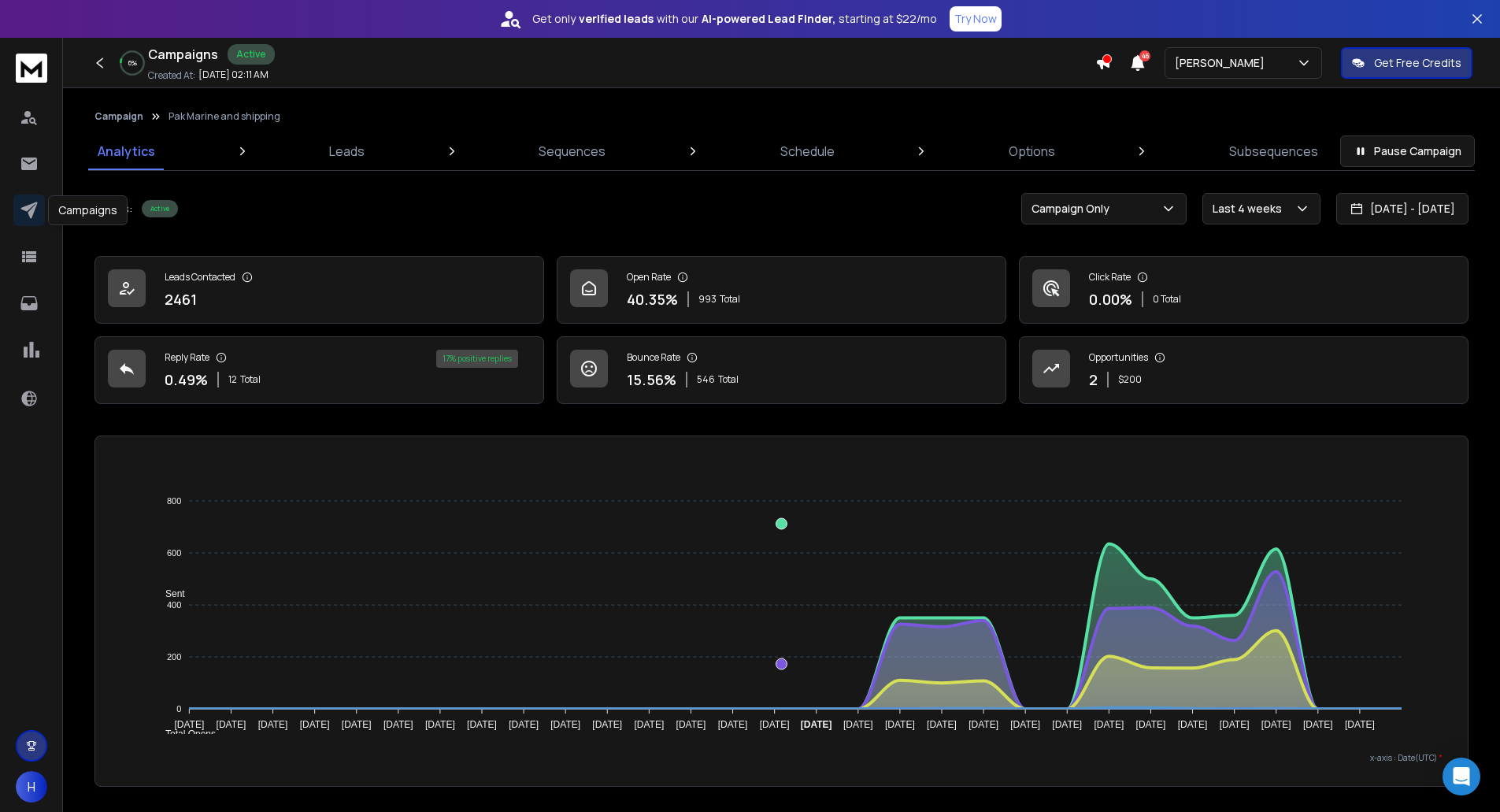
click at [24, 220] on link at bounding box center [29, 210] width 32 height 32
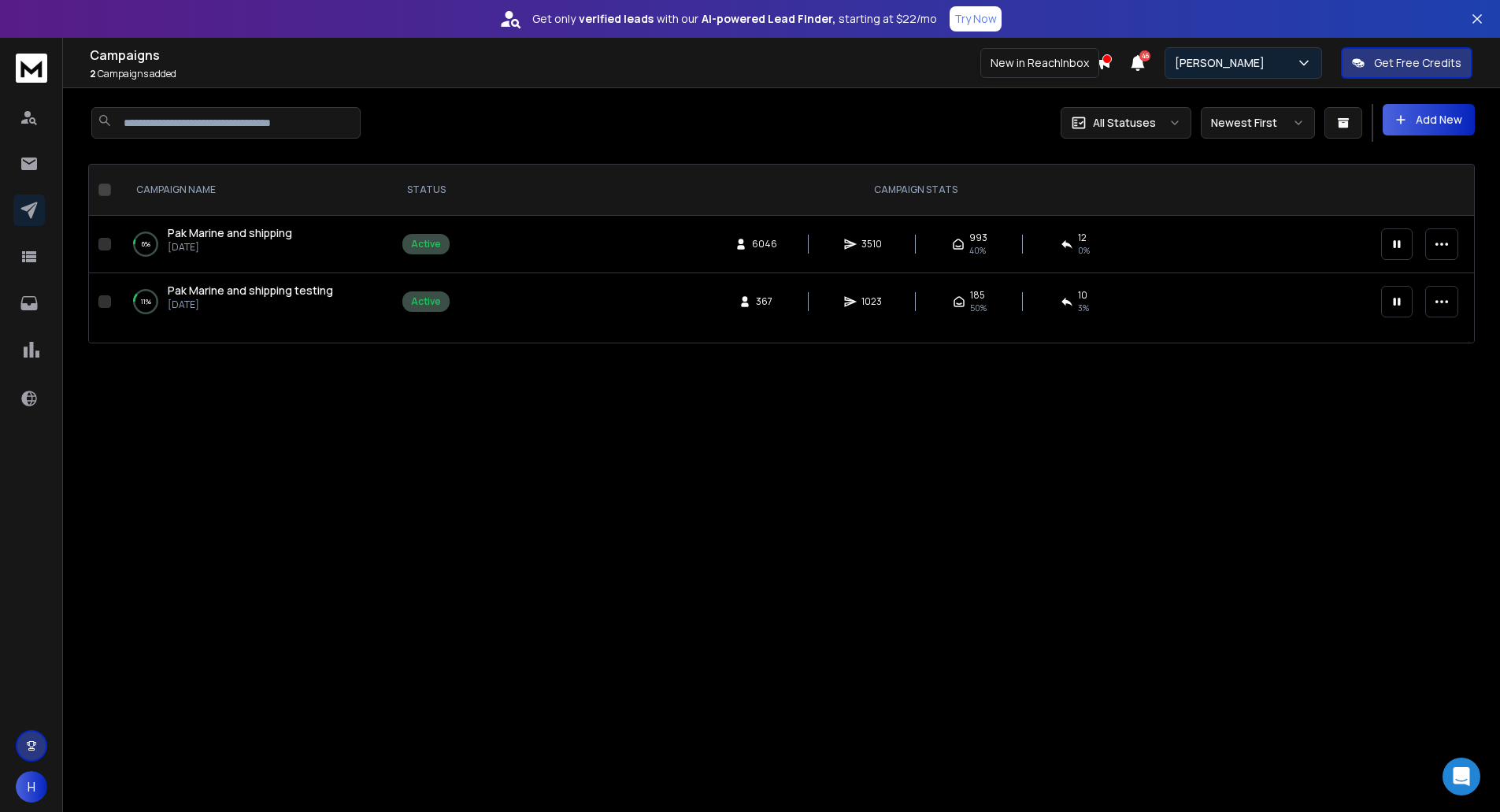
click at [1228, 61] on p "Gulraiz Farooqi" at bounding box center [1223, 63] width 96 height 15
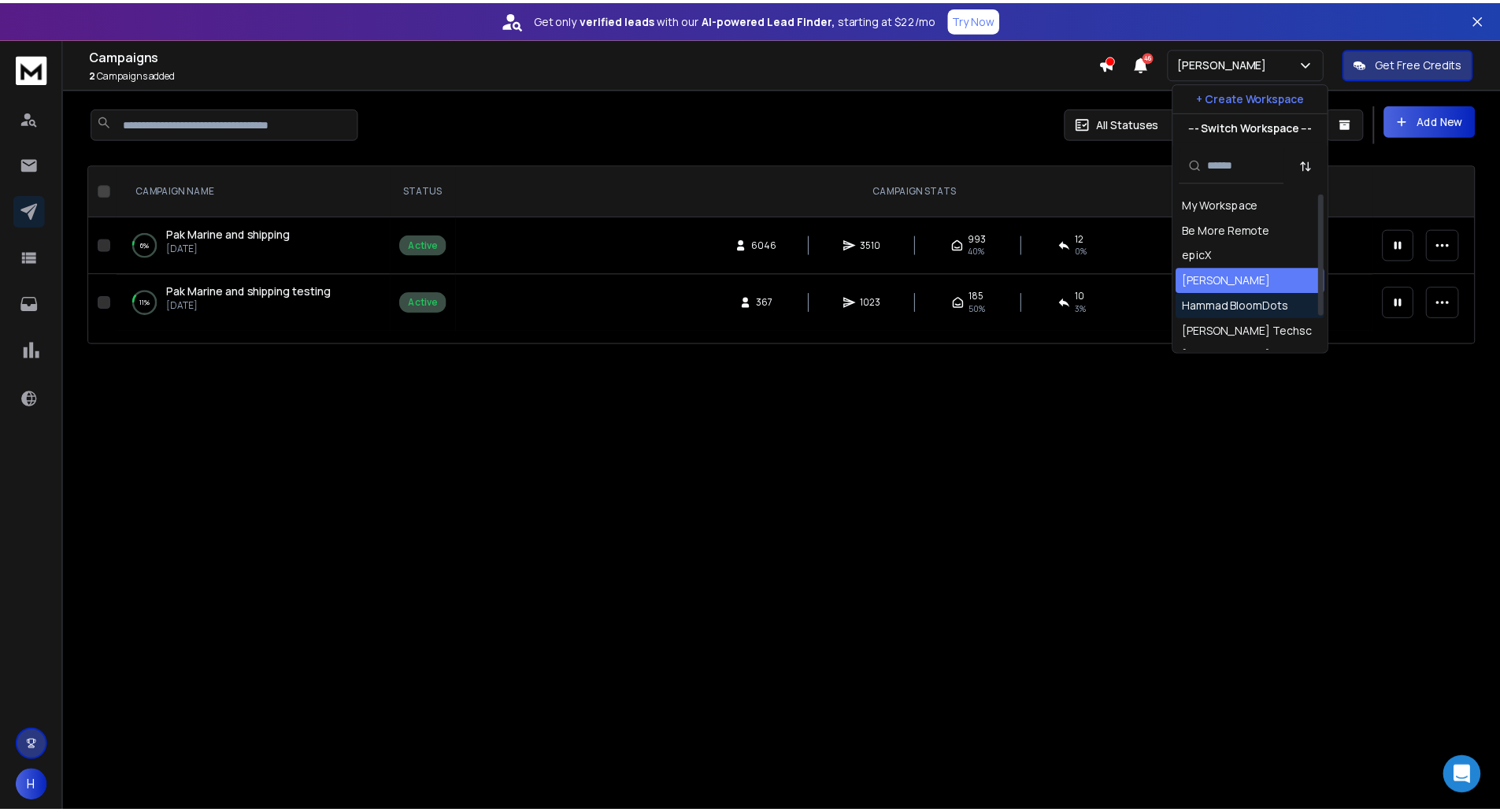
scroll to position [44, 0]
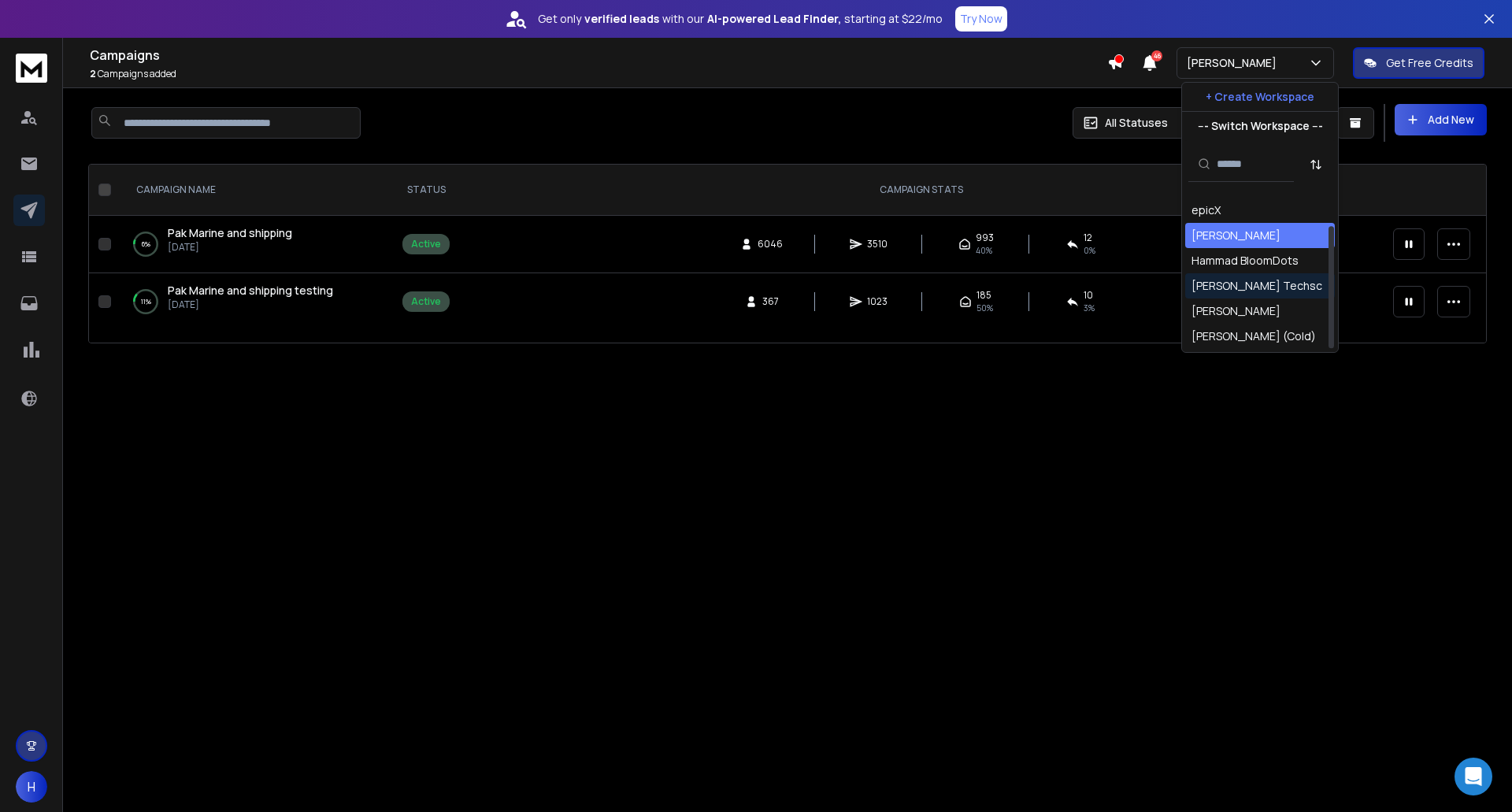
click at [1241, 286] on div "Jabbar Blitzar Techsc" at bounding box center [1256, 285] width 130 height 15
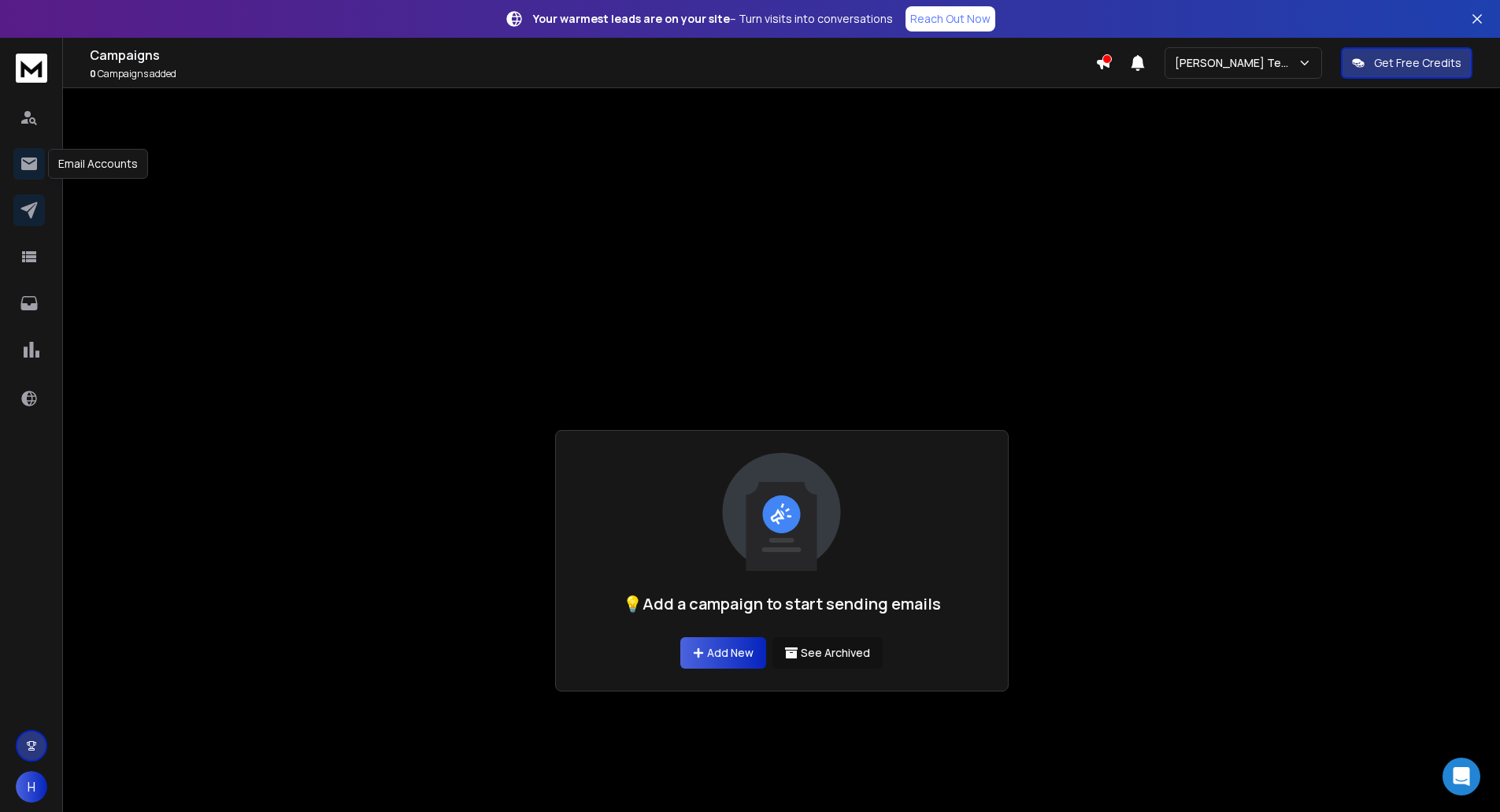
click at [23, 158] on icon at bounding box center [29, 164] width 15 height 13
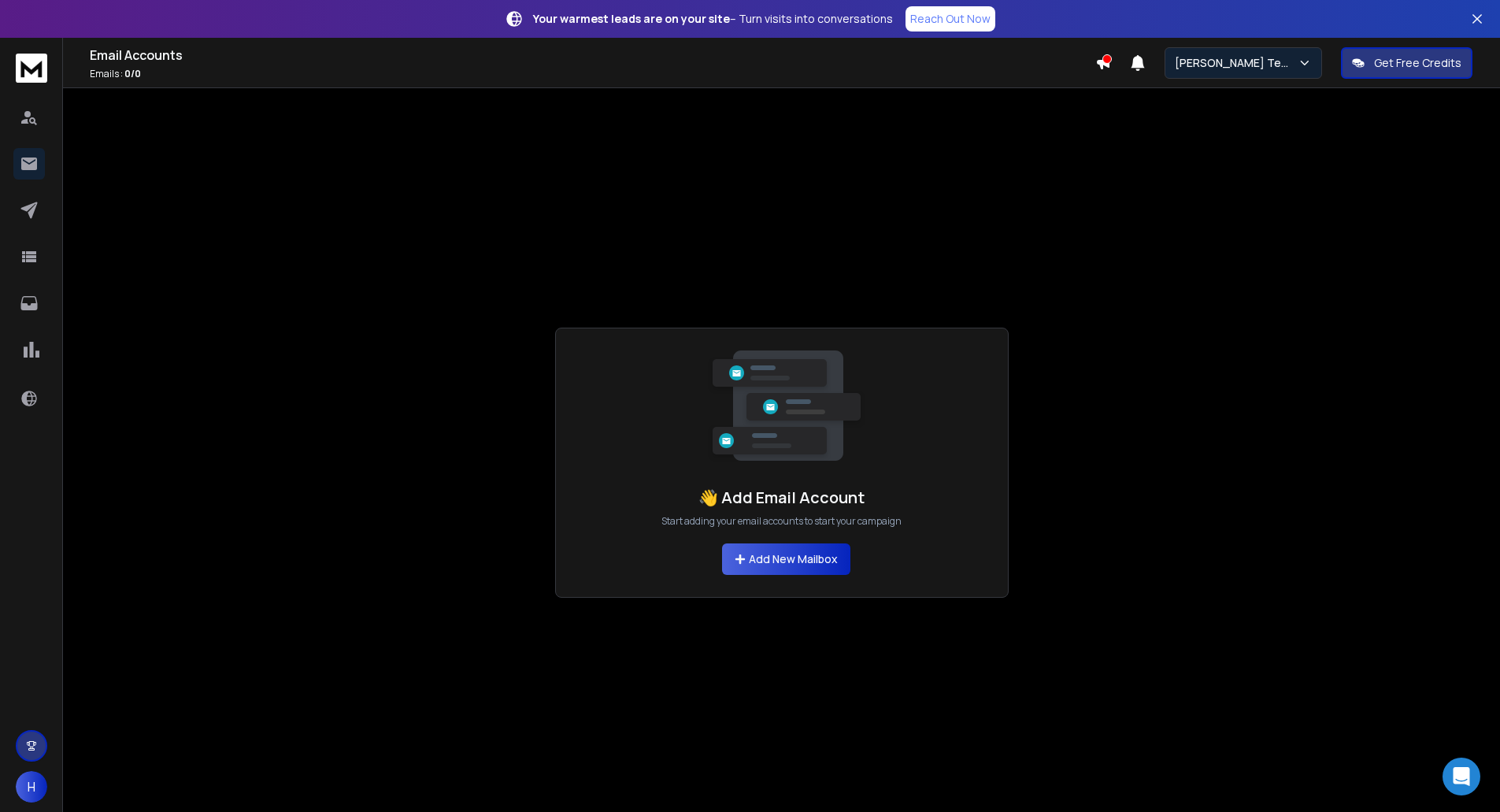
click at [1245, 64] on p "[PERSON_NAME] Techsc" at bounding box center [1237, 63] width 123 height 15
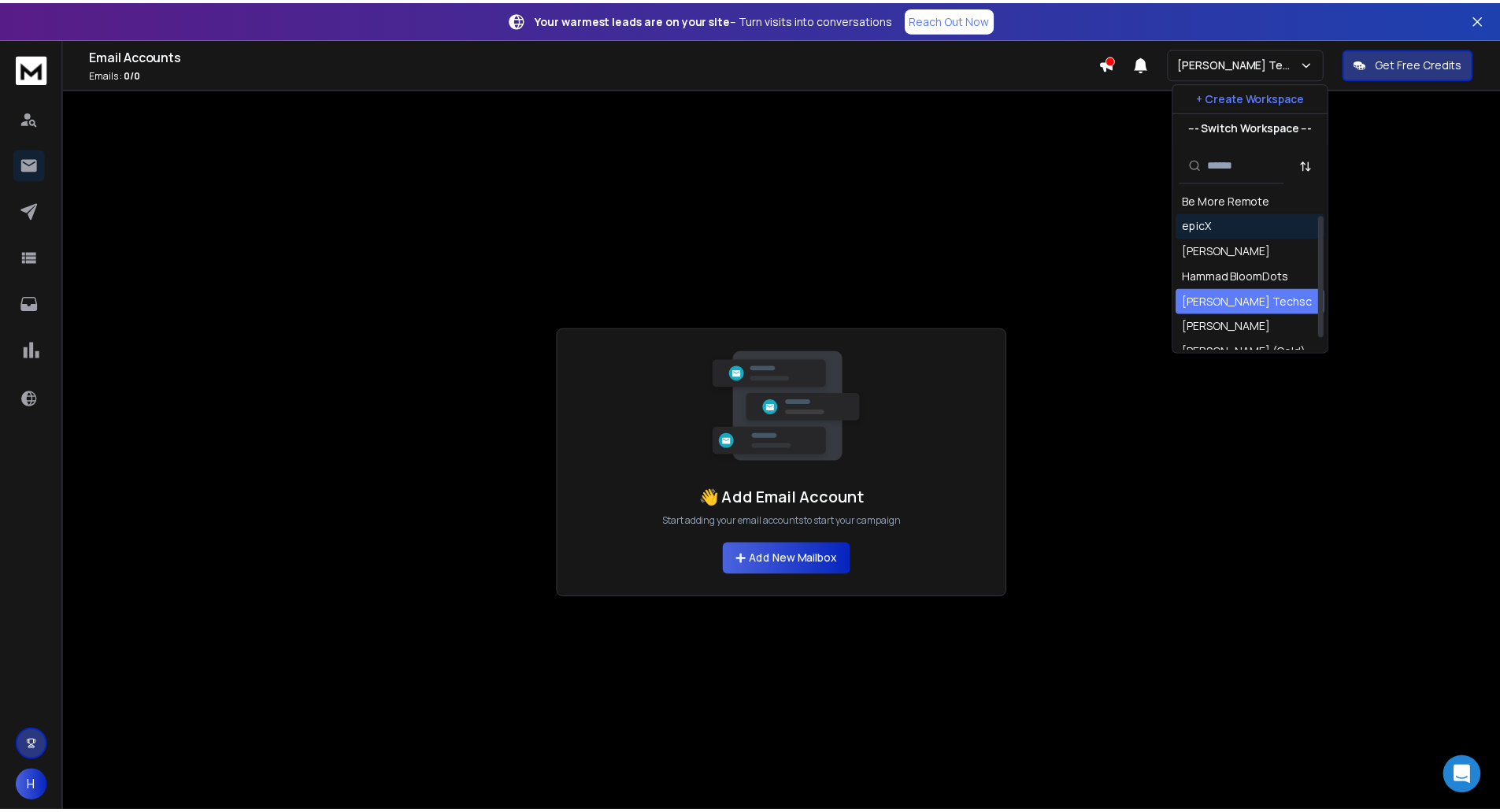
scroll to position [44, 0]
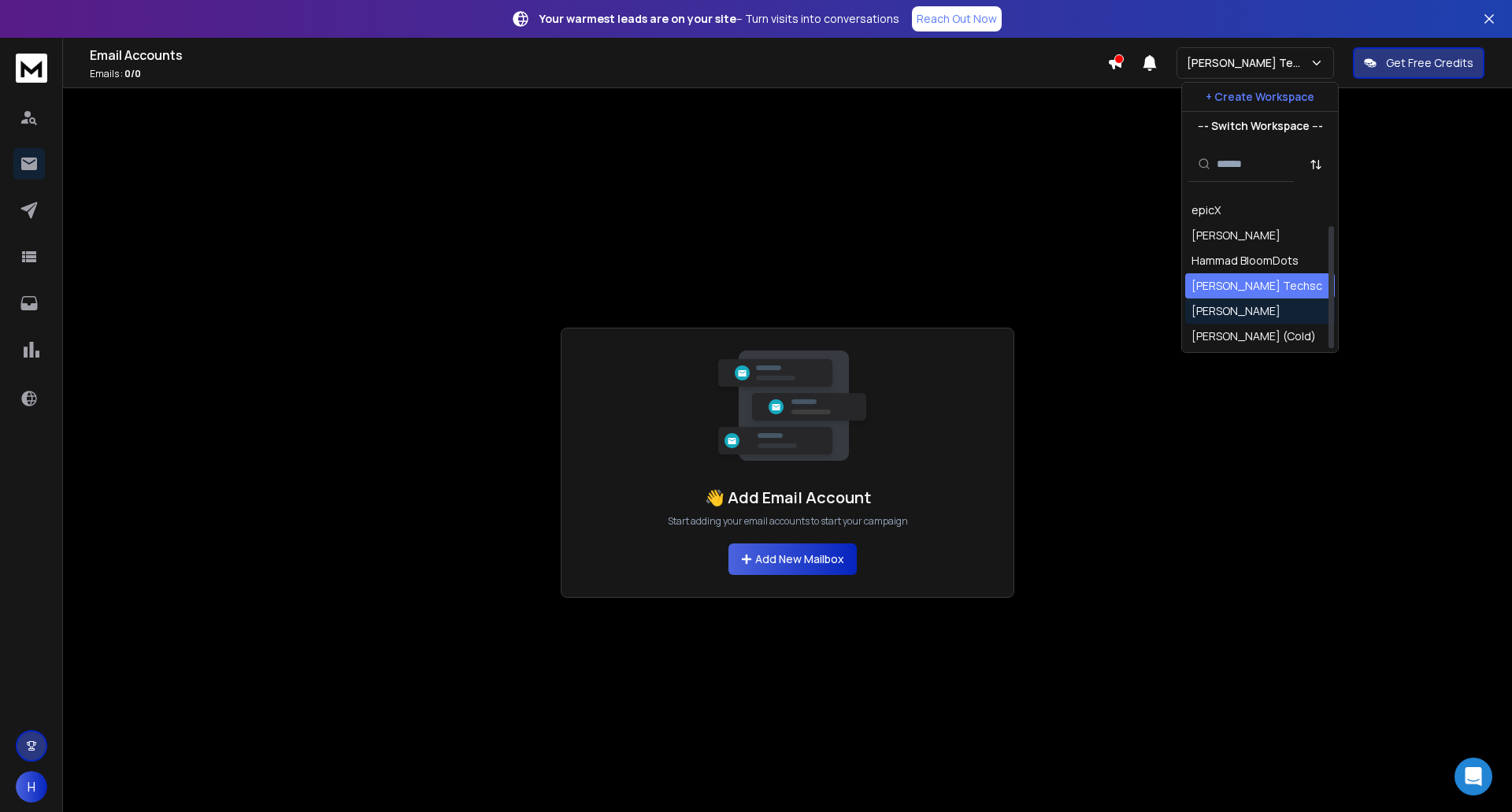
click at [1215, 314] on div "[PERSON_NAME]" at bounding box center [1236, 311] width 89 height 15
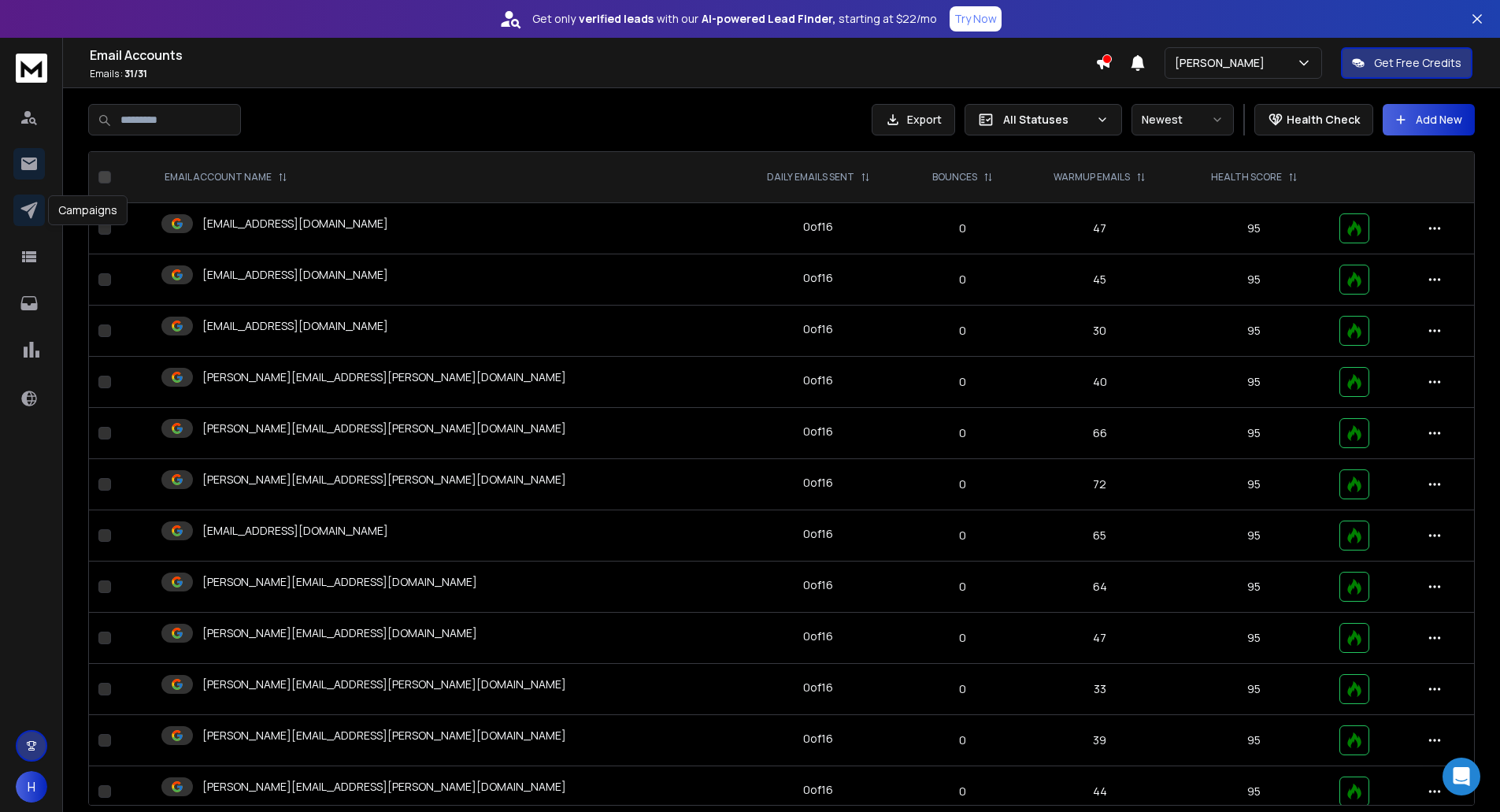
click at [14, 215] on link at bounding box center [29, 210] width 32 height 32
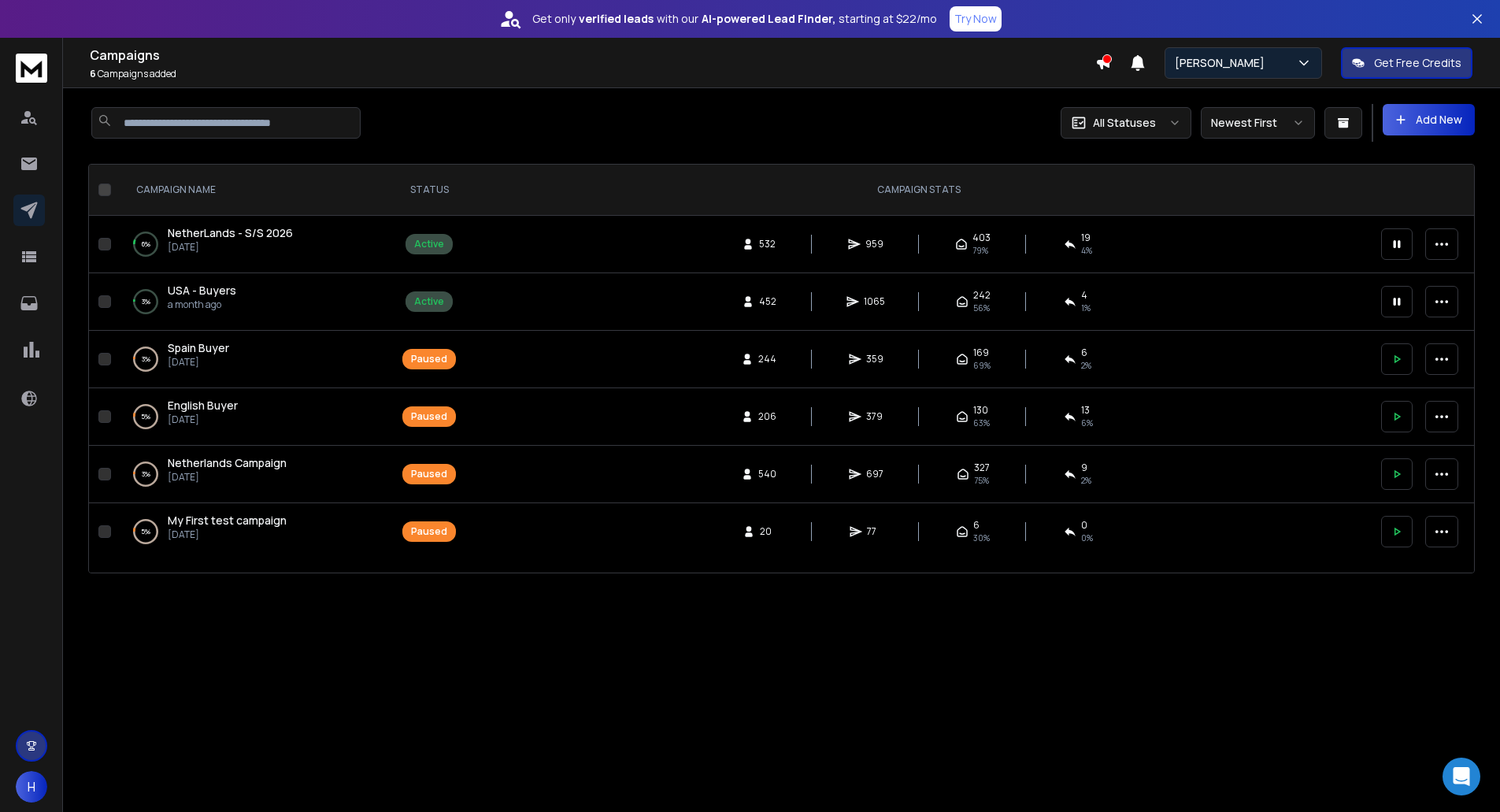
click at [1233, 68] on p "[PERSON_NAME]" at bounding box center [1223, 63] width 96 height 15
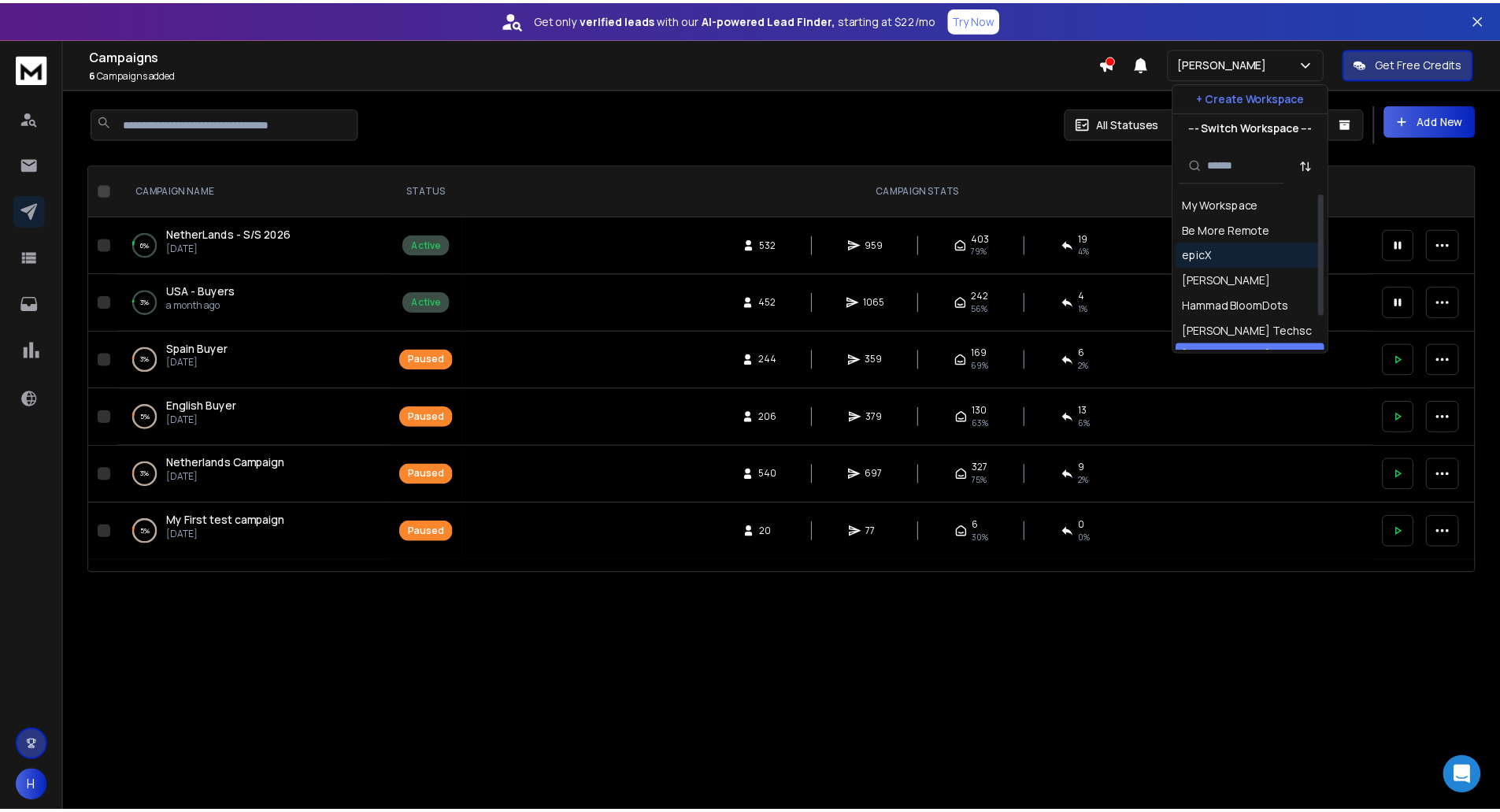
scroll to position [44, 0]
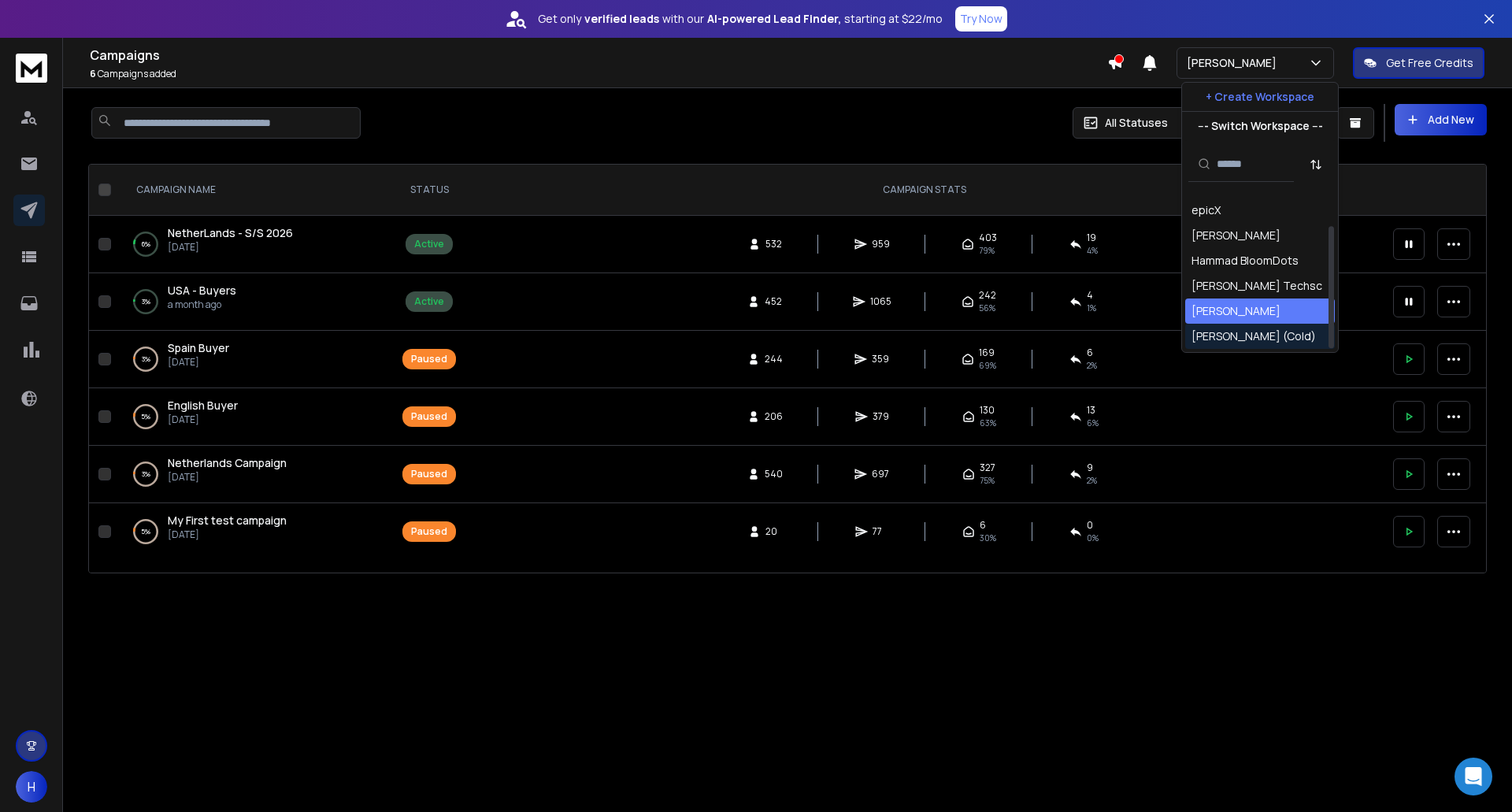
click at [1233, 337] on div "[PERSON_NAME] (Cold)" at bounding box center [1254, 336] width 124 height 15
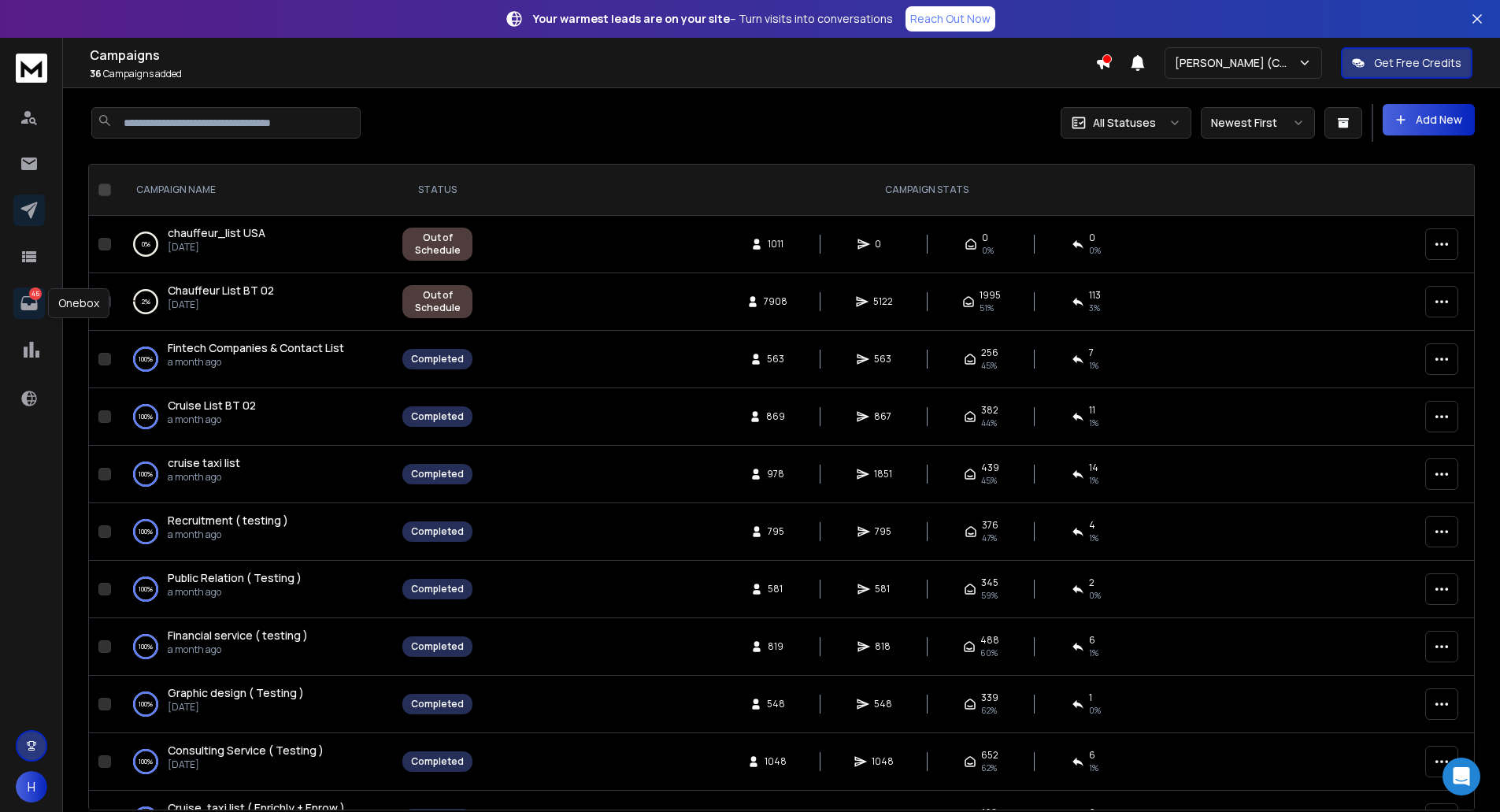
click at [28, 290] on link "45" at bounding box center [29, 302] width 32 height 32
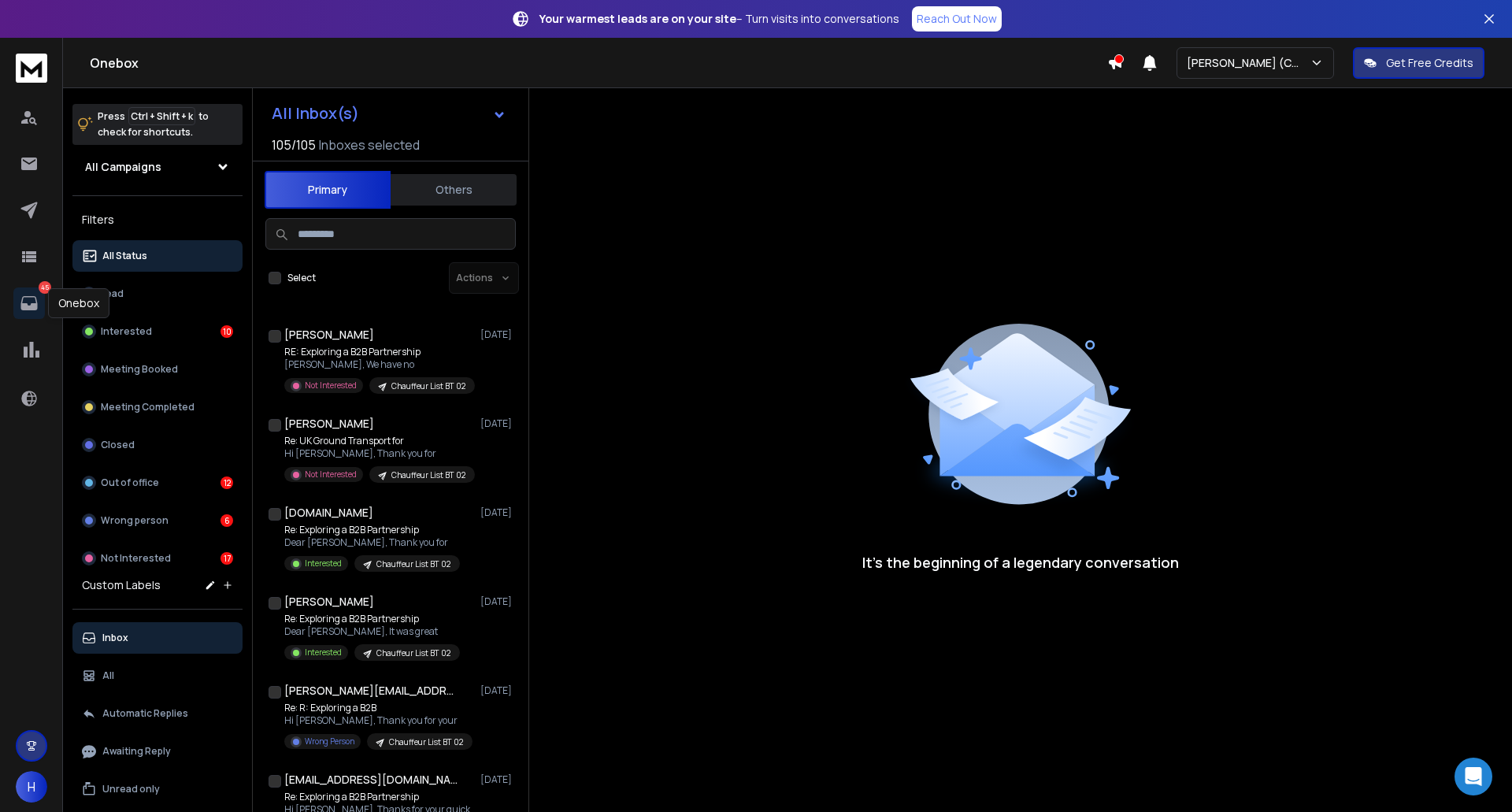
scroll to position [630, 0]
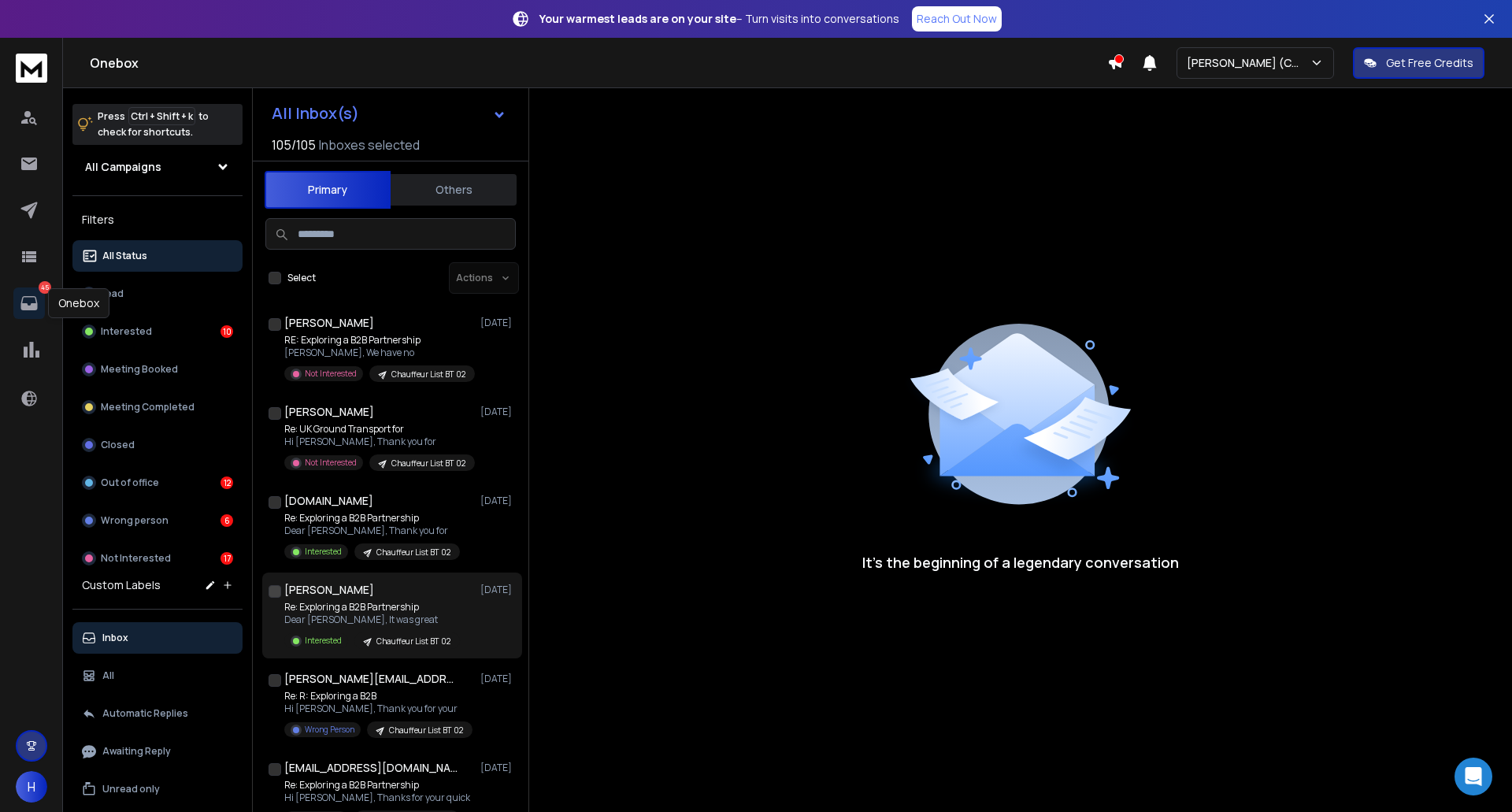
click at [415, 617] on p "Dear [PERSON_NAME], It was great" at bounding box center [372, 619] width 176 height 13
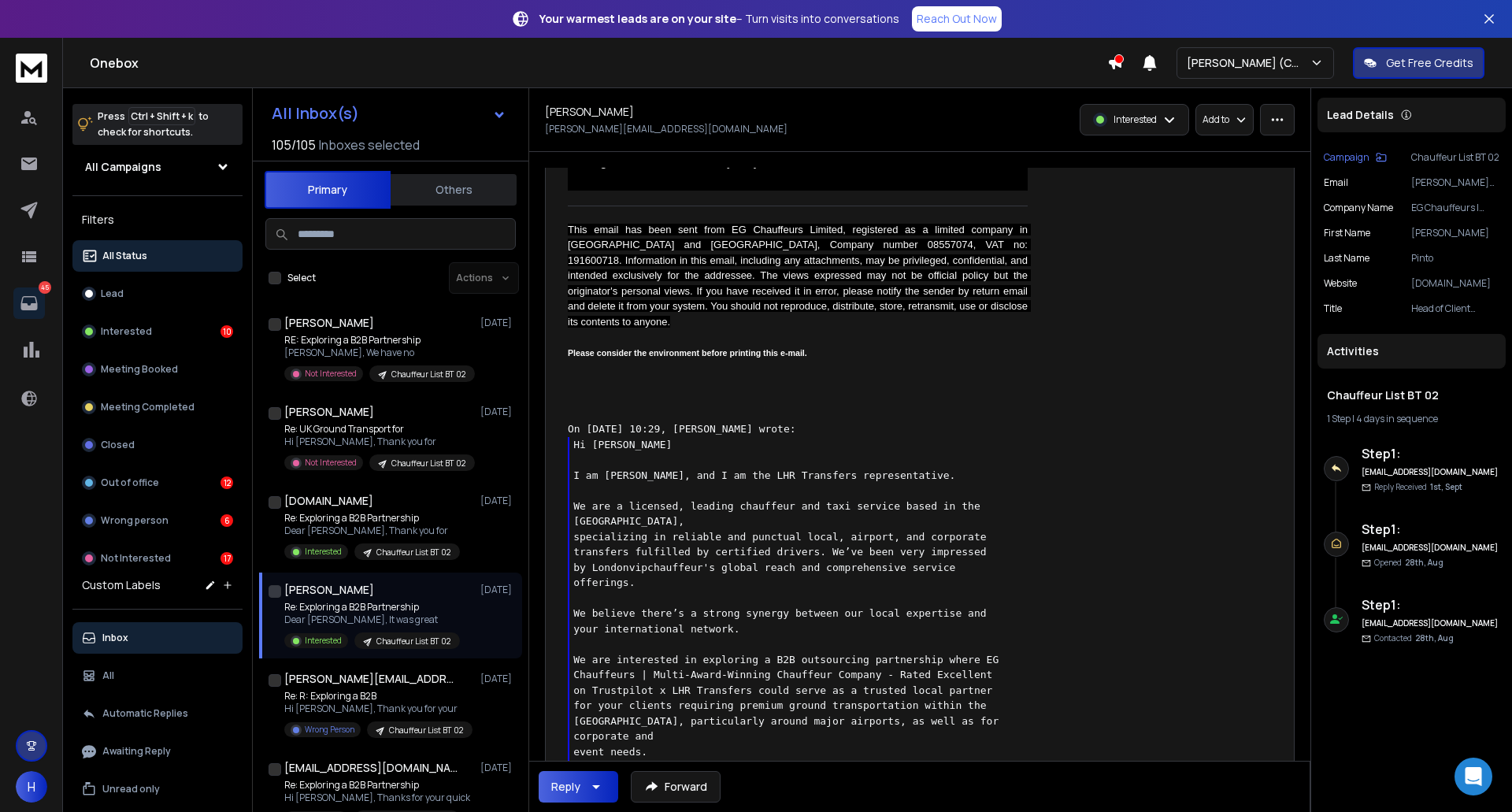
scroll to position [1181, 0]
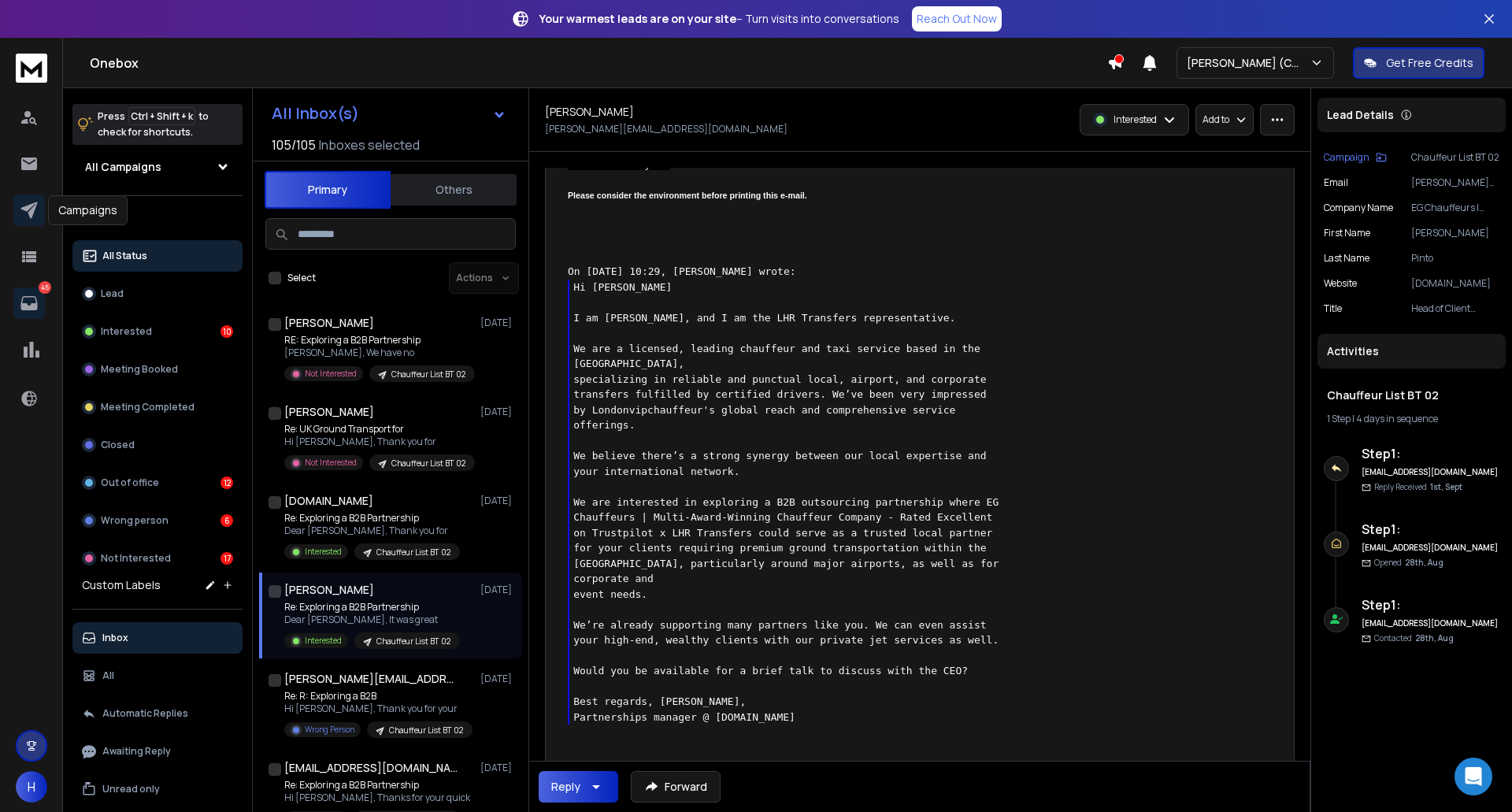
click at [34, 201] on icon at bounding box center [29, 210] width 19 height 19
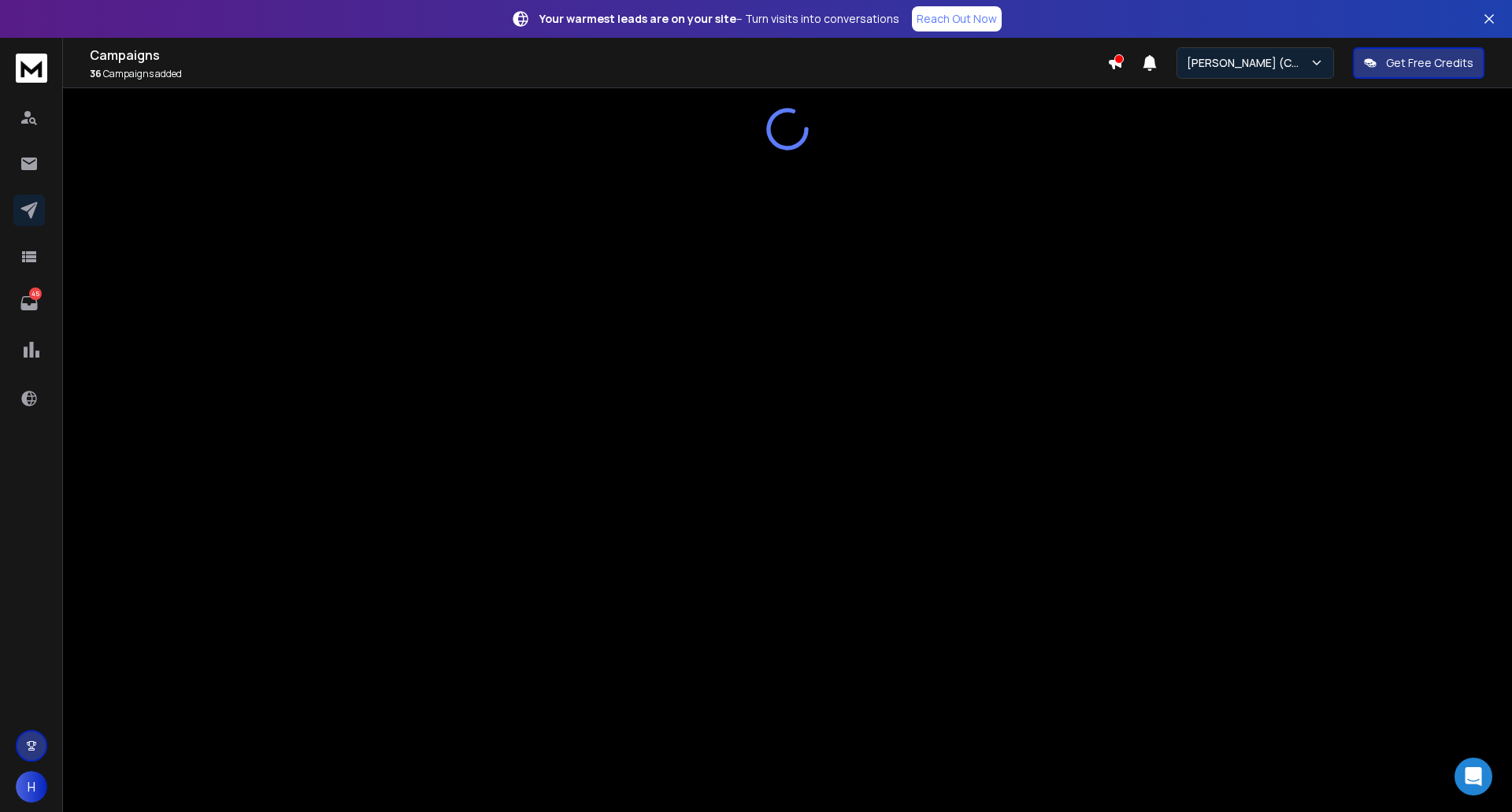
click at [1237, 71] on button "Tanveer (Cold)" at bounding box center [1255, 62] width 158 height 32
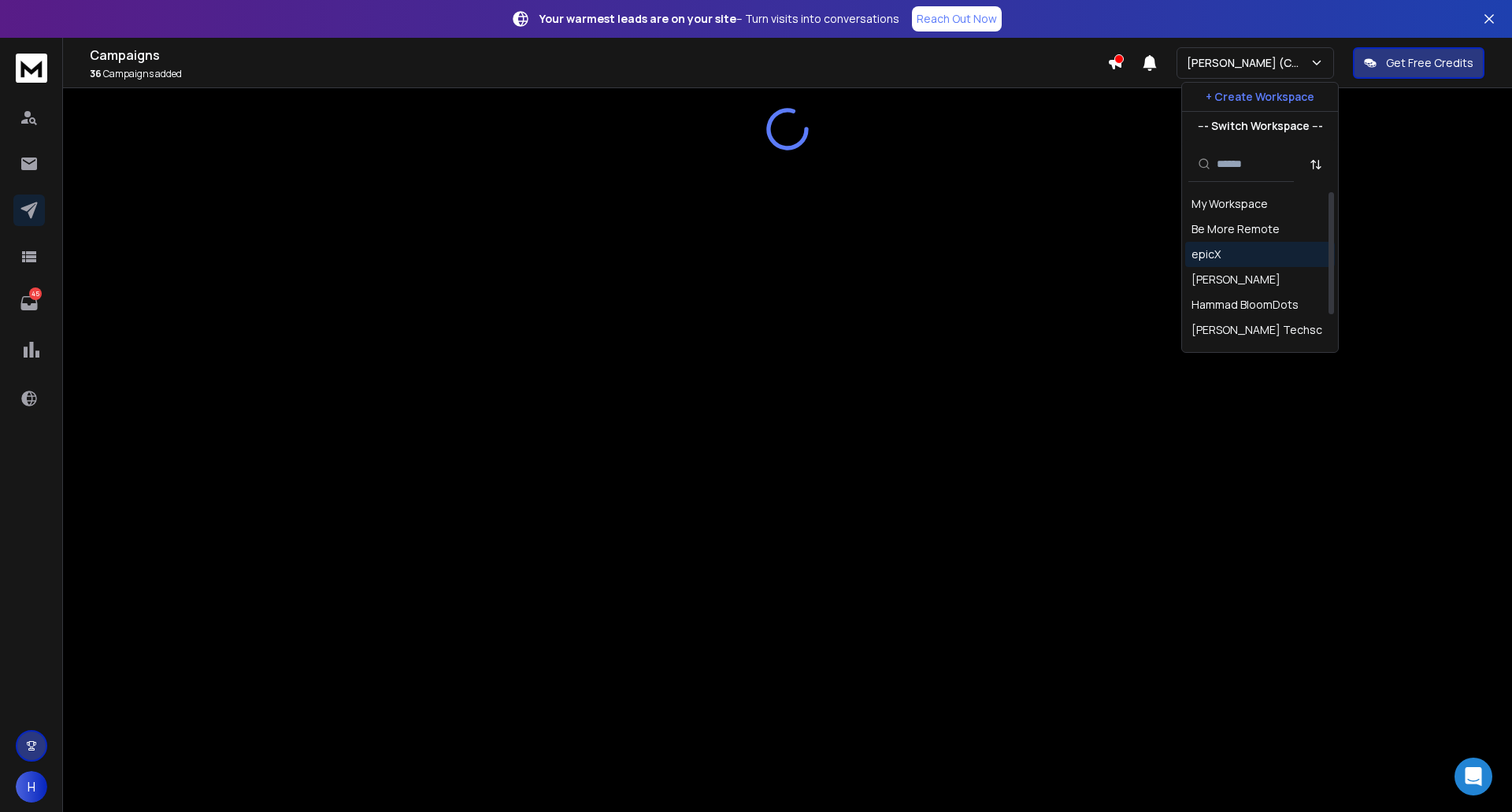
click at [1203, 252] on div "epicX" at bounding box center [1206, 254] width 29 height 15
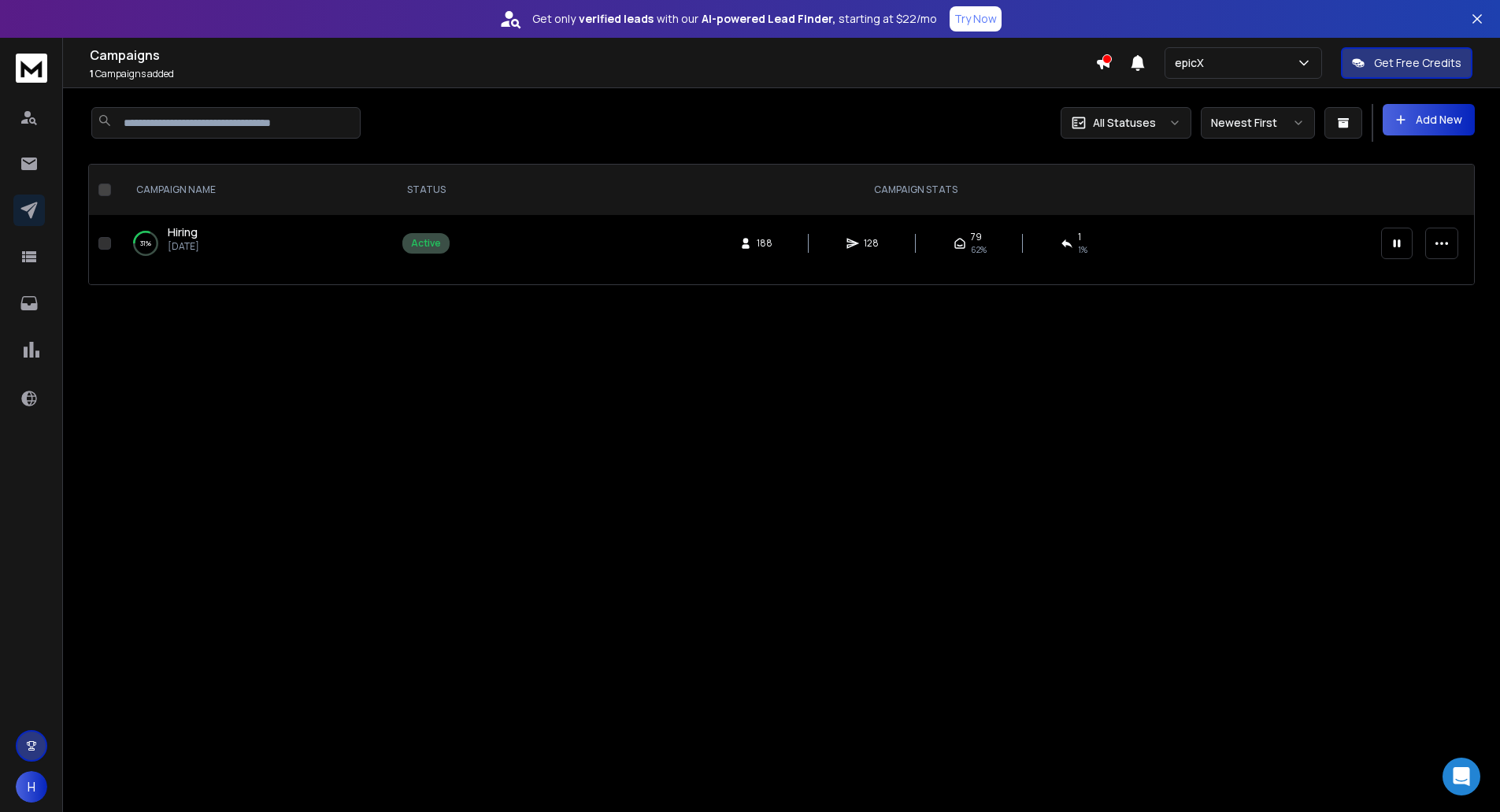
click at [199, 243] on p "[DATE]" at bounding box center [183, 246] width 32 height 13
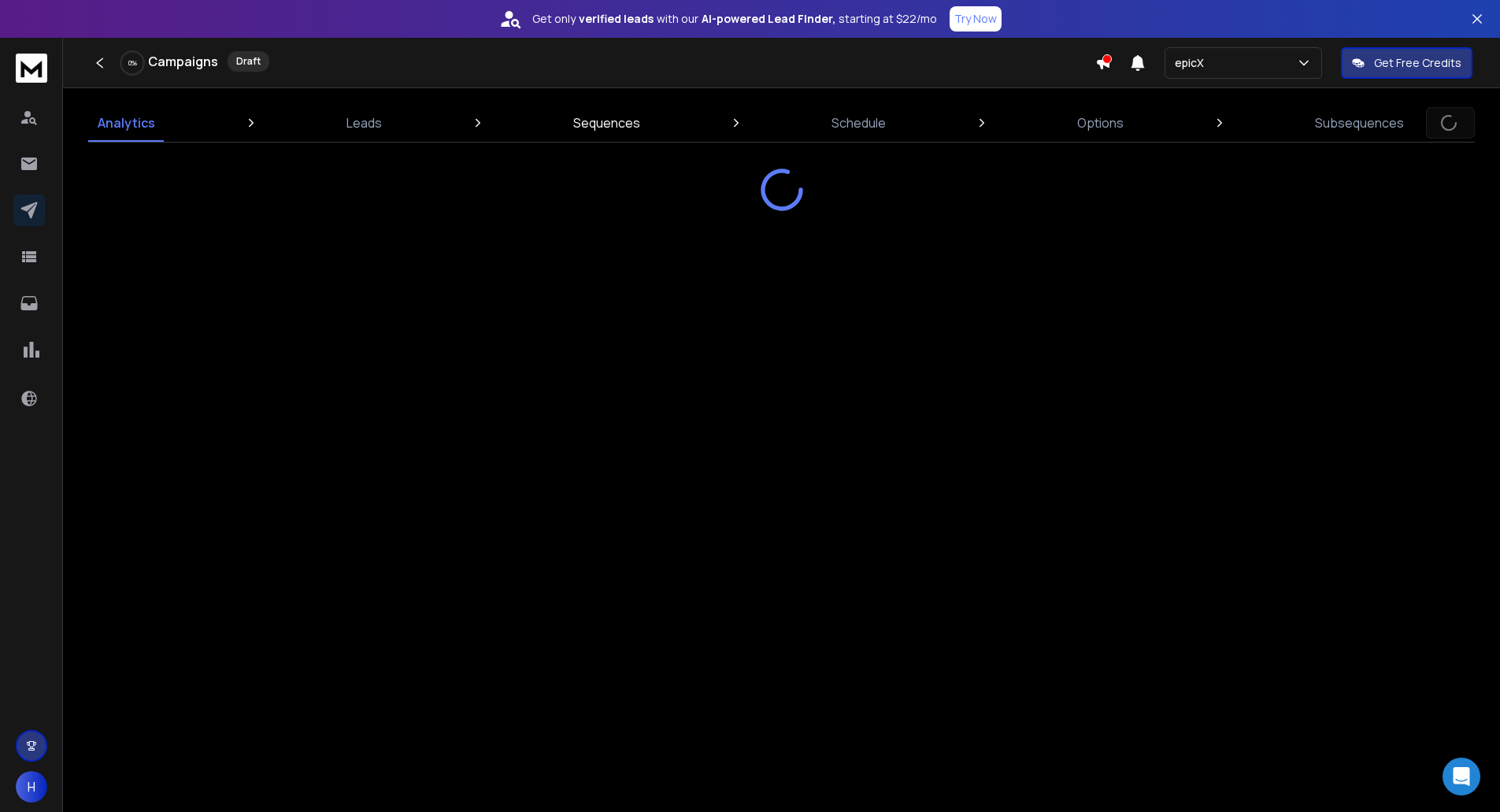
click at [599, 121] on p "Sequences" at bounding box center [607, 123] width 67 height 19
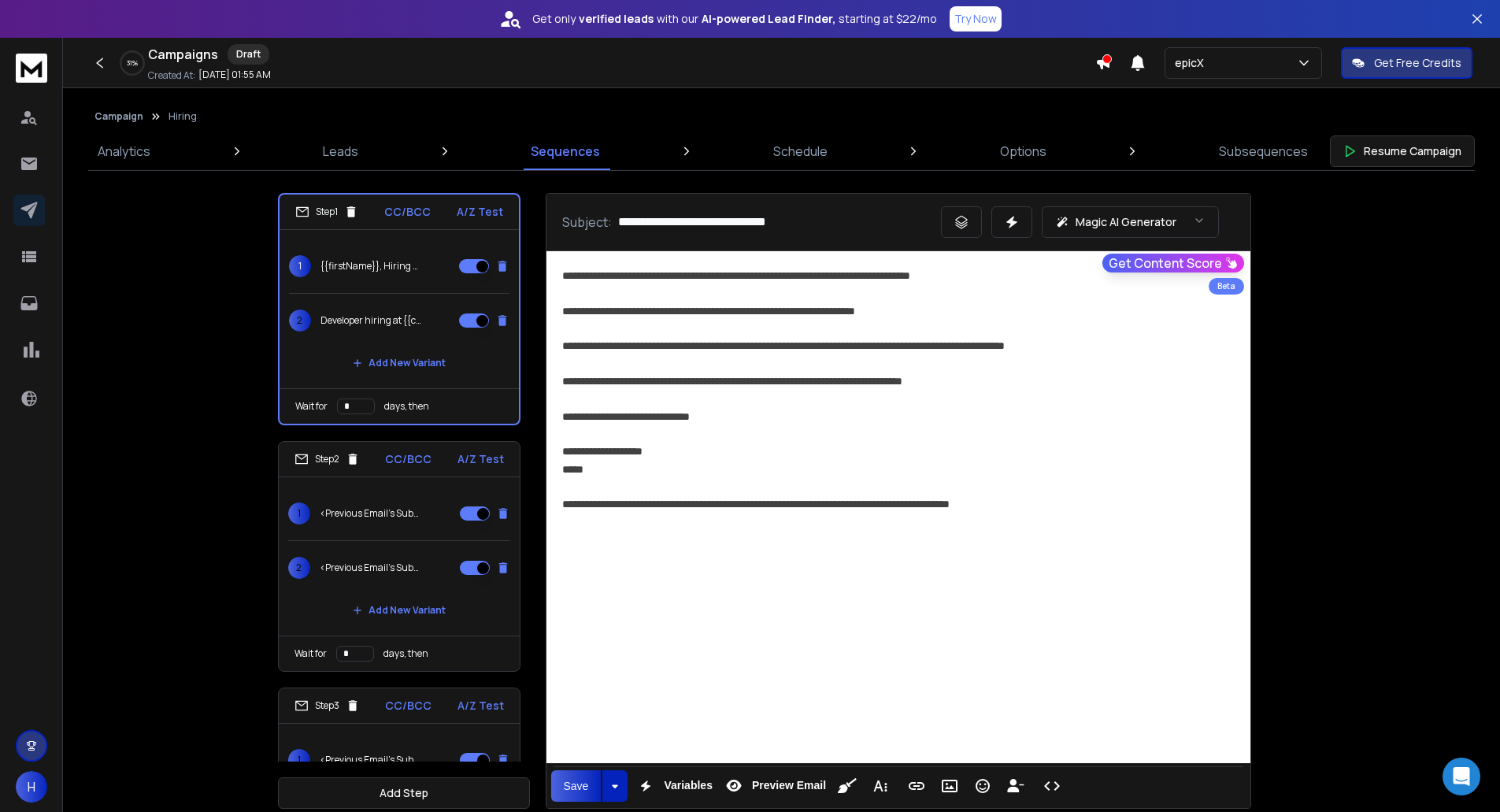
click at [404, 487] on div "1 <Previous Email's Subject>" at bounding box center [399, 514] width 222 height 55
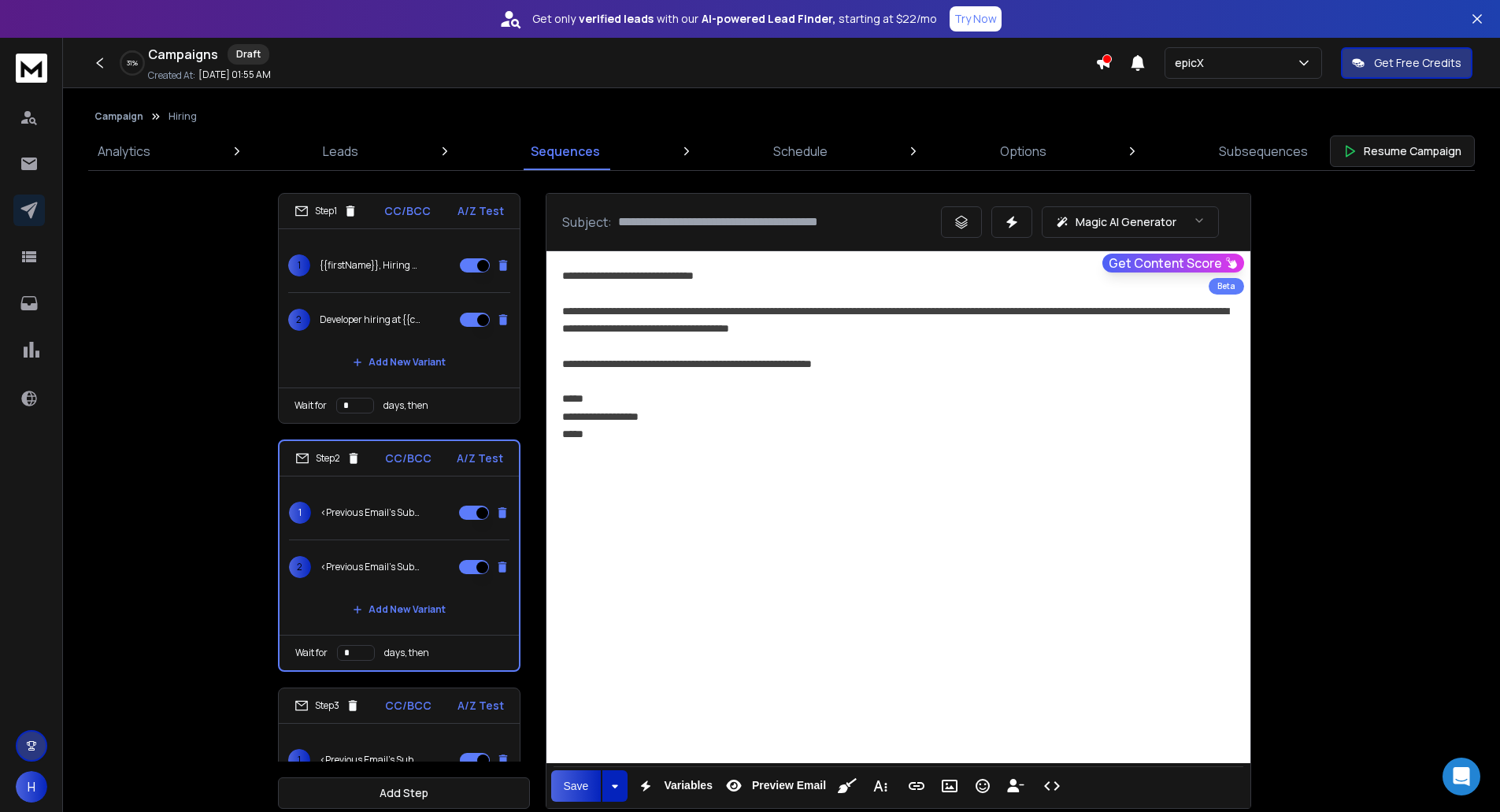
click at [408, 256] on div "1 {{firstName}}, Hiring Developer" at bounding box center [354, 265] width 132 height 22
type input "**********"
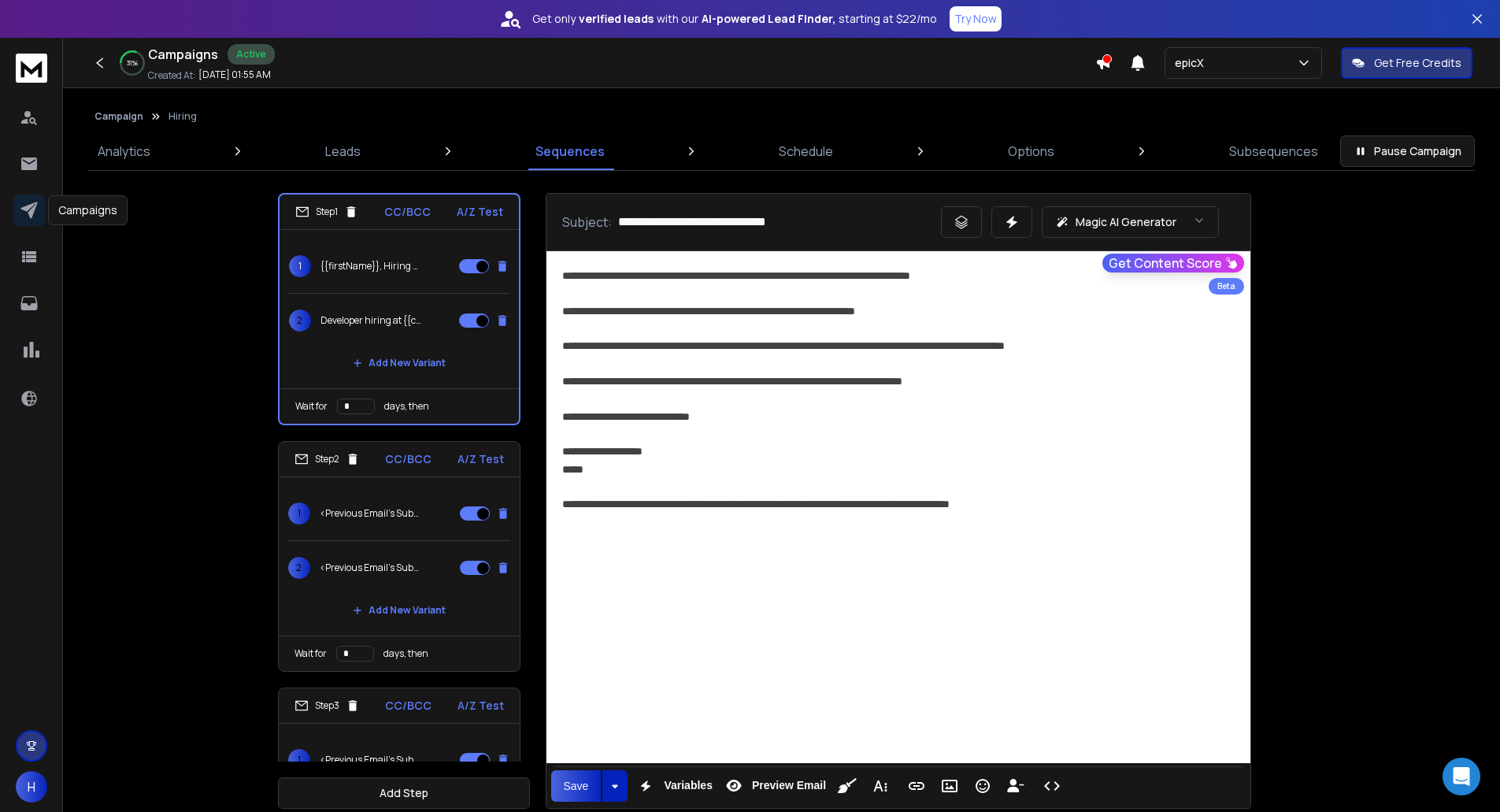
click at [42, 208] on link at bounding box center [29, 210] width 32 height 32
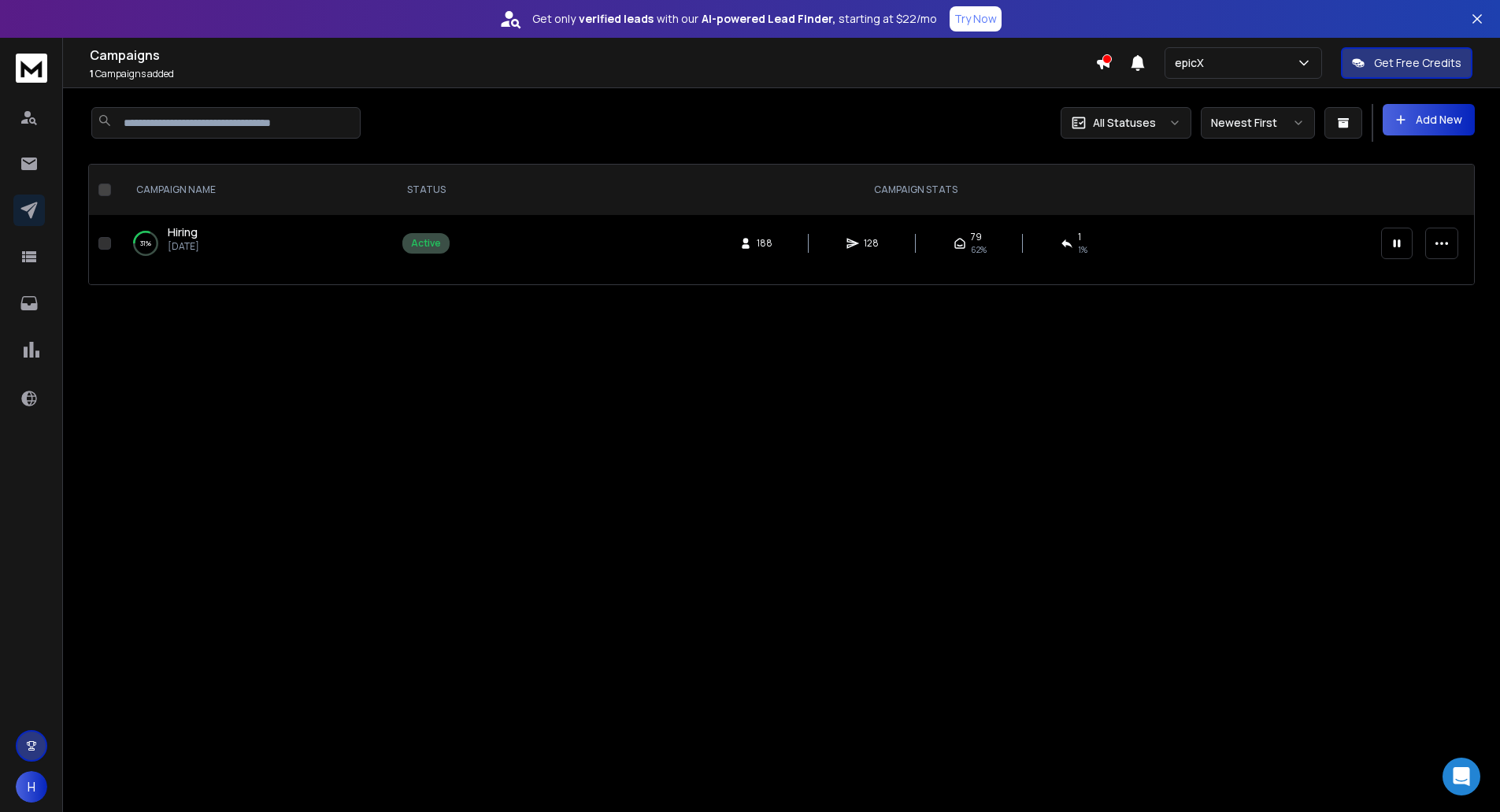
click at [251, 252] on div "31 % Hiring [DATE]" at bounding box center [255, 243] width 244 height 37
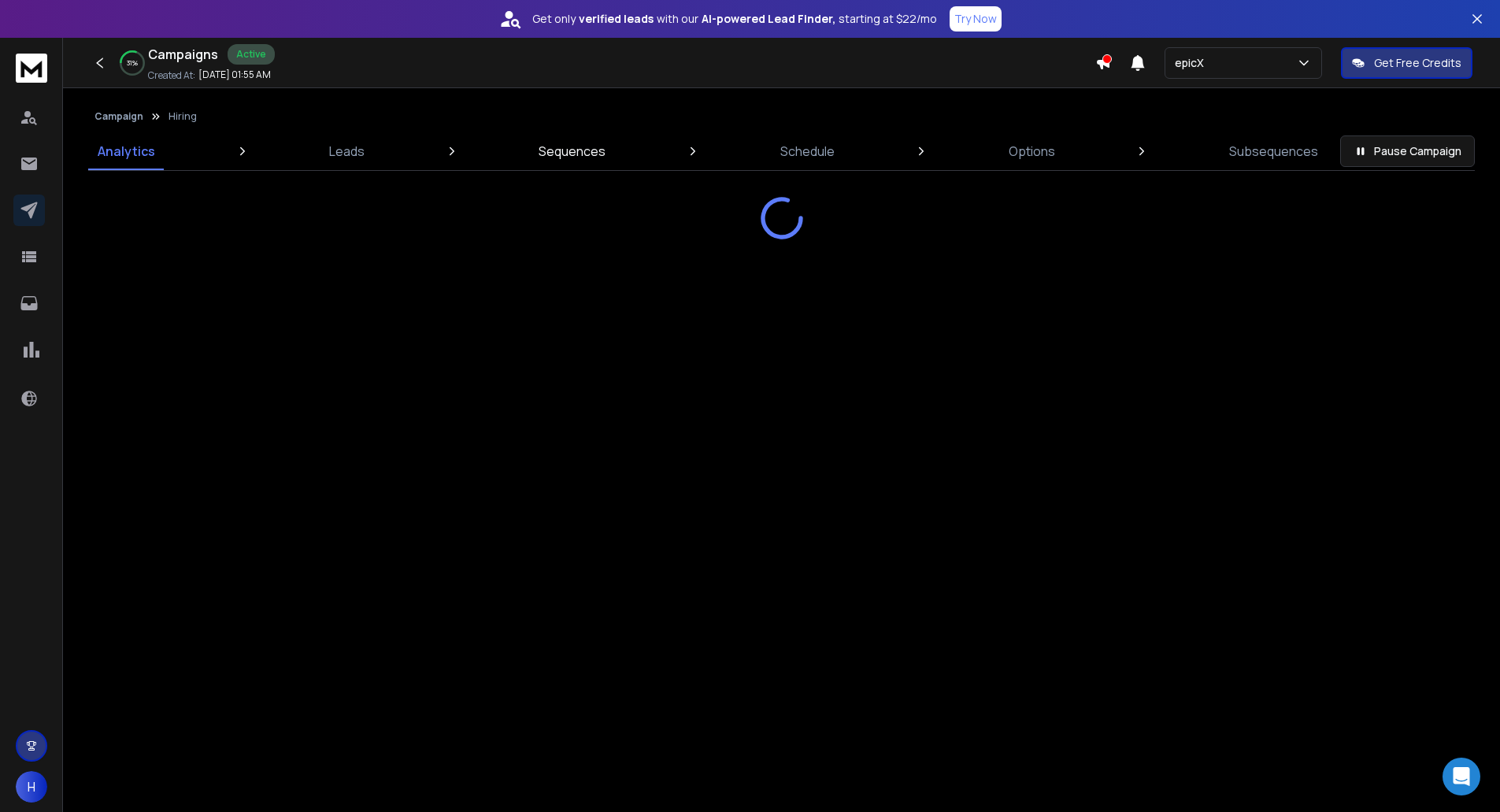
click at [598, 153] on p "Sequences" at bounding box center [572, 151] width 67 height 19
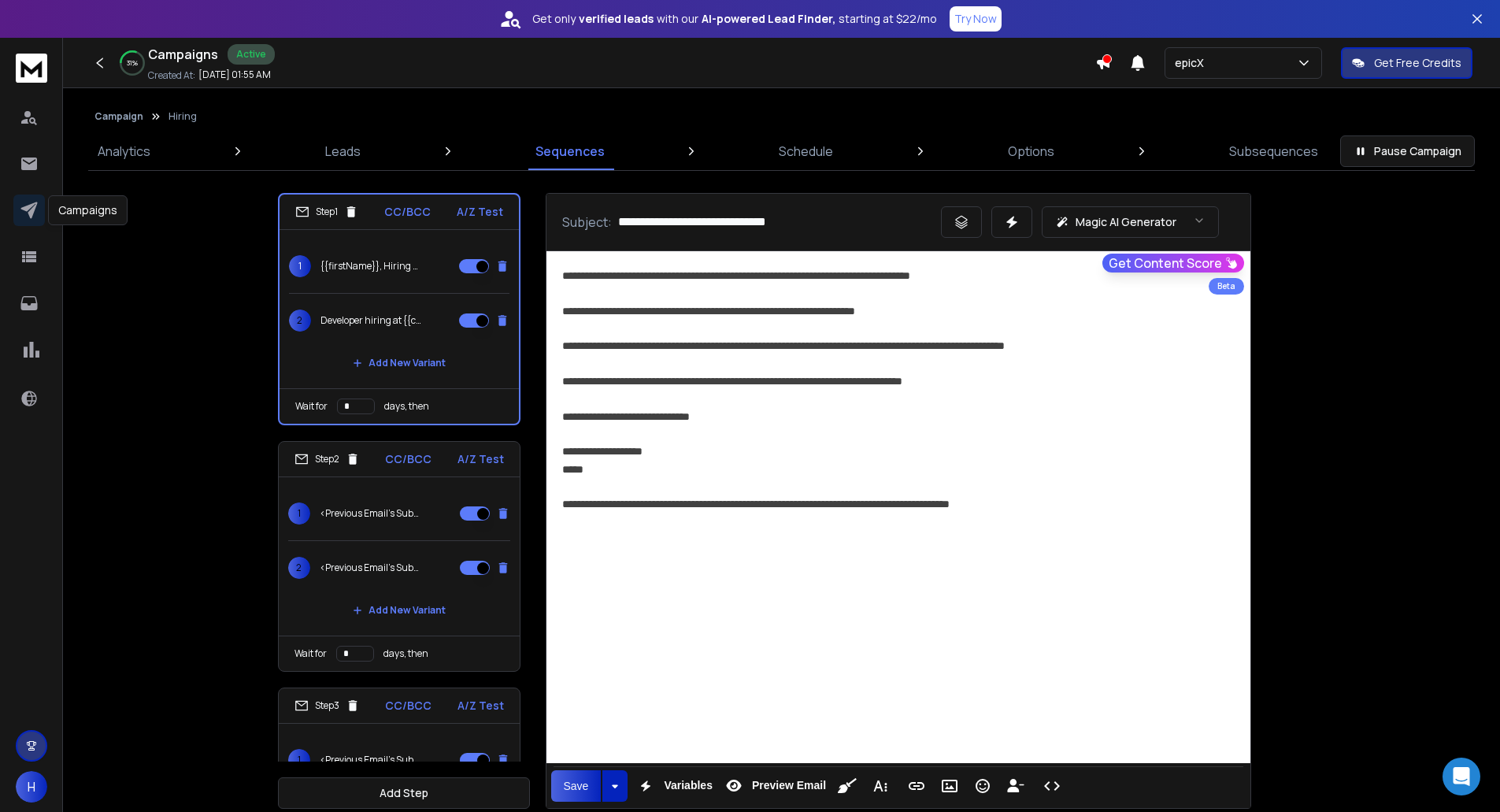
click at [25, 201] on icon at bounding box center [29, 210] width 19 height 19
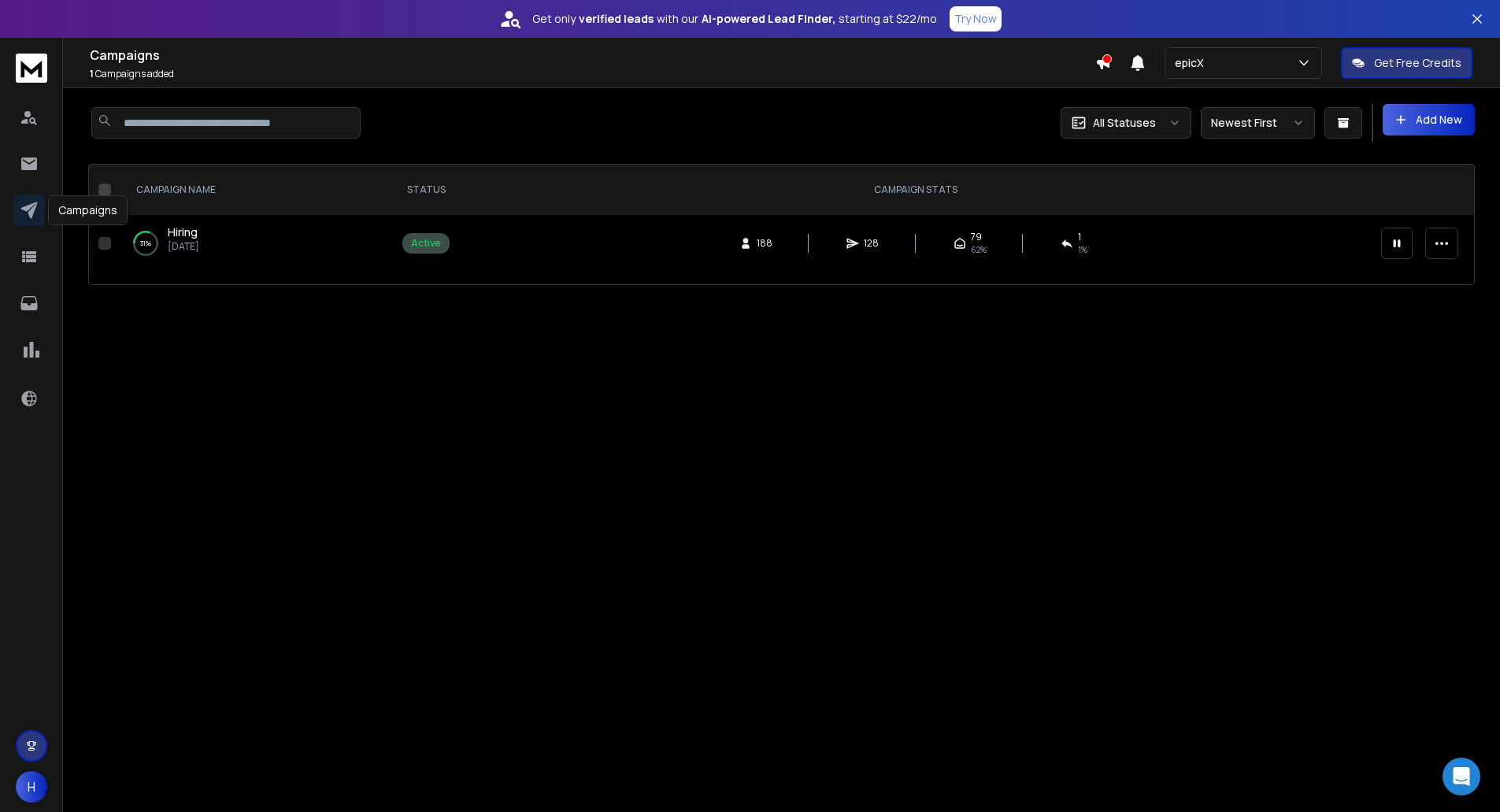
click at [8, 210] on div "H" at bounding box center [32, 428] width 63 height 780
click at [35, 211] on icon at bounding box center [29, 210] width 19 height 19
